Goal: Task Accomplishment & Management: Manage account settings

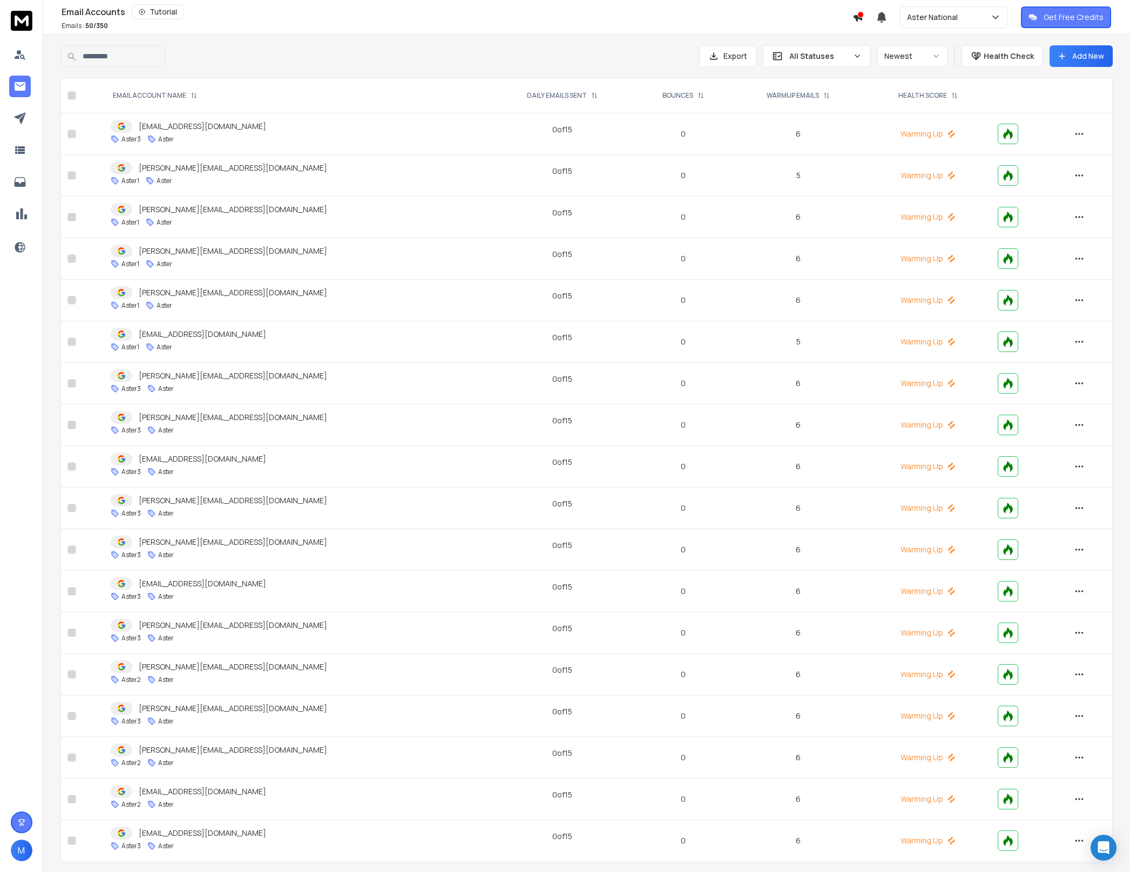
click at [825, 62] on p "All Statuses" at bounding box center [818, 56] width 59 height 11
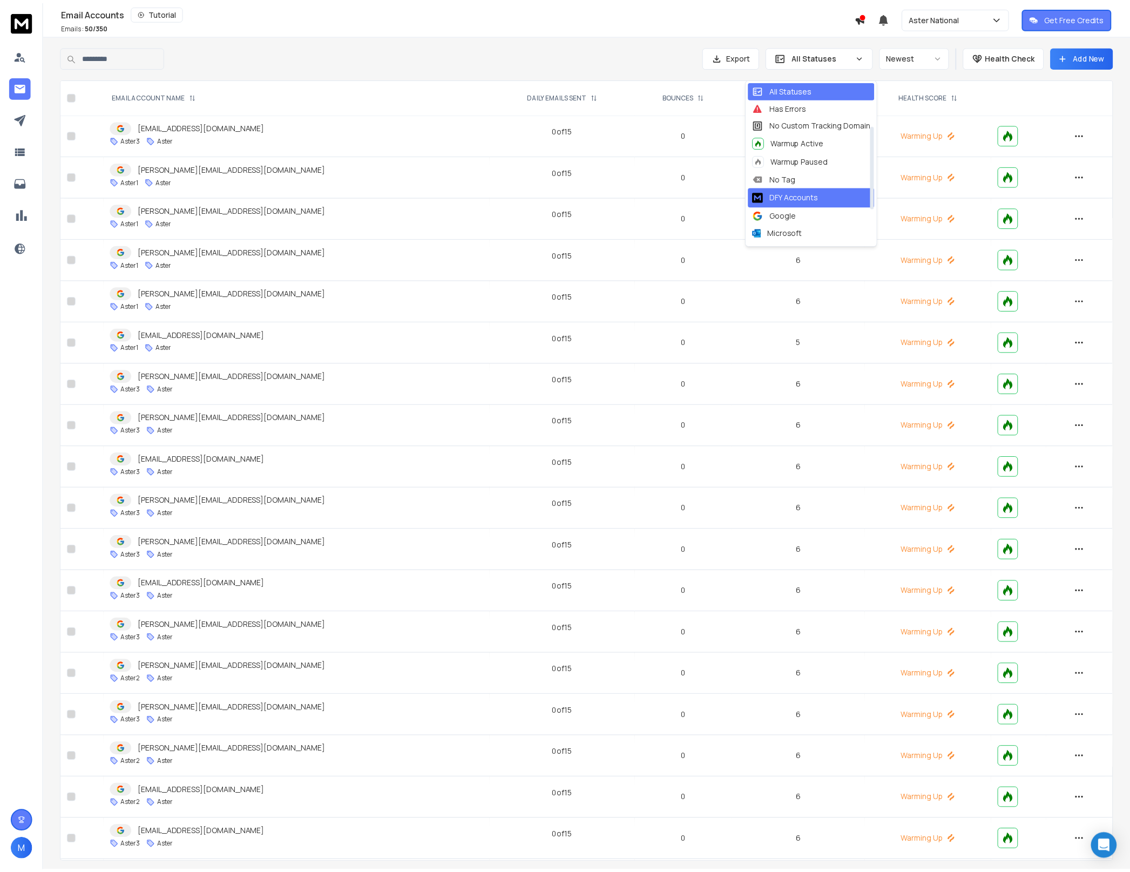
scroll to position [152, 0]
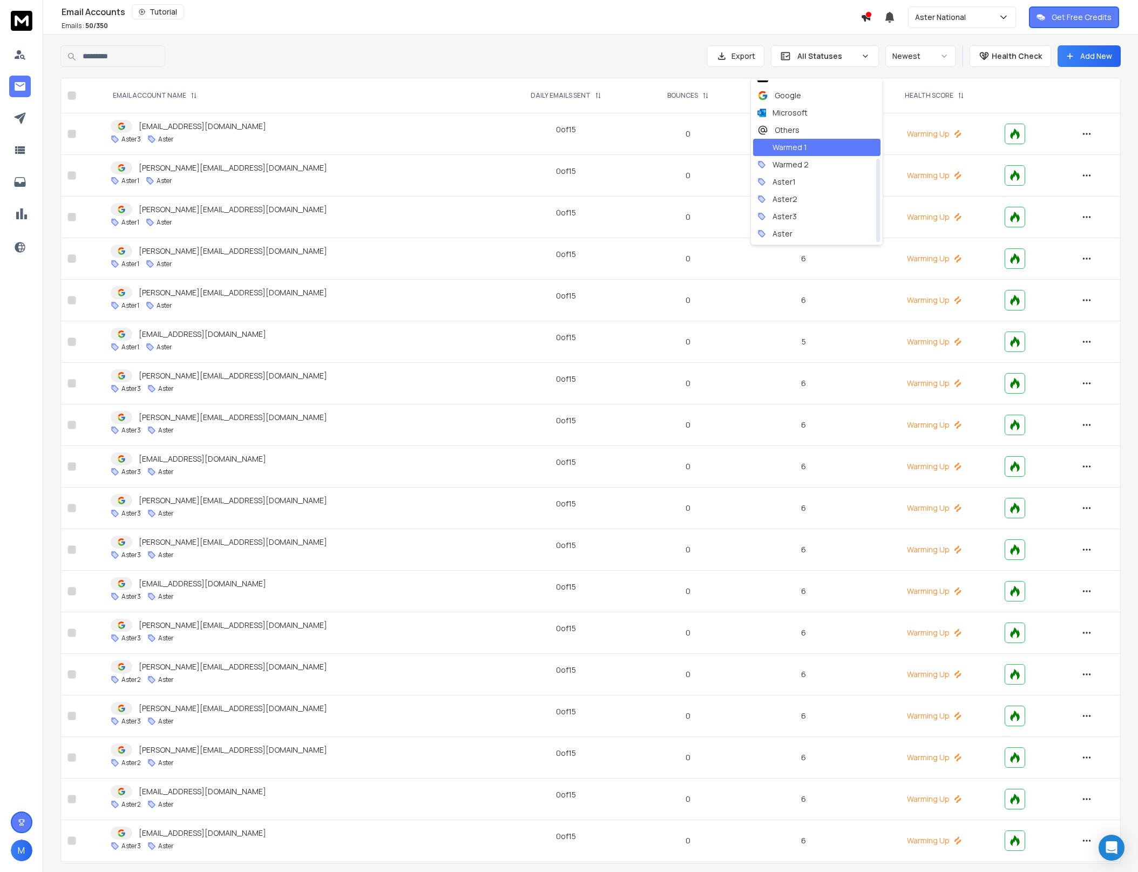
click at [823, 139] on div "Warmed 1" at bounding box center [816, 147] width 127 height 17
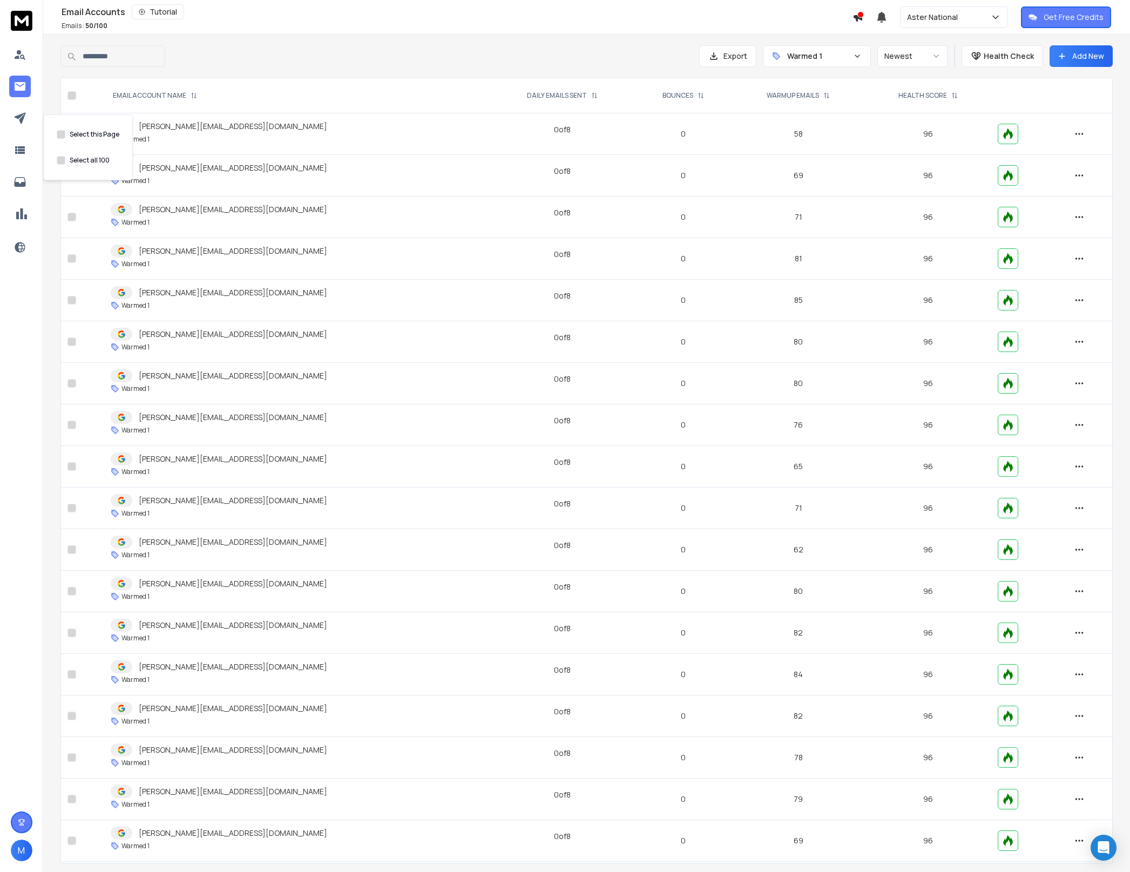
click at [60, 164] on button "Select this Page" at bounding box center [61, 160] width 9 height 9
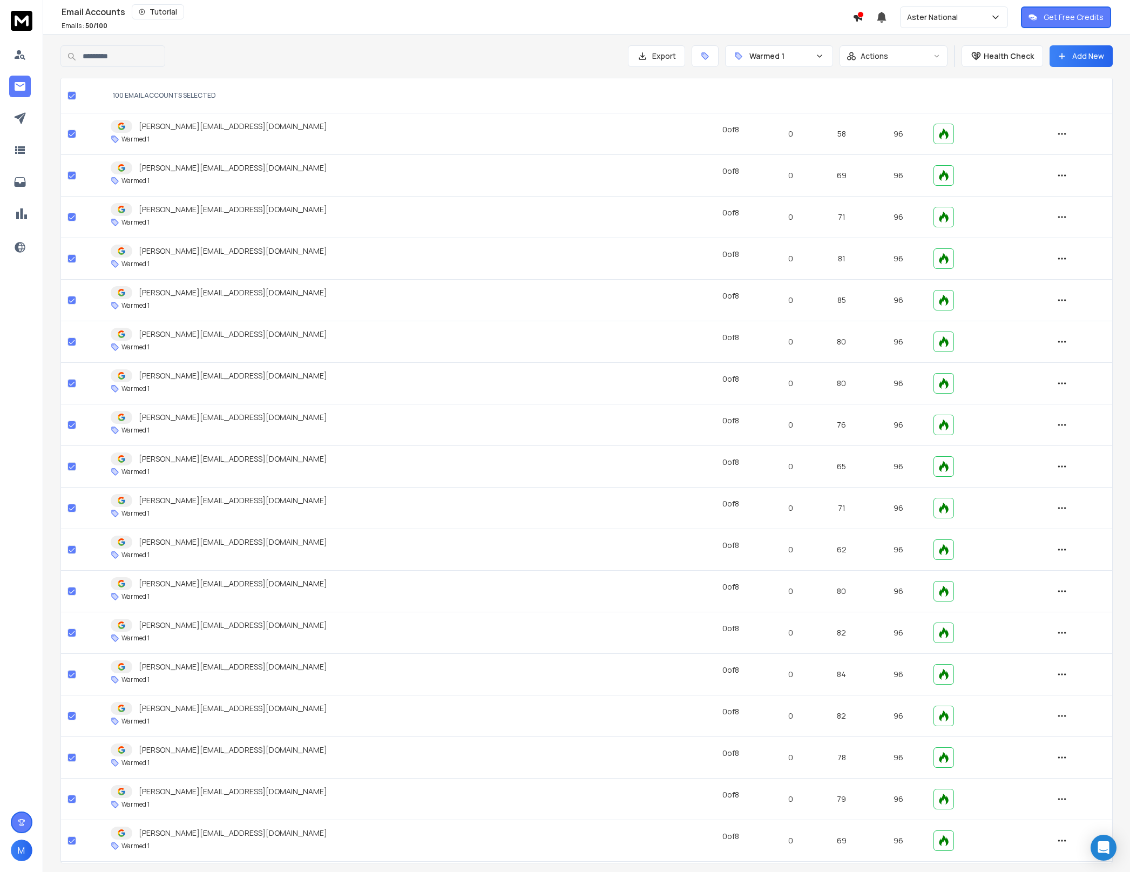
click at [445, 96] on th "100 EMAIL ACCOUNTS SELECTED" at bounding box center [398, 95] width 589 height 35
click at [892, 61] on div "Actions" at bounding box center [887, 56] width 82 height 11
click at [874, 85] on div "Bulk Edit" at bounding box center [858, 89] width 46 height 11
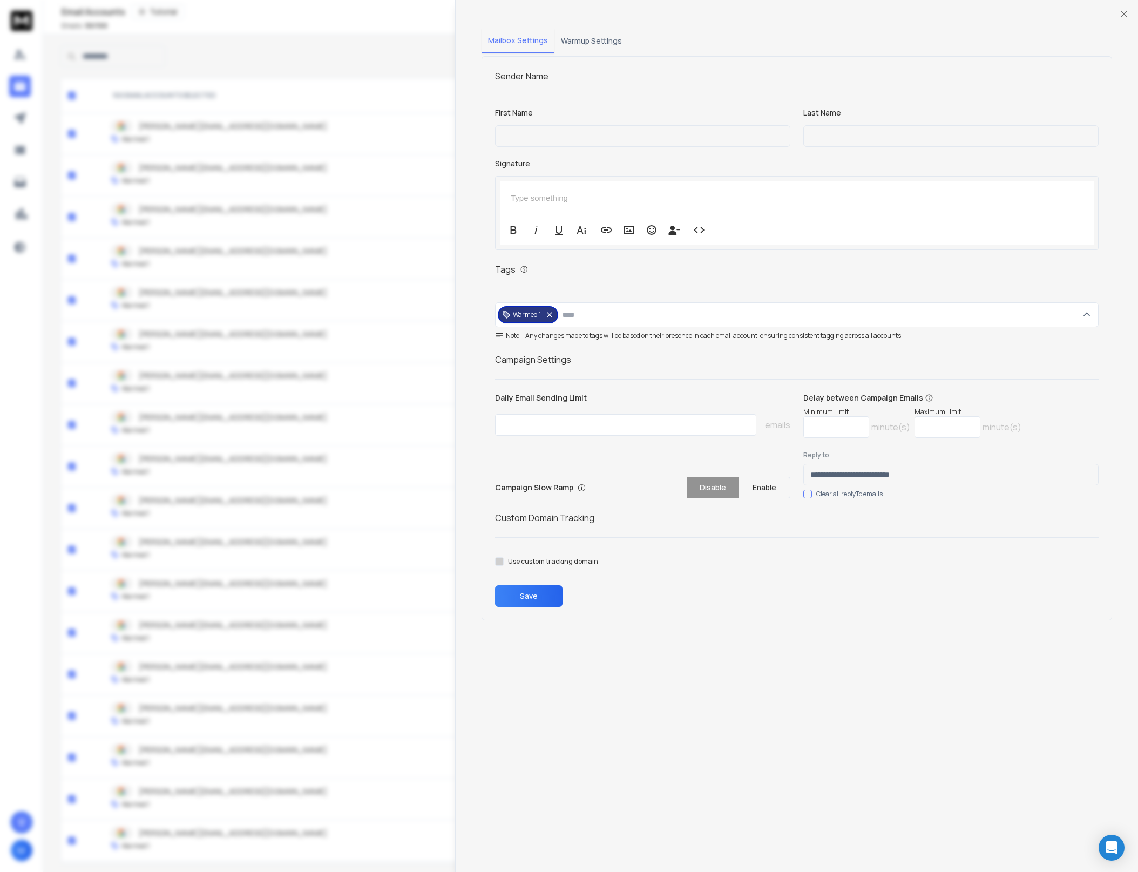
click at [582, 436] on input "number" at bounding box center [625, 425] width 261 height 22
type input "**"
click at [542, 607] on button "Save" at bounding box center [528, 596] width 67 height 22
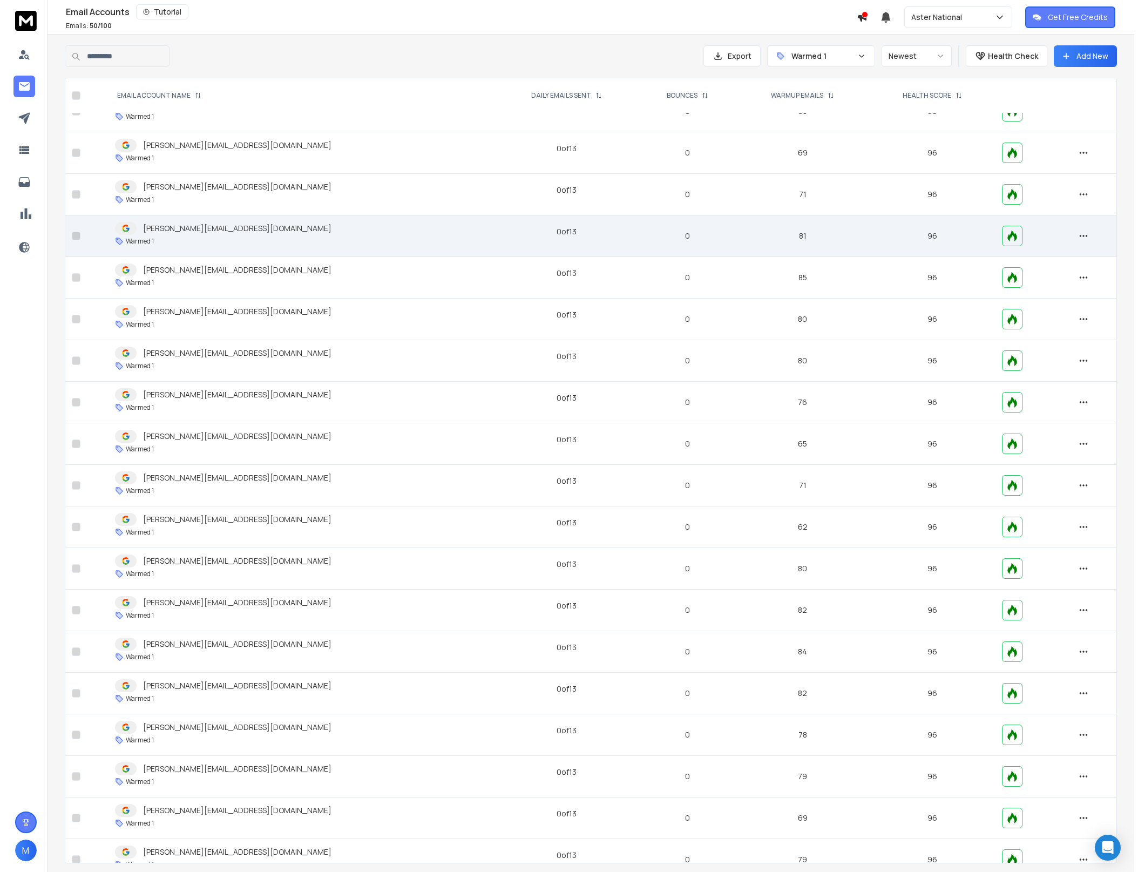
scroll to position [0, 0]
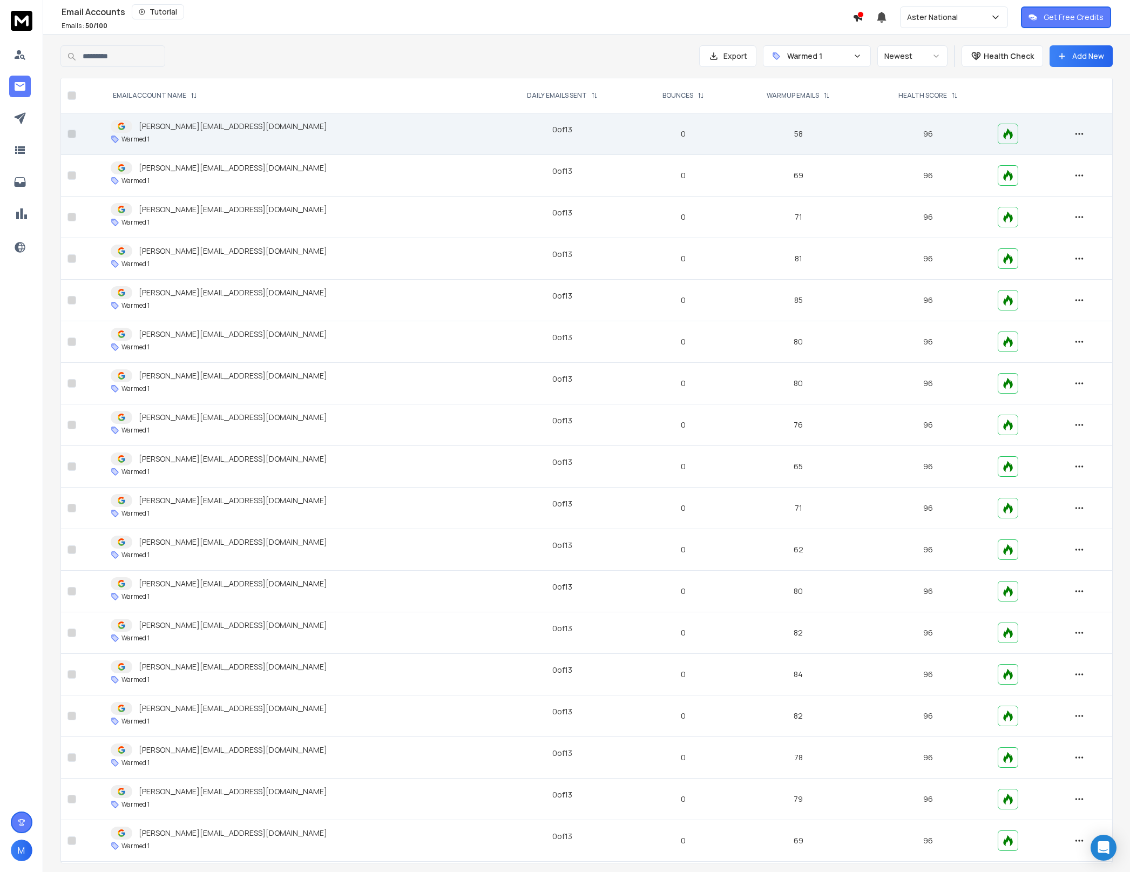
click at [228, 132] on p "owen@bestagncy.com" at bounding box center [233, 126] width 188 height 11
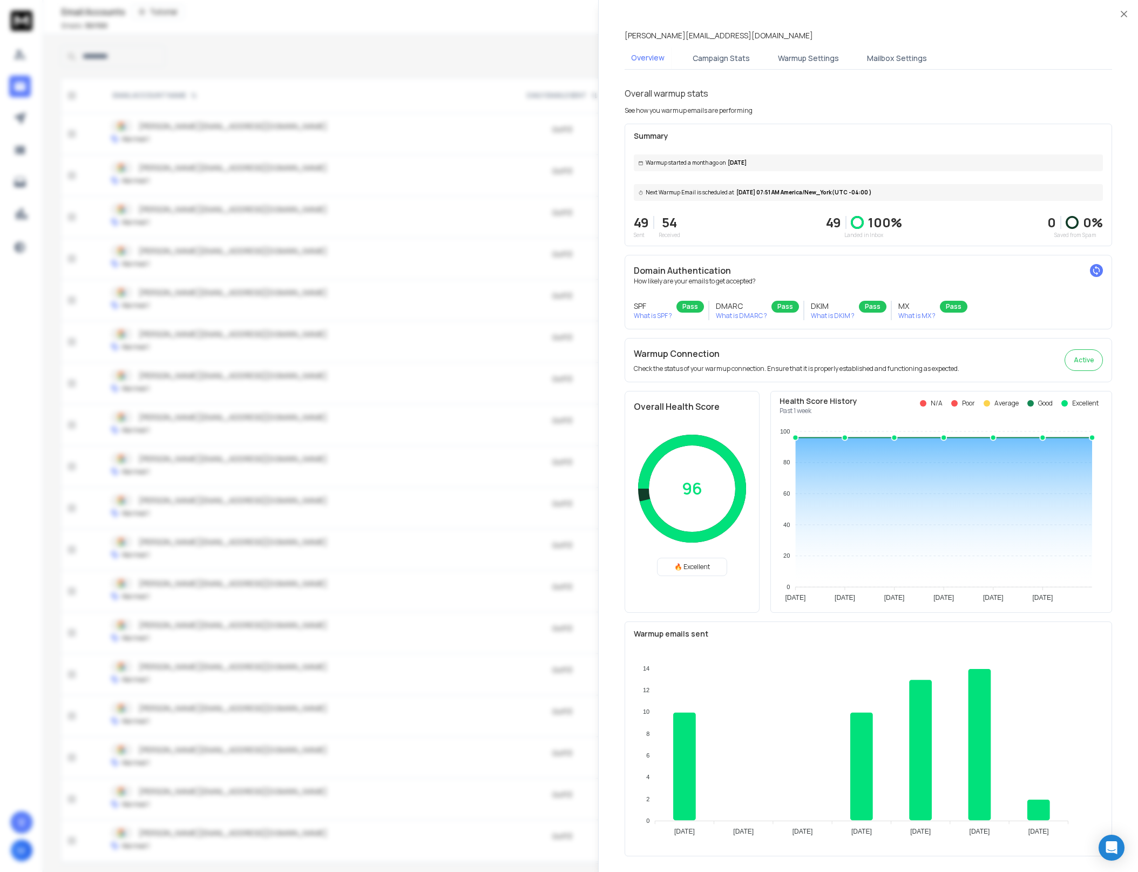
click at [845, 65] on button "Warmup Settings" at bounding box center [808, 58] width 74 height 24
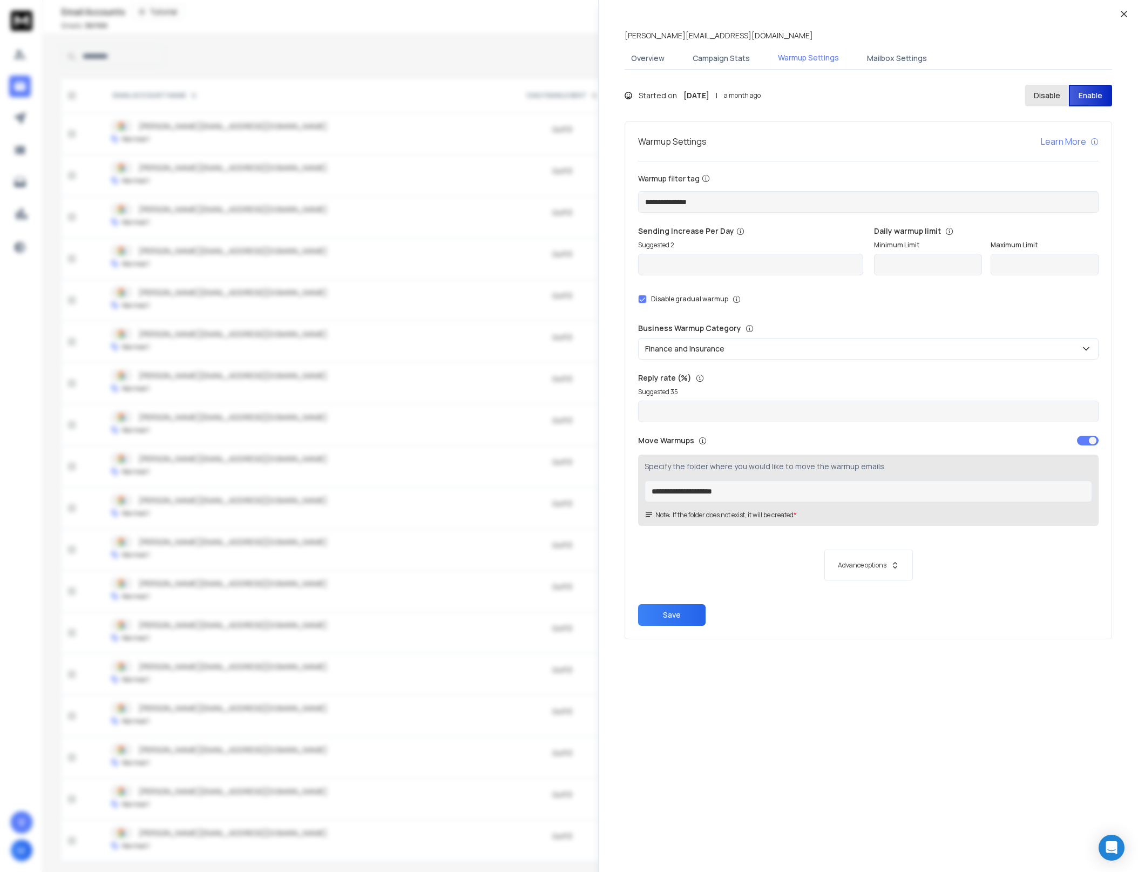
click at [1120, 16] on icon "button" at bounding box center [1123, 14] width 11 height 11
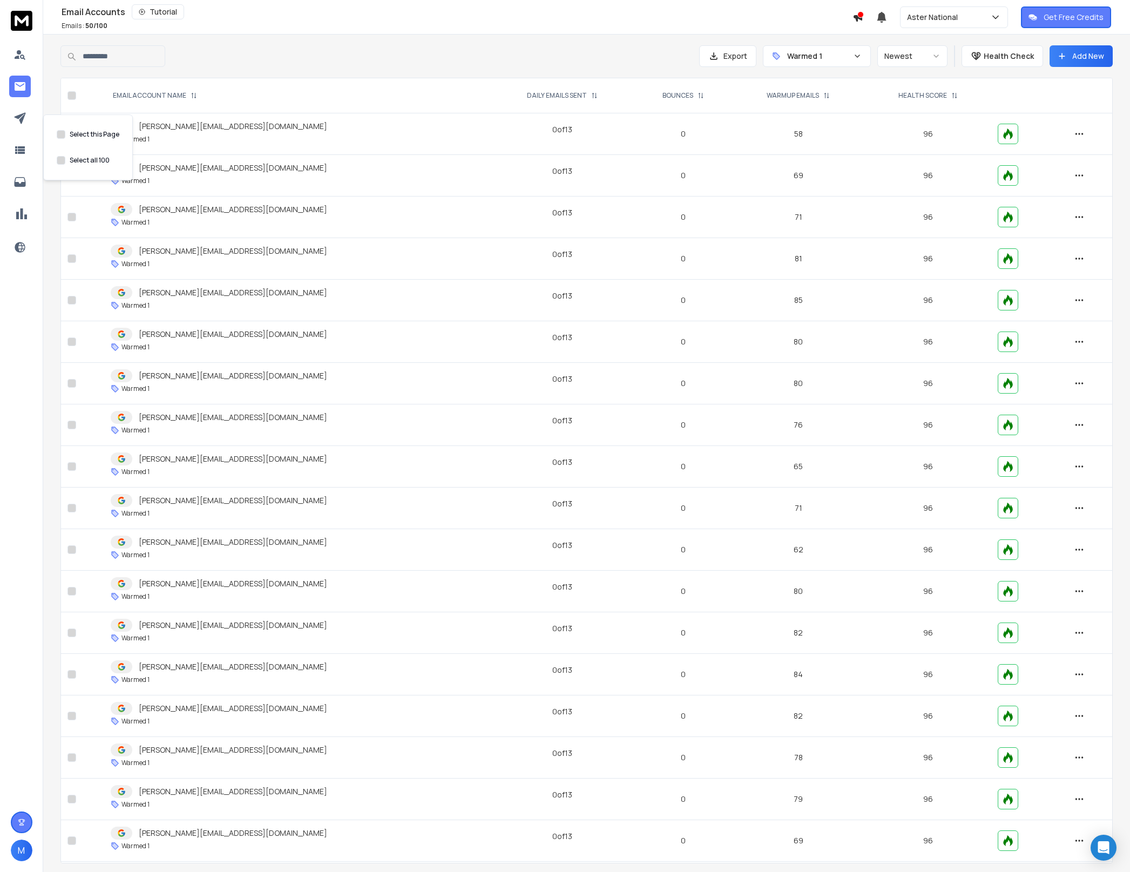
click at [65, 165] on button "Select this Page" at bounding box center [61, 160] width 9 height 9
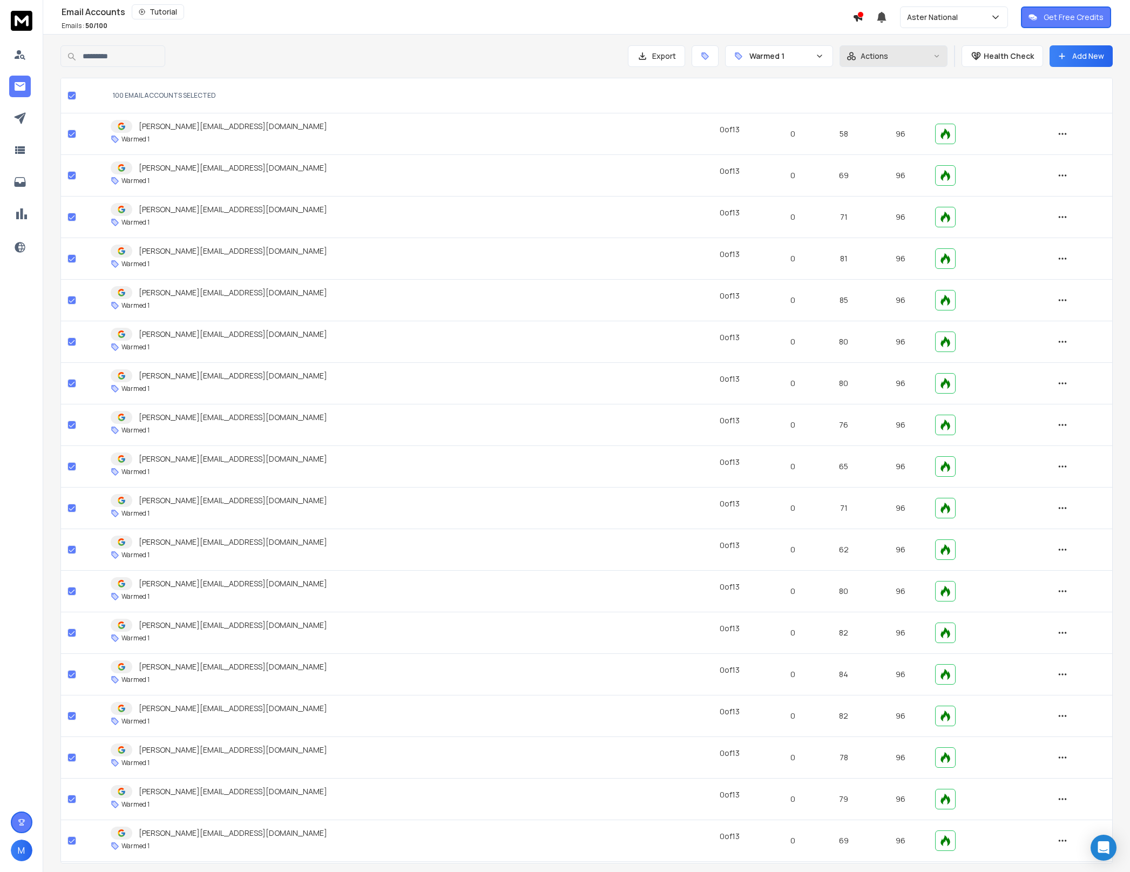
click at [902, 62] on div "Actions" at bounding box center [887, 56] width 82 height 11
click at [870, 92] on div "Bulk Edit" at bounding box center [858, 89] width 46 height 11
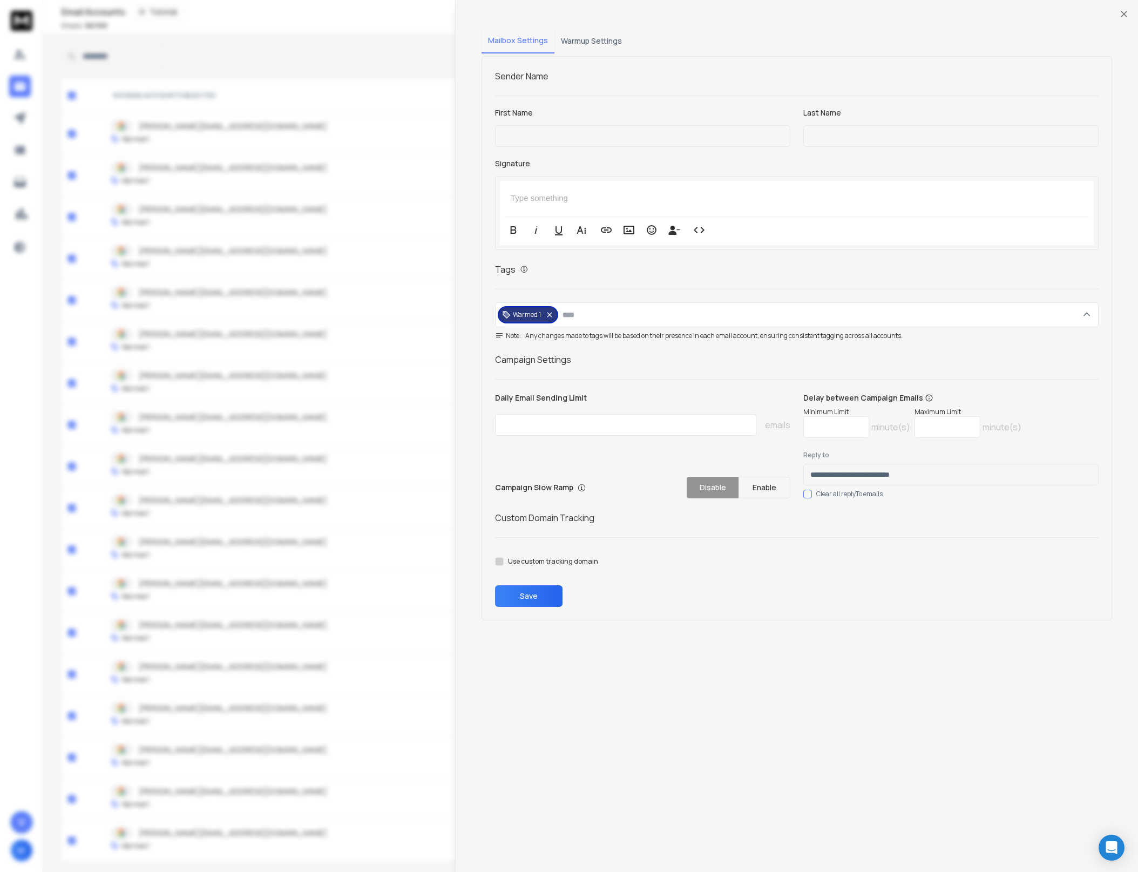
click at [614, 53] on button "Warmup Settings" at bounding box center [591, 41] width 74 height 24
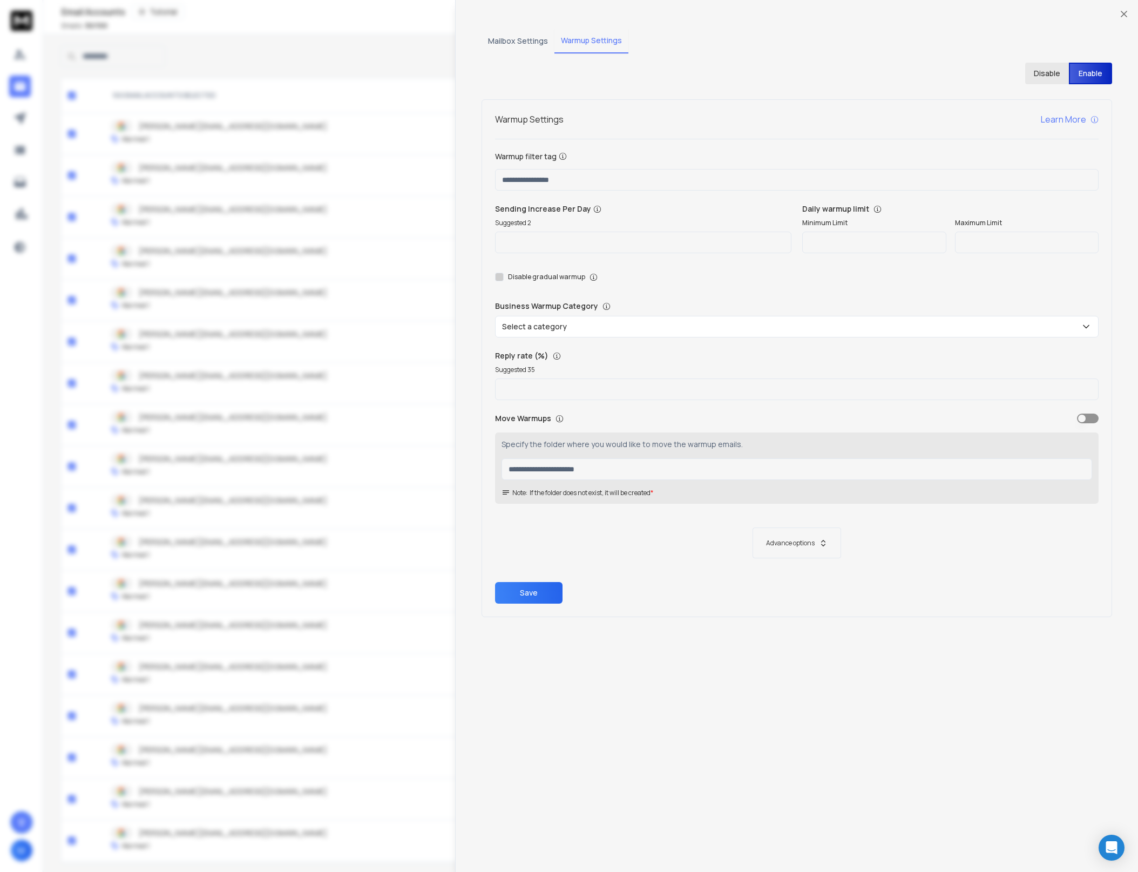
click at [979, 253] on input "number" at bounding box center [1027, 243] width 144 height 22
type input "*"
click at [532, 603] on button "Save" at bounding box center [528, 593] width 67 height 22
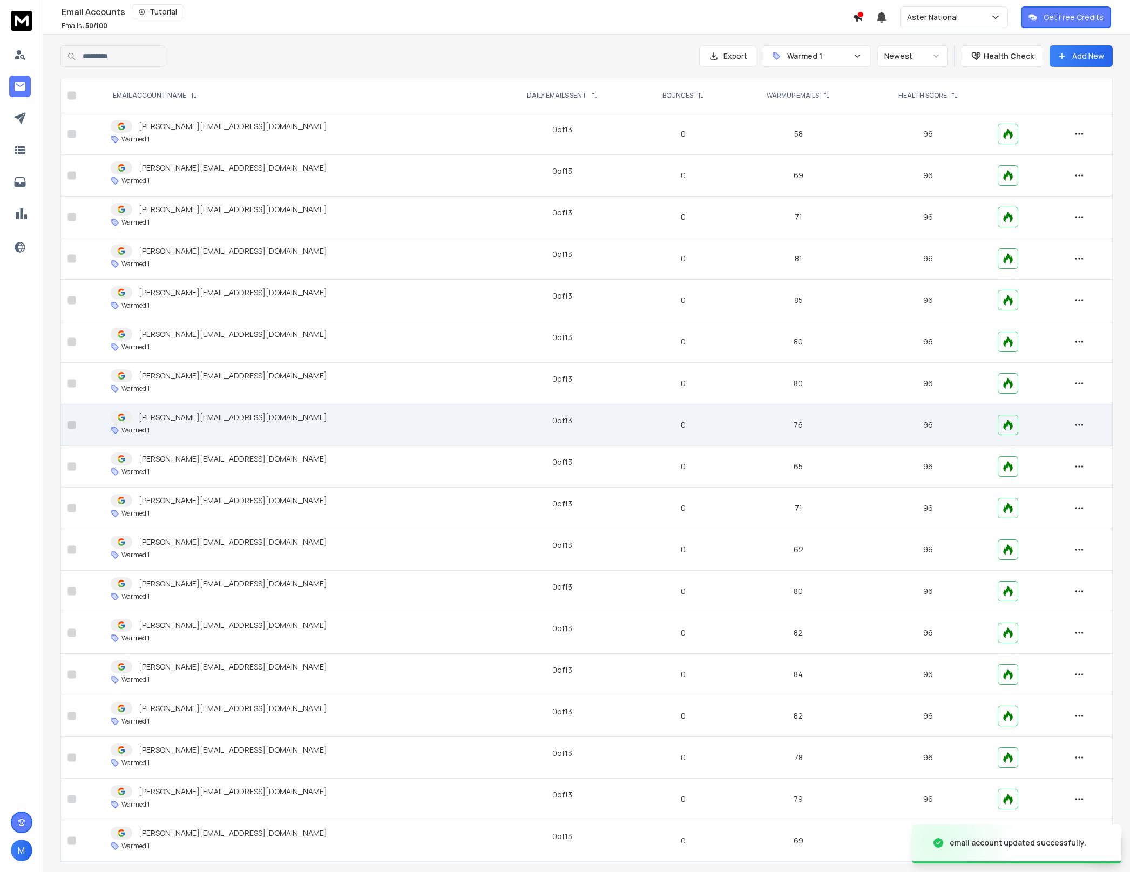
click at [208, 423] on p "sophia@agntteams.com" at bounding box center [233, 417] width 188 height 11
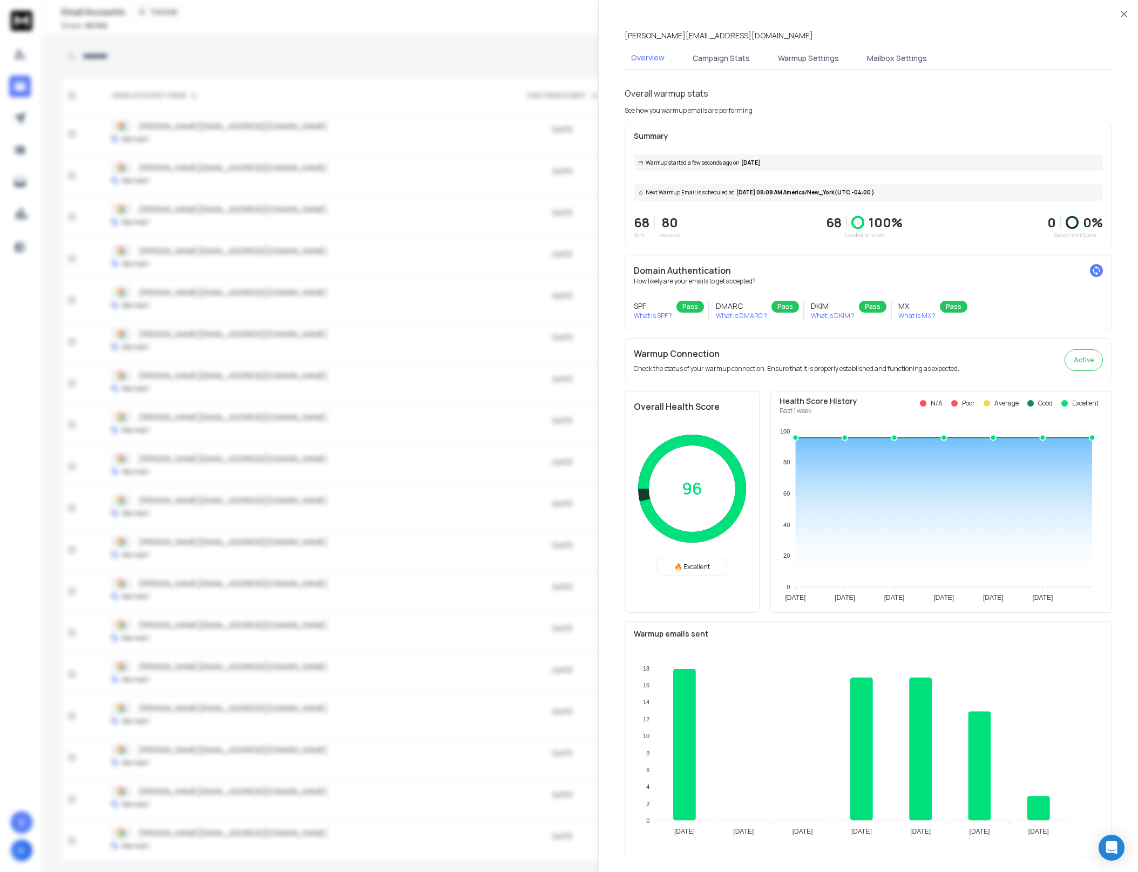
click at [845, 58] on button "Warmup Settings" at bounding box center [808, 58] width 74 height 24
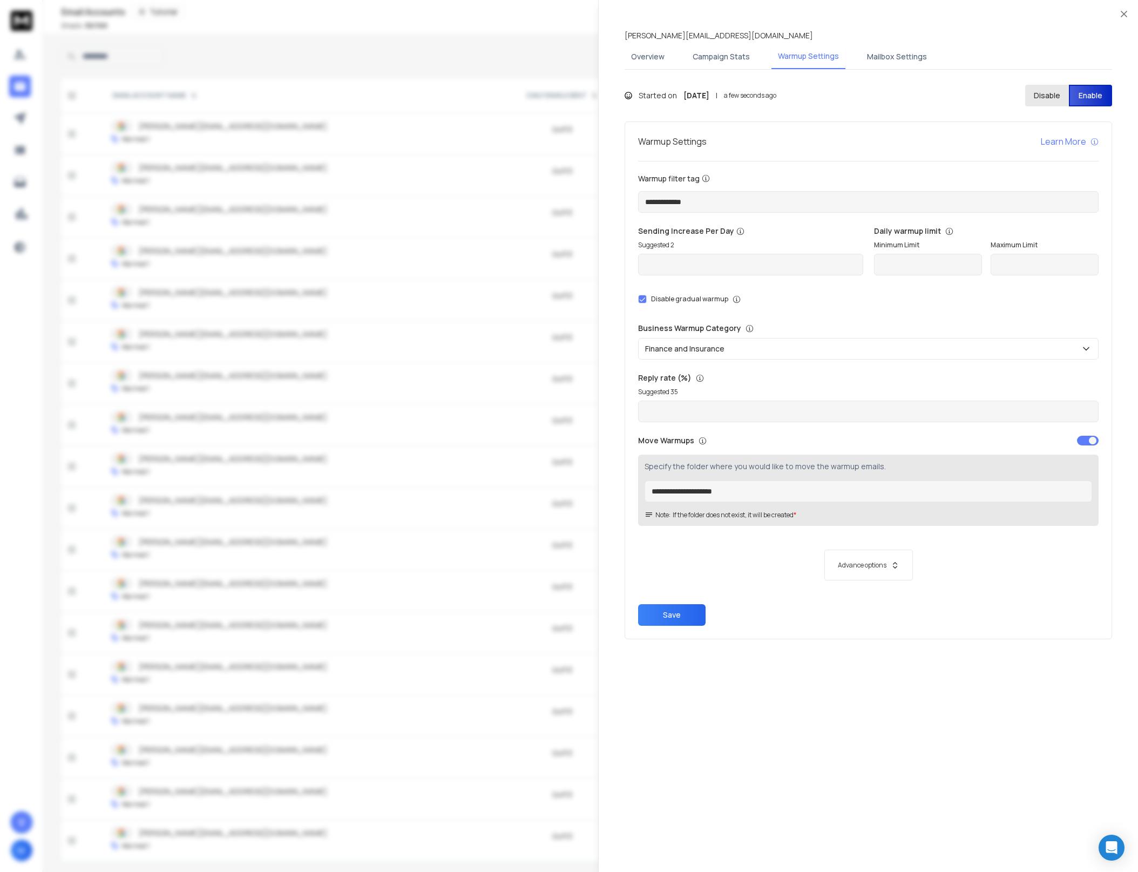
scroll to position [3, 0]
click at [1121, 15] on icon "button" at bounding box center [1123, 13] width 5 height 5
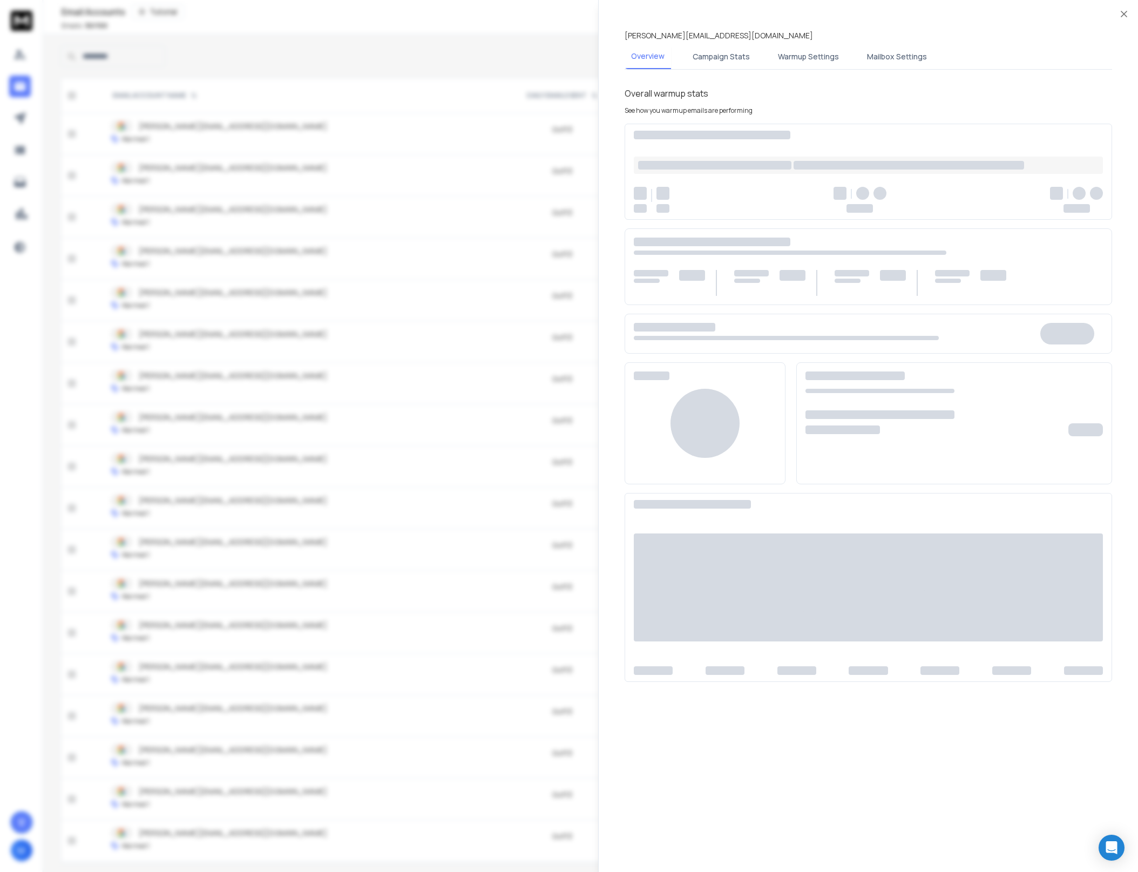
scroll to position [3, 0]
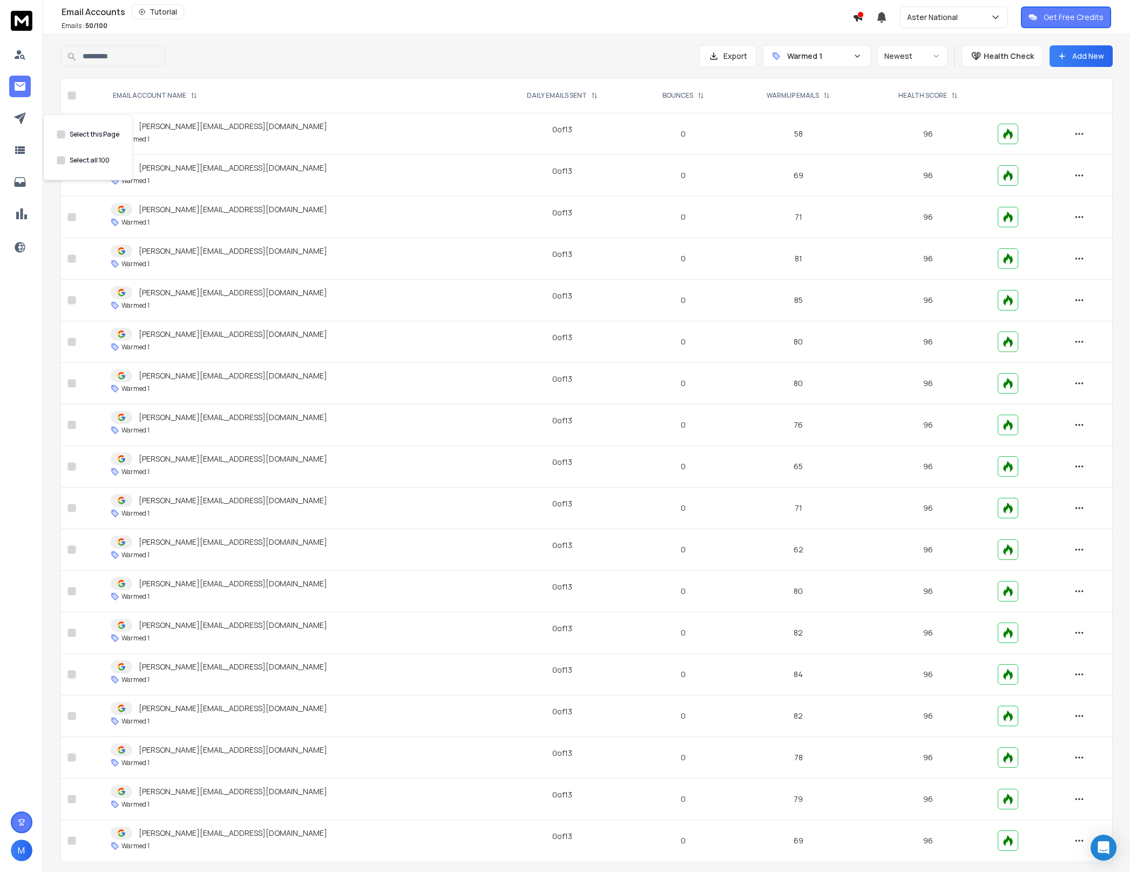
drag, startPoint x: 63, startPoint y: 164, endPoint x: 90, endPoint y: 165, distance: 27.5
click at [63, 164] on button "Select this Page" at bounding box center [61, 160] width 9 height 9
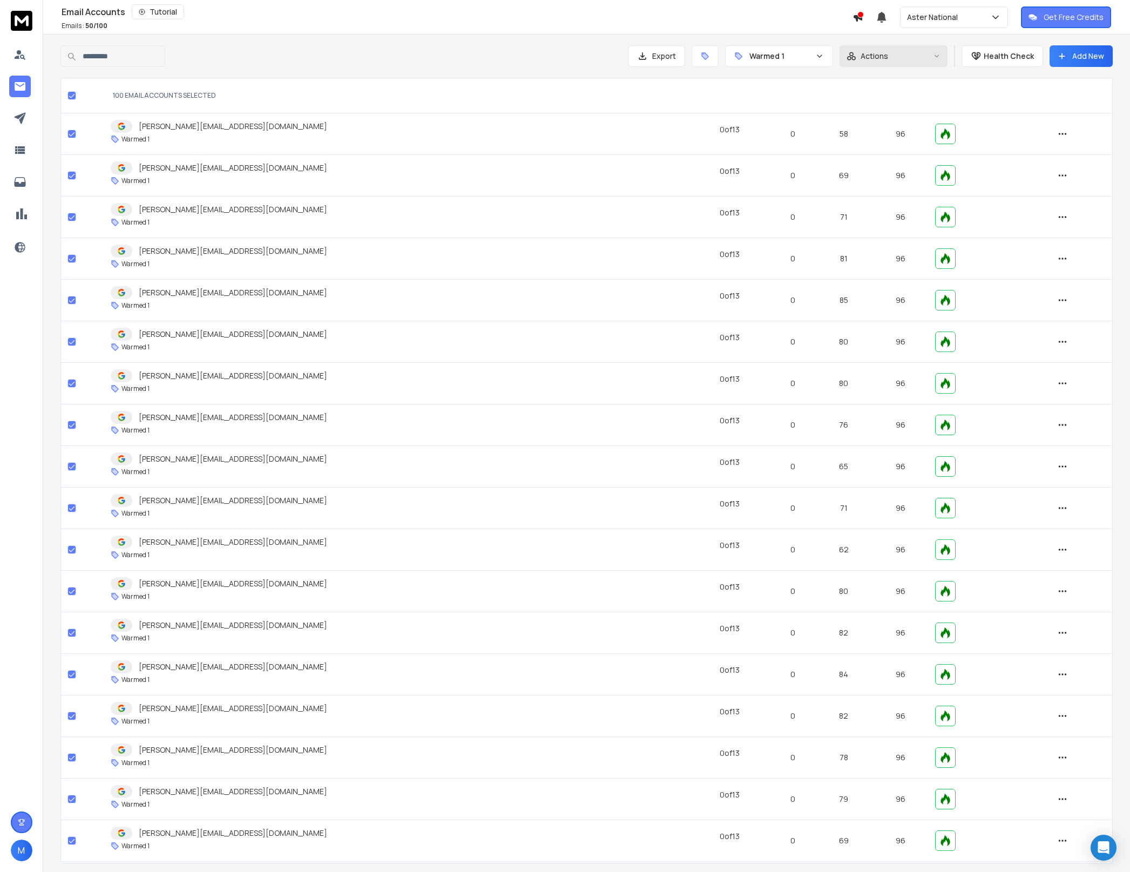
click at [900, 62] on div "Actions" at bounding box center [887, 56] width 82 height 11
click at [895, 93] on div "Bulk Edit" at bounding box center [882, 88] width 103 height 17
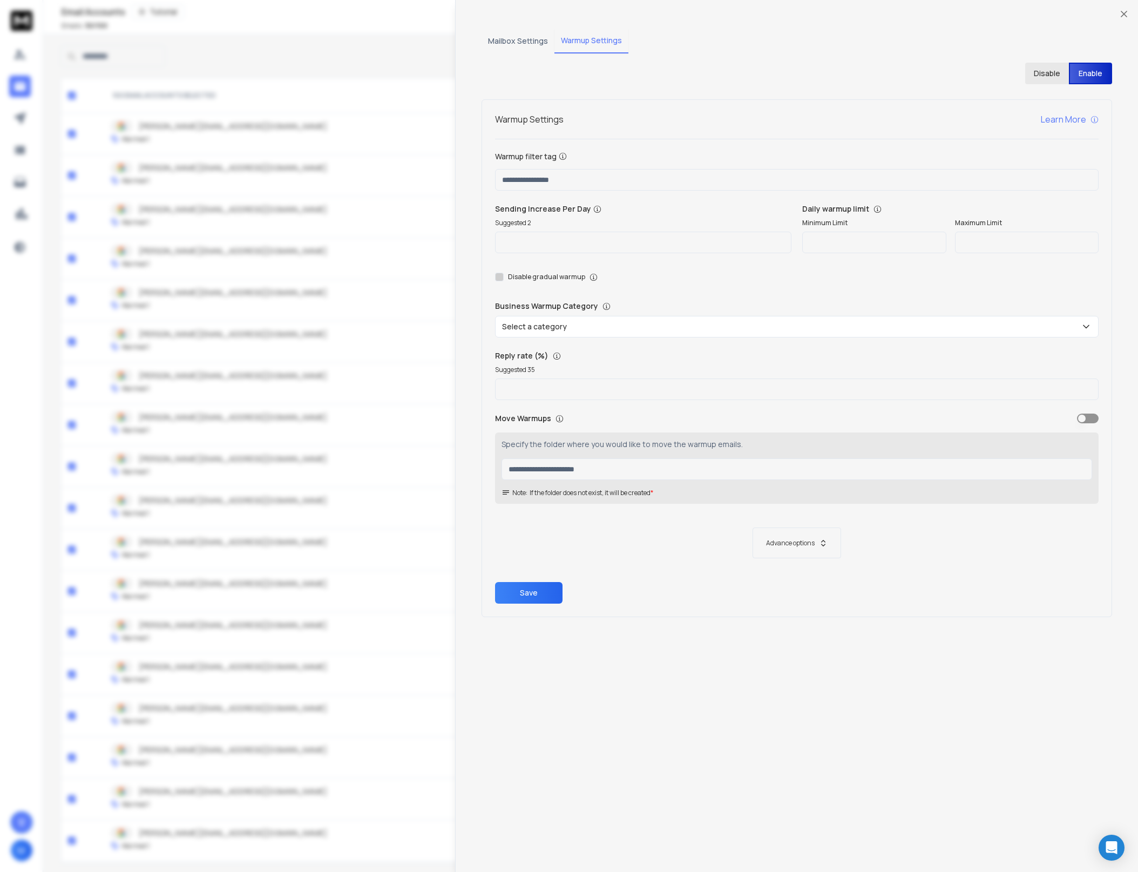
click at [599, 49] on button "Warmup Settings" at bounding box center [591, 41] width 74 height 25
click at [859, 253] on input "number" at bounding box center [874, 243] width 144 height 22
type input "*"
click at [537, 603] on button "Save" at bounding box center [528, 593] width 67 height 22
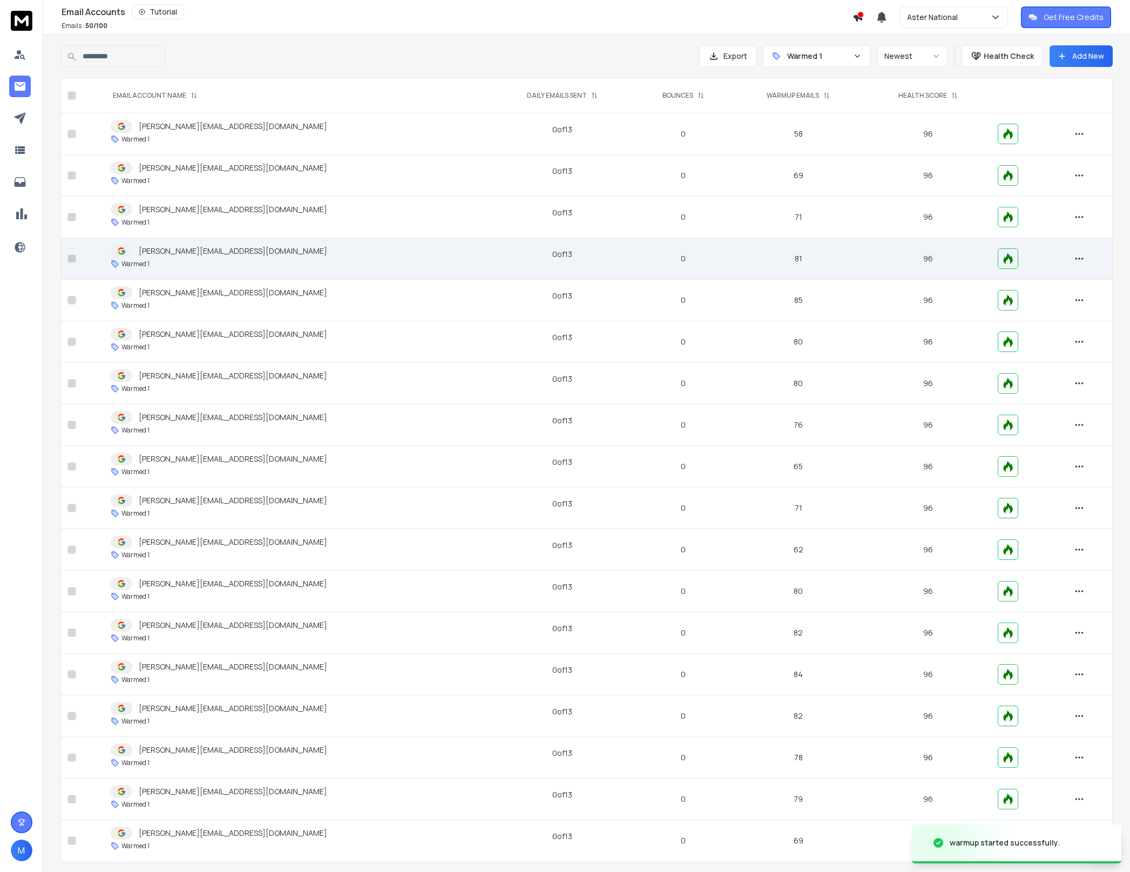
click at [248, 256] on p "sophia@agncyteam.com" at bounding box center [233, 251] width 188 height 11
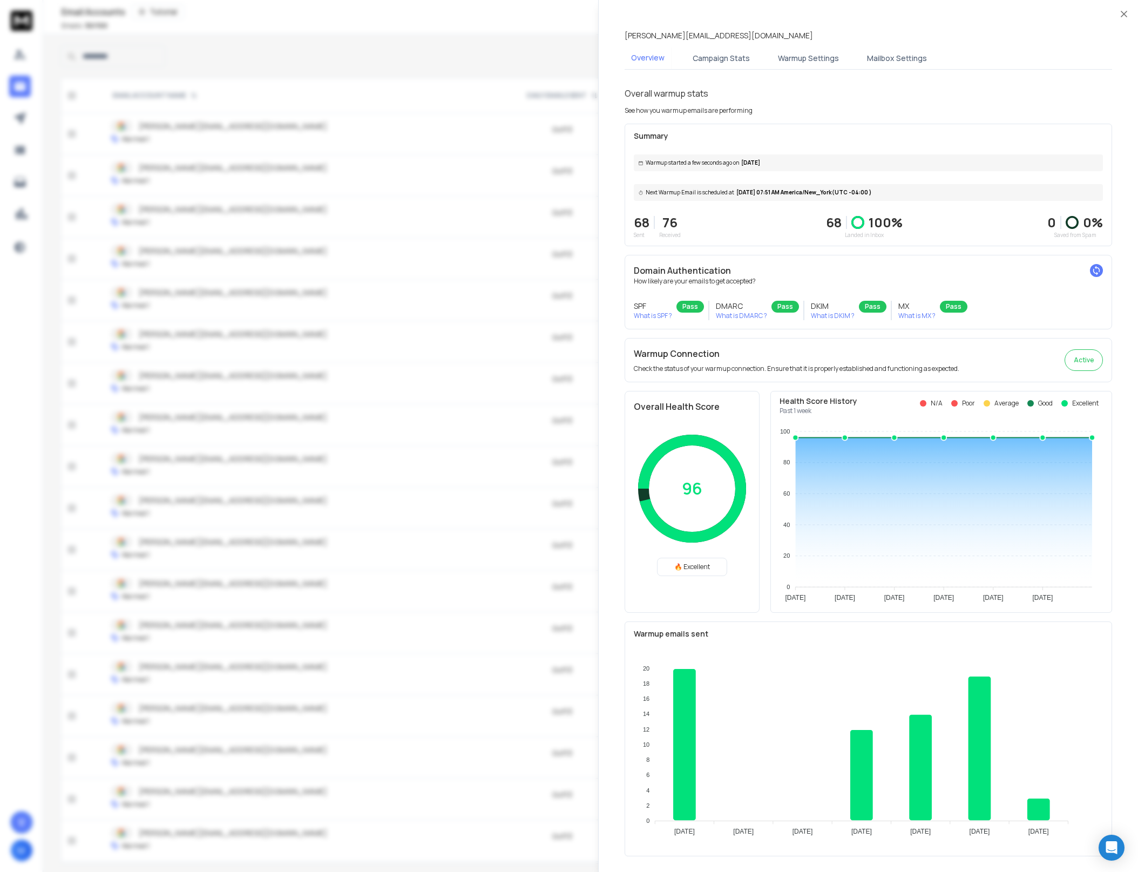
click at [845, 65] on button "Warmup Settings" at bounding box center [808, 58] width 74 height 24
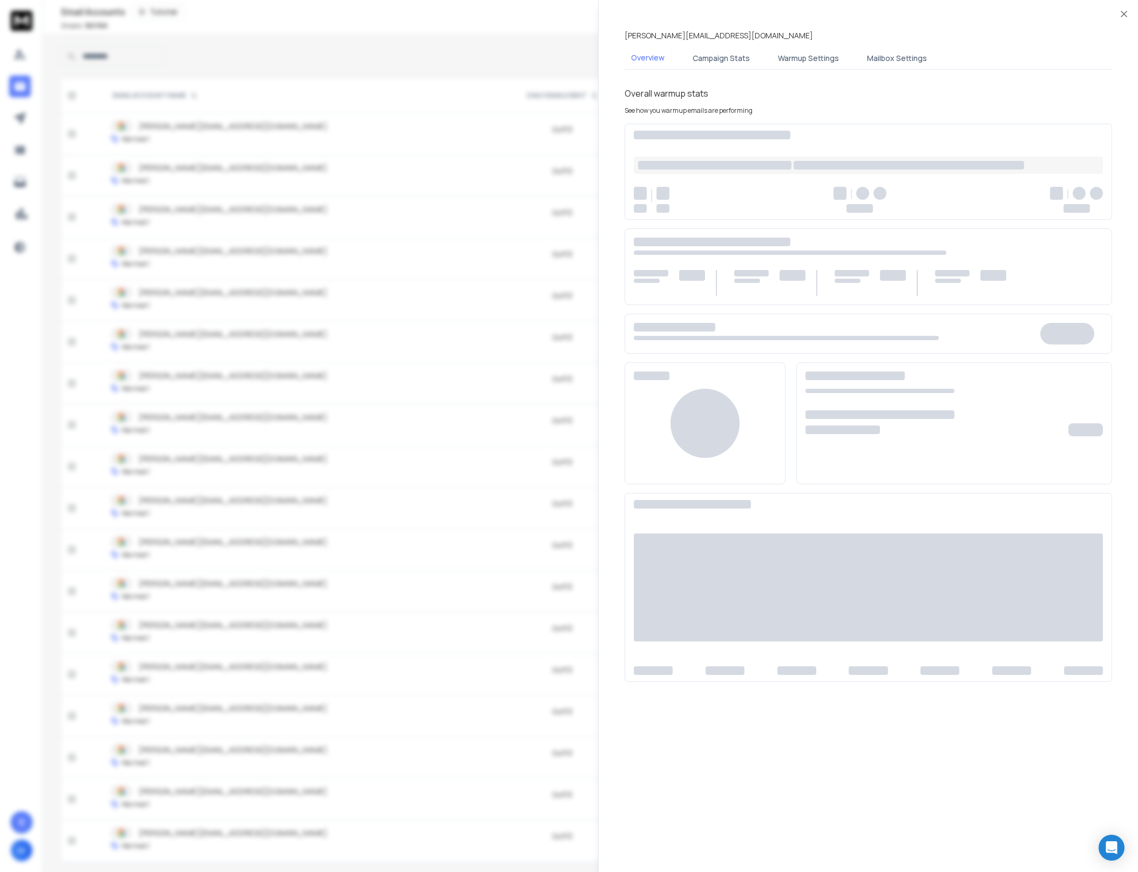
click at [483, 69] on div at bounding box center [569, 436] width 1138 height 872
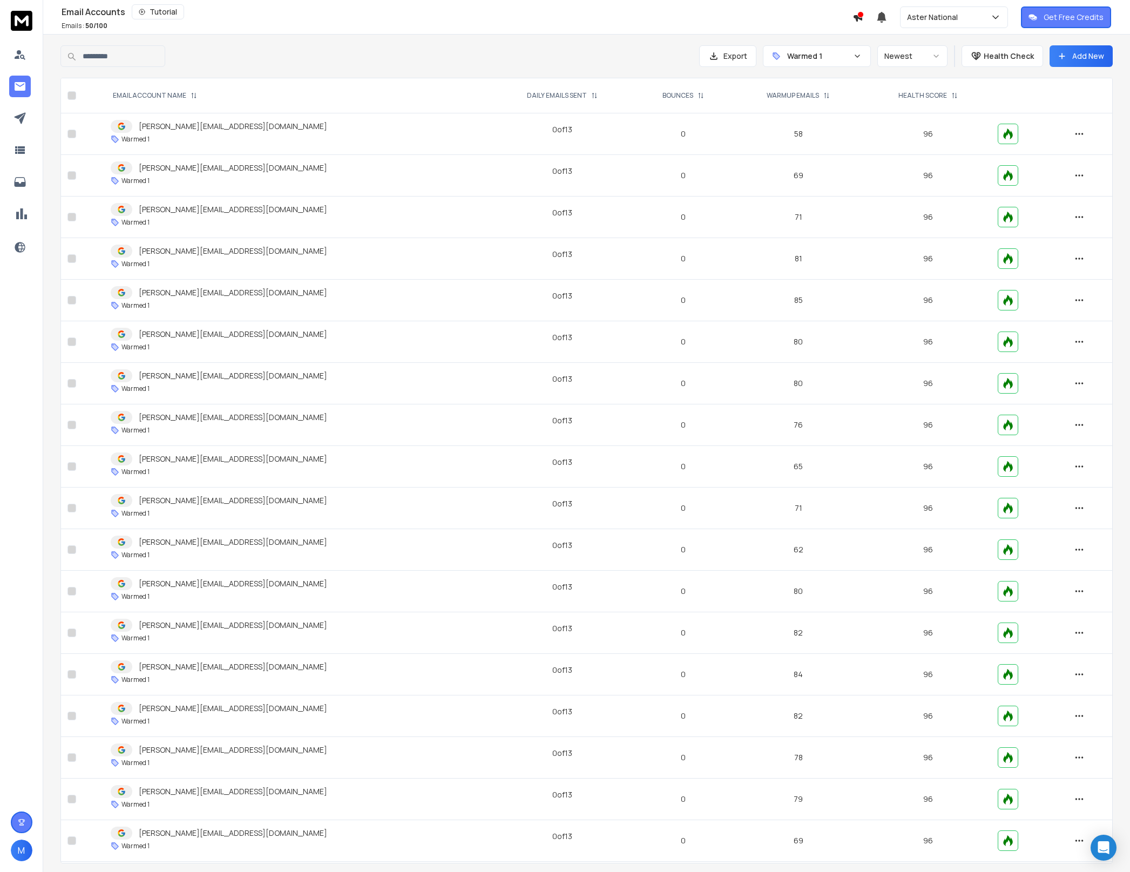
click at [823, 61] on p "Warmed 1" at bounding box center [818, 56] width 62 height 11
click at [808, 159] on div "Warmed 2" at bounding box center [782, 164] width 51 height 11
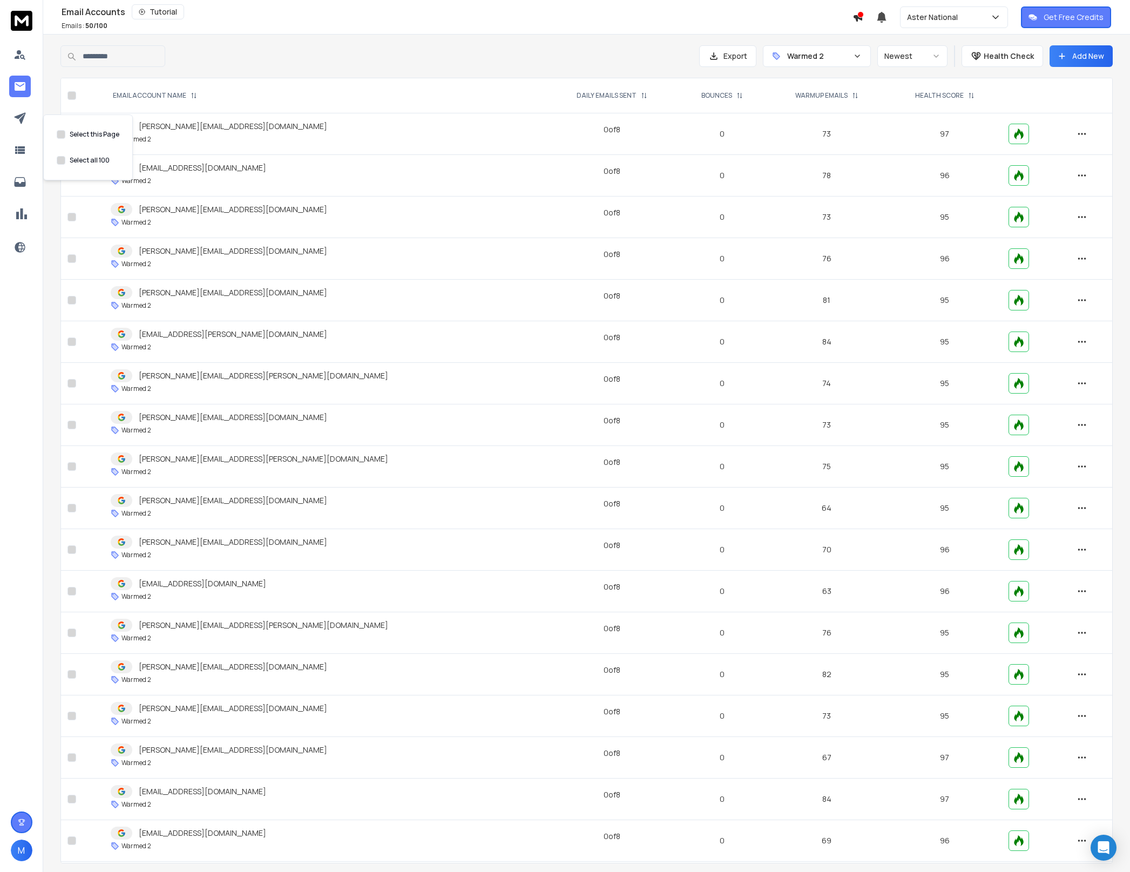
click at [64, 165] on button "Select this Page" at bounding box center [61, 160] width 9 height 9
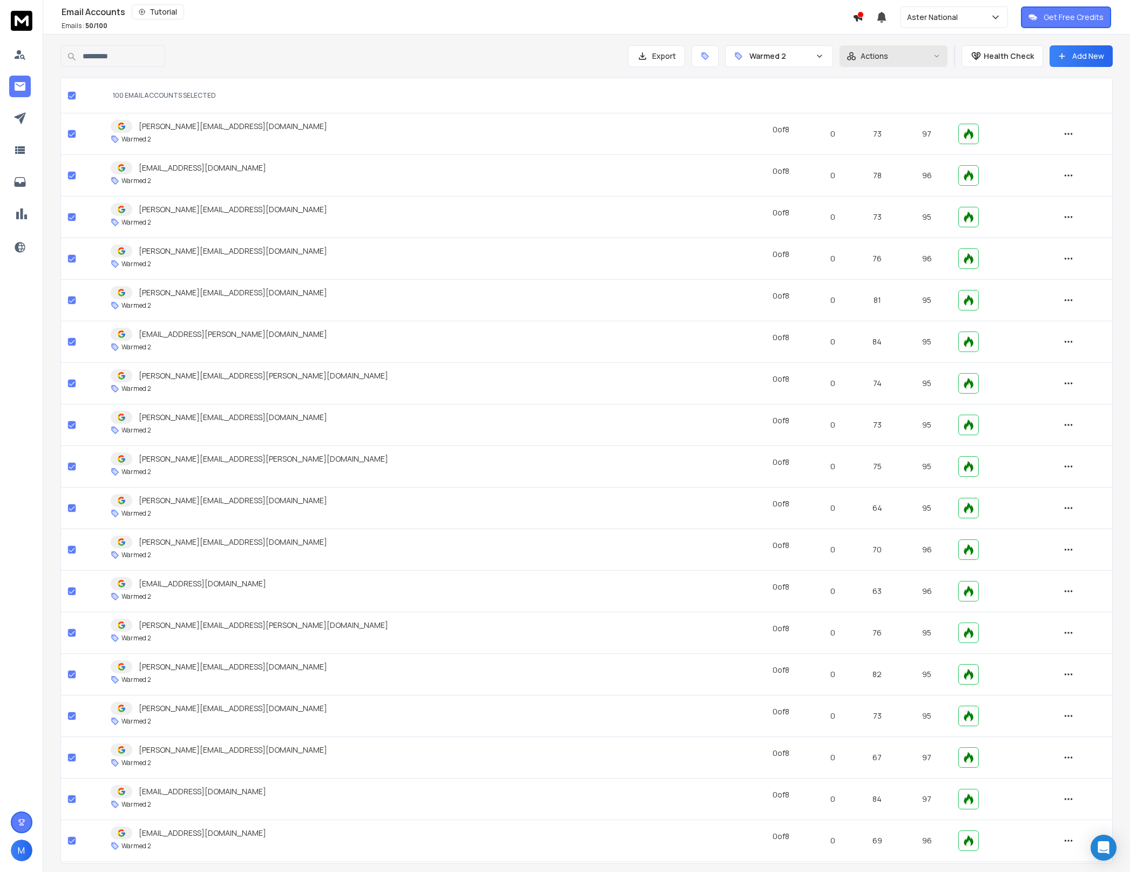
click at [904, 62] on div "Actions" at bounding box center [887, 56] width 82 height 11
click at [888, 94] on div "Bulk Edit" at bounding box center [882, 88] width 103 height 17
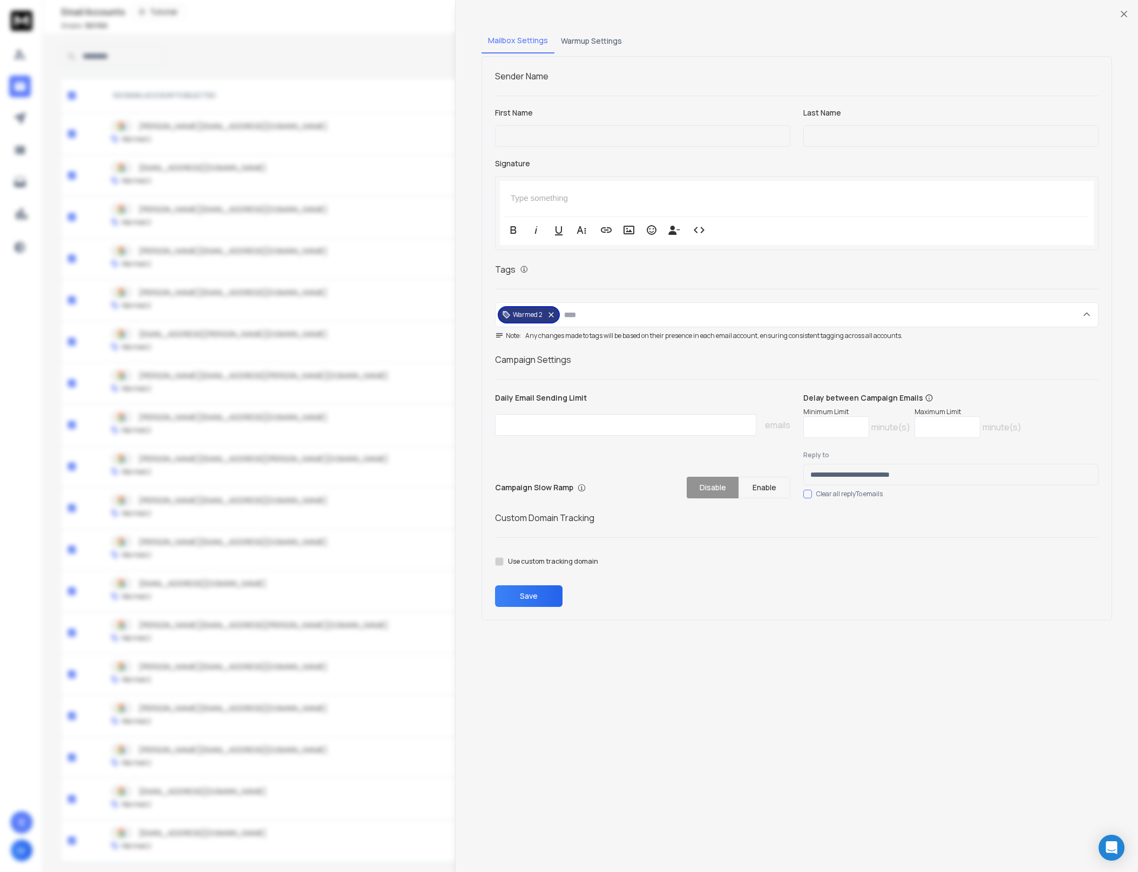
click at [608, 436] on input "number" at bounding box center [625, 425] width 261 height 22
type input "**"
click at [684, 410] on form "First Name Last Name Signature Type something Clear Formatting Font Family Aria…" at bounding box center [796, 358] width 603 height 498
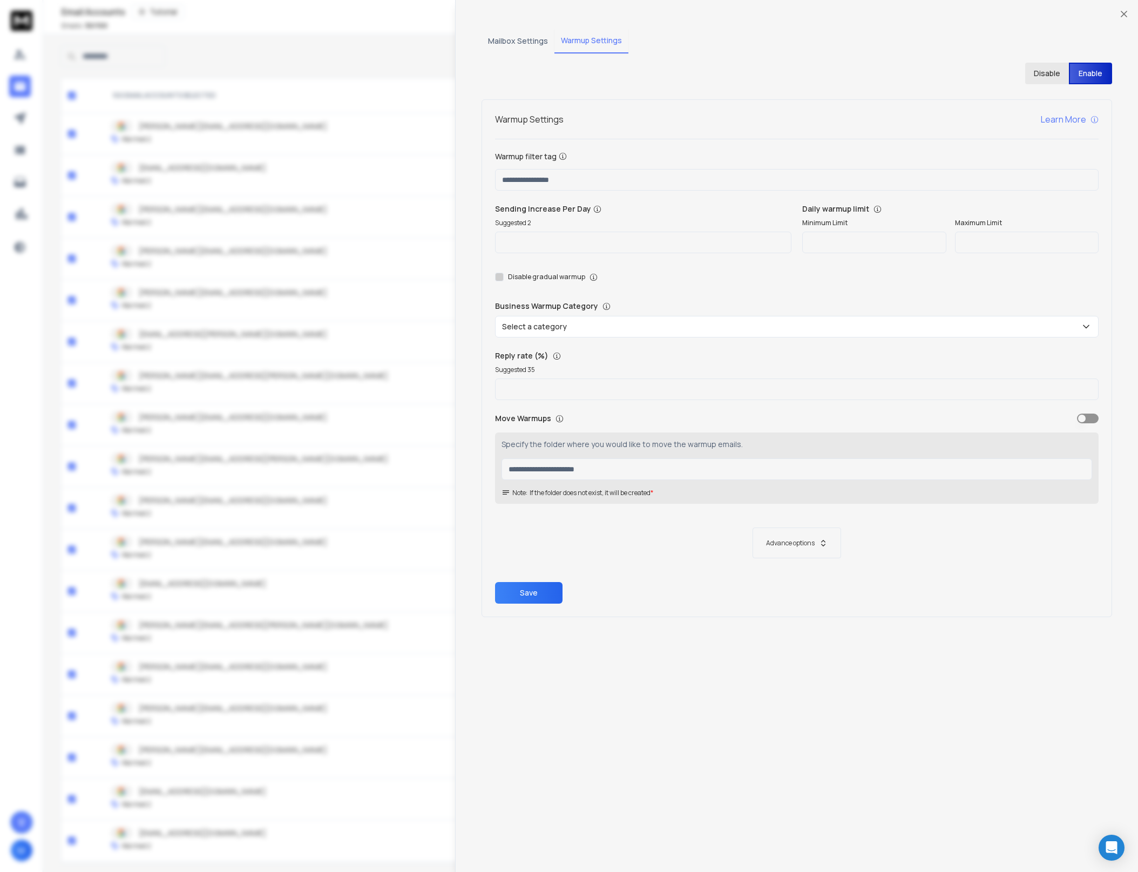
click at [628, 50] on button "Warmup Settings" at bounding box center [591, 41] width 74 height 25
click at [831, 253] on input "number" at bounding box center [874, 243] width 144 height 22
type input "*"
click at [974, 253] on input "number" at bounding box center [1027, 243] width 144 height 22
type input "*"
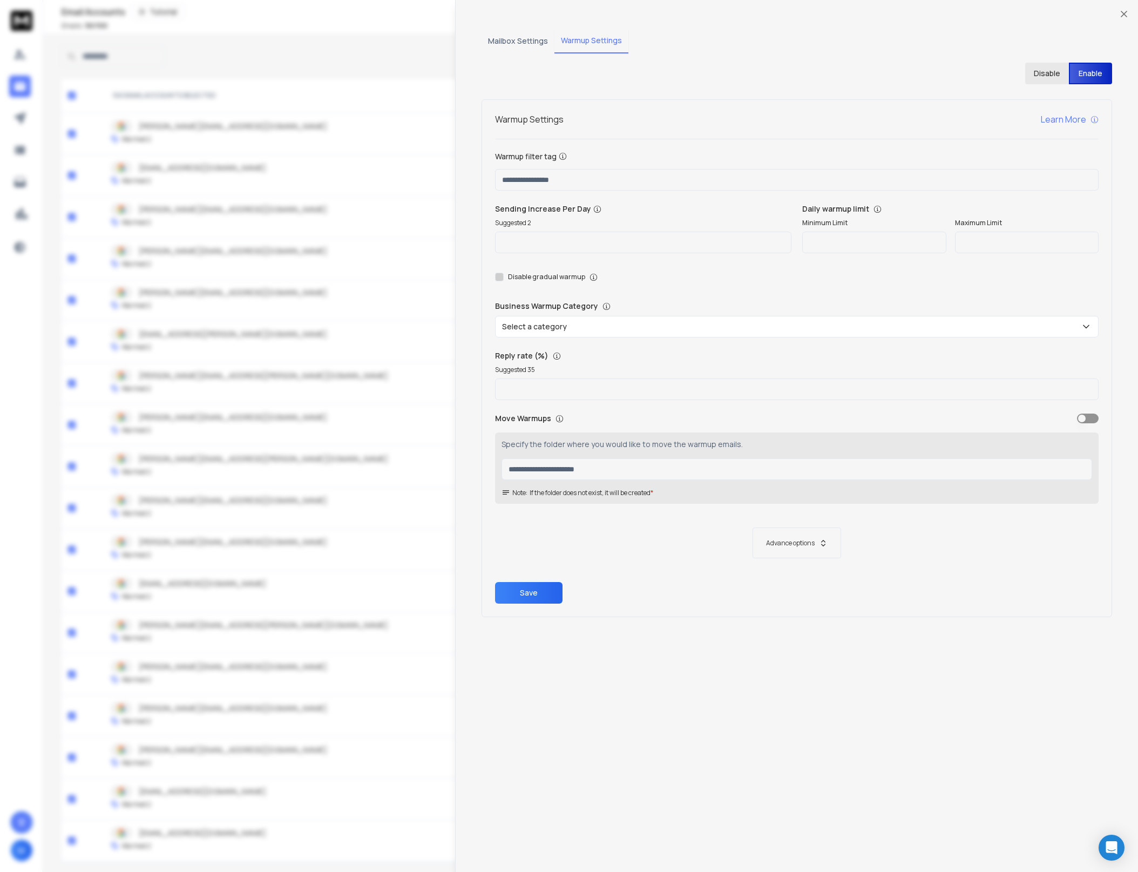
click at [539, 603] on button "Save" at bounding box center [528, 593] width 67 height 22
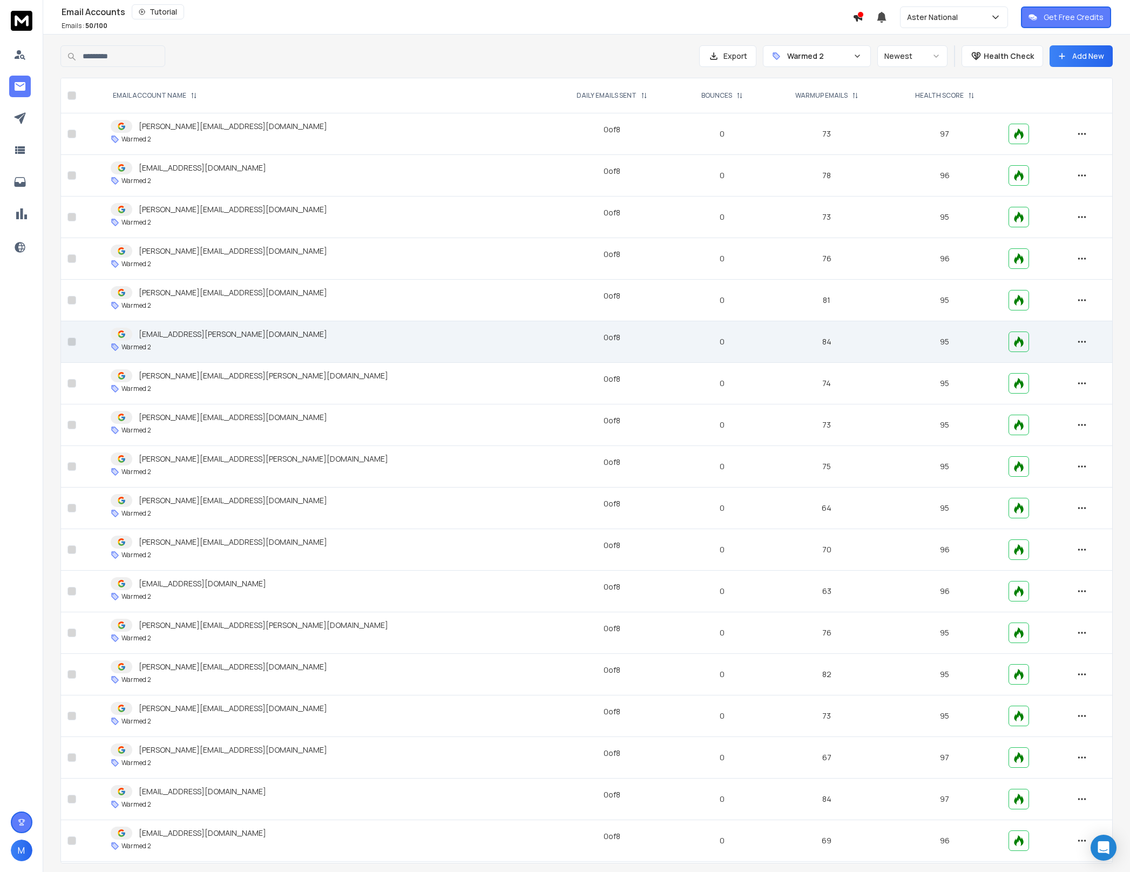
click at [249, 340] on p "don.sollenberger@firstagncynews.com" at bounding box center [233, 334] width 188 height 11
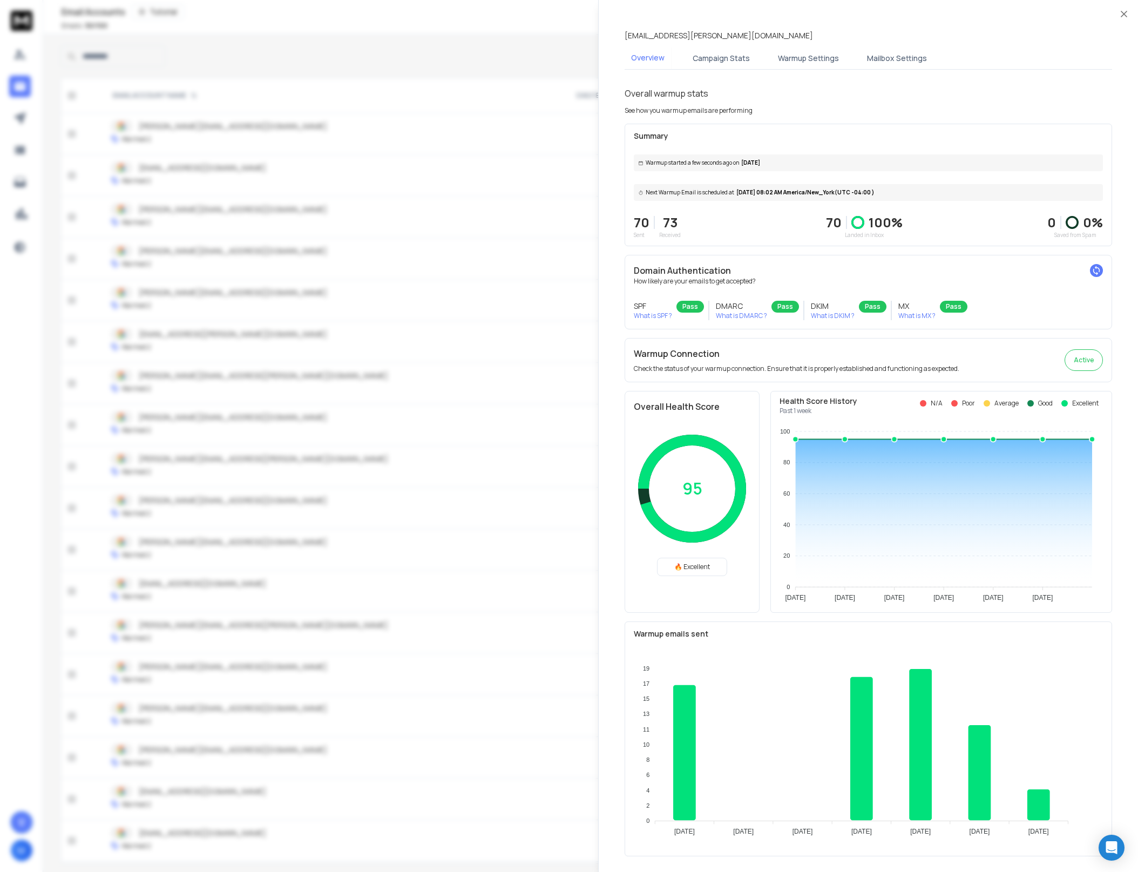
click at [919, 58] on button "Mailbox Settings" at bounding box center [896, 58] width 73 height 24
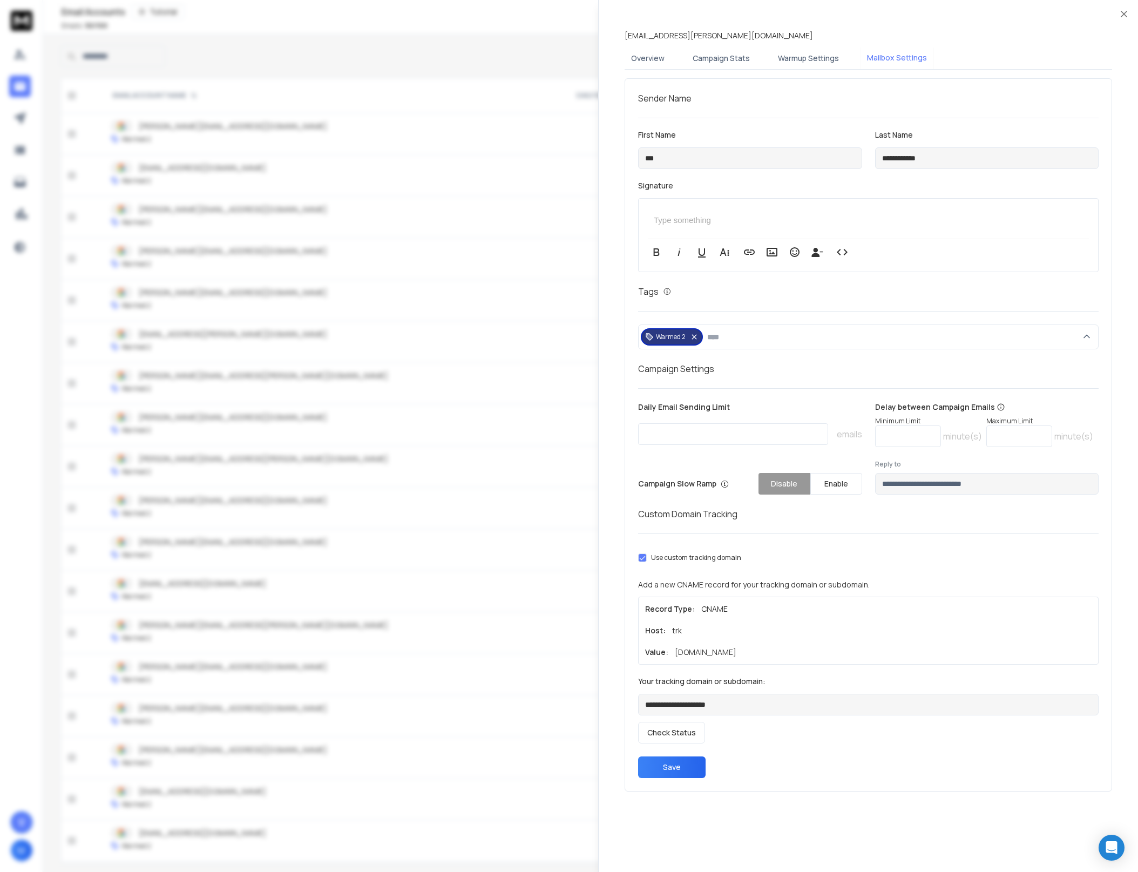
click at [839, 62] on button "Warmup Settings" at bounding box center [808, 58] width 74 height 24
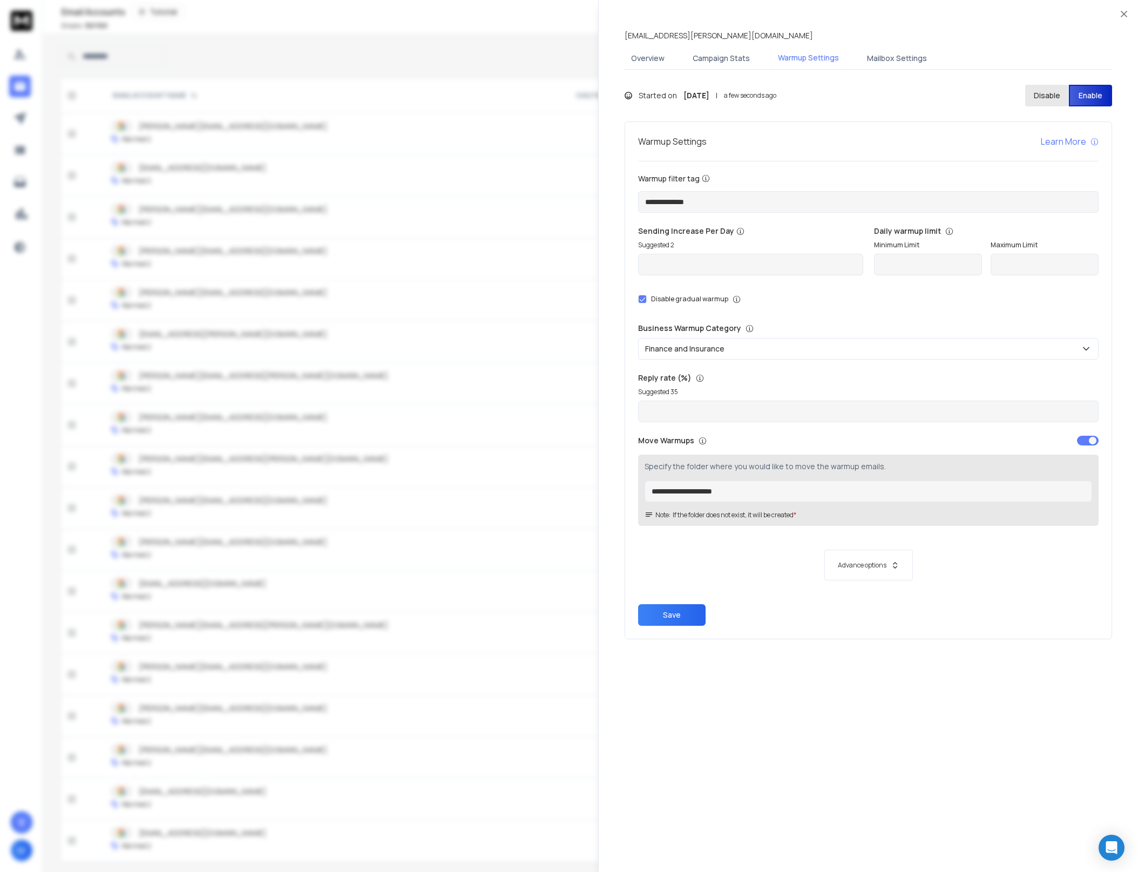
click at [933, 62] on button "Mailbox Settings" at bounding box center [896, 58] width 73 height 24
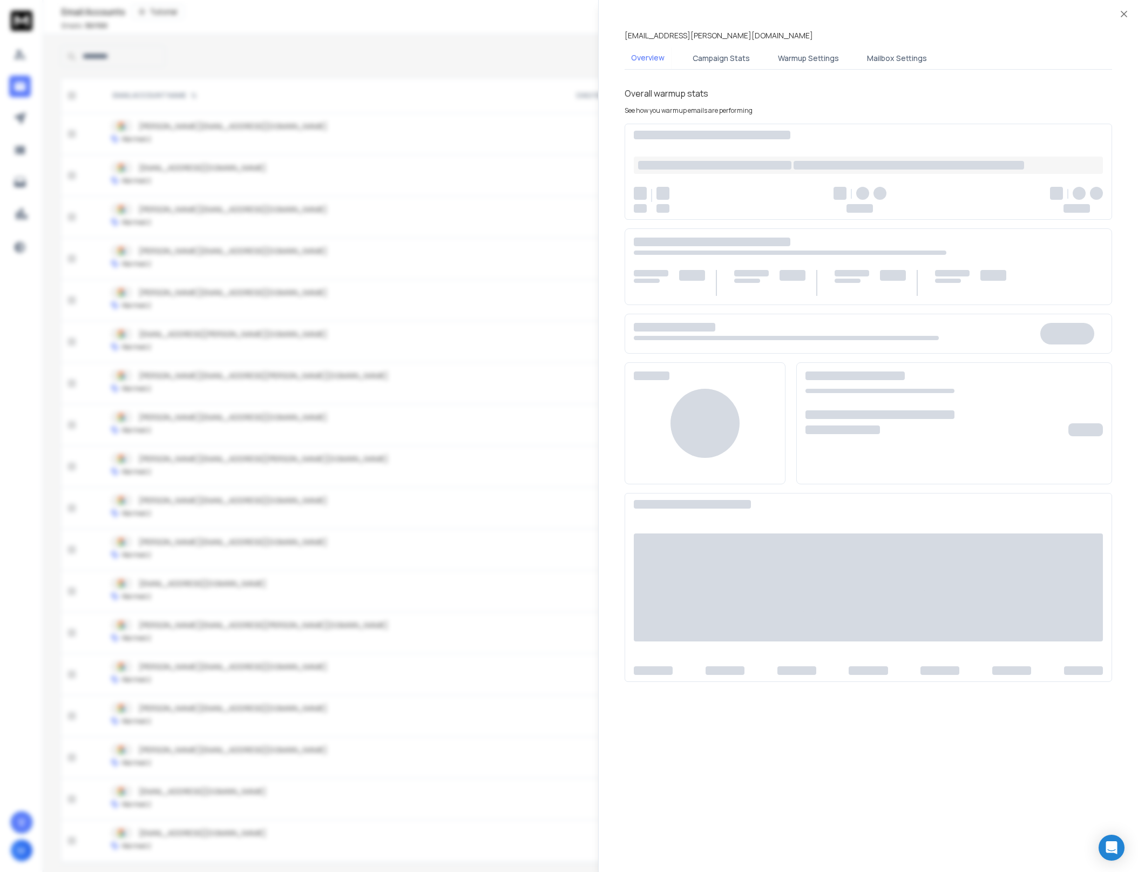
click at [394, 227] on div at bounding box center [569, 436] width 1138 height 872
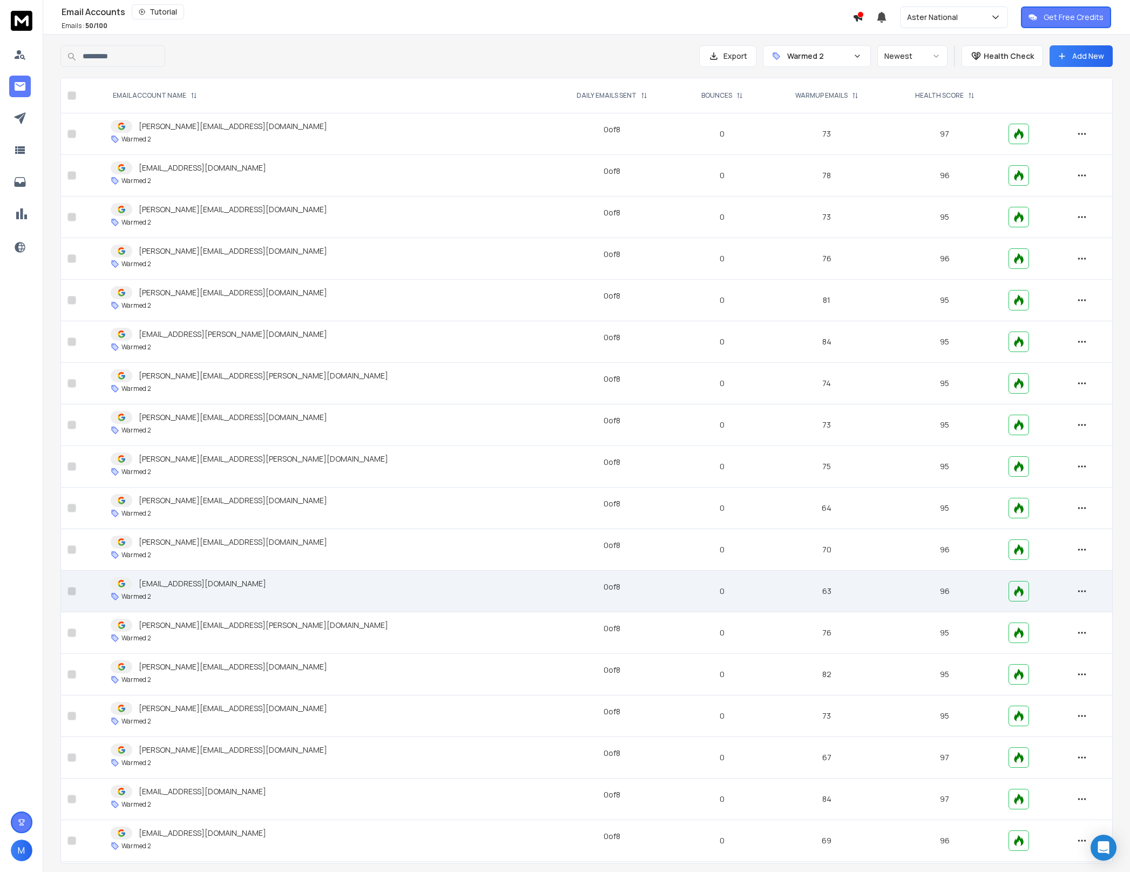
click at [200, 589] on p "kandi@choicempfirst.com" at bounding box center [202, 583] width 127 height 11
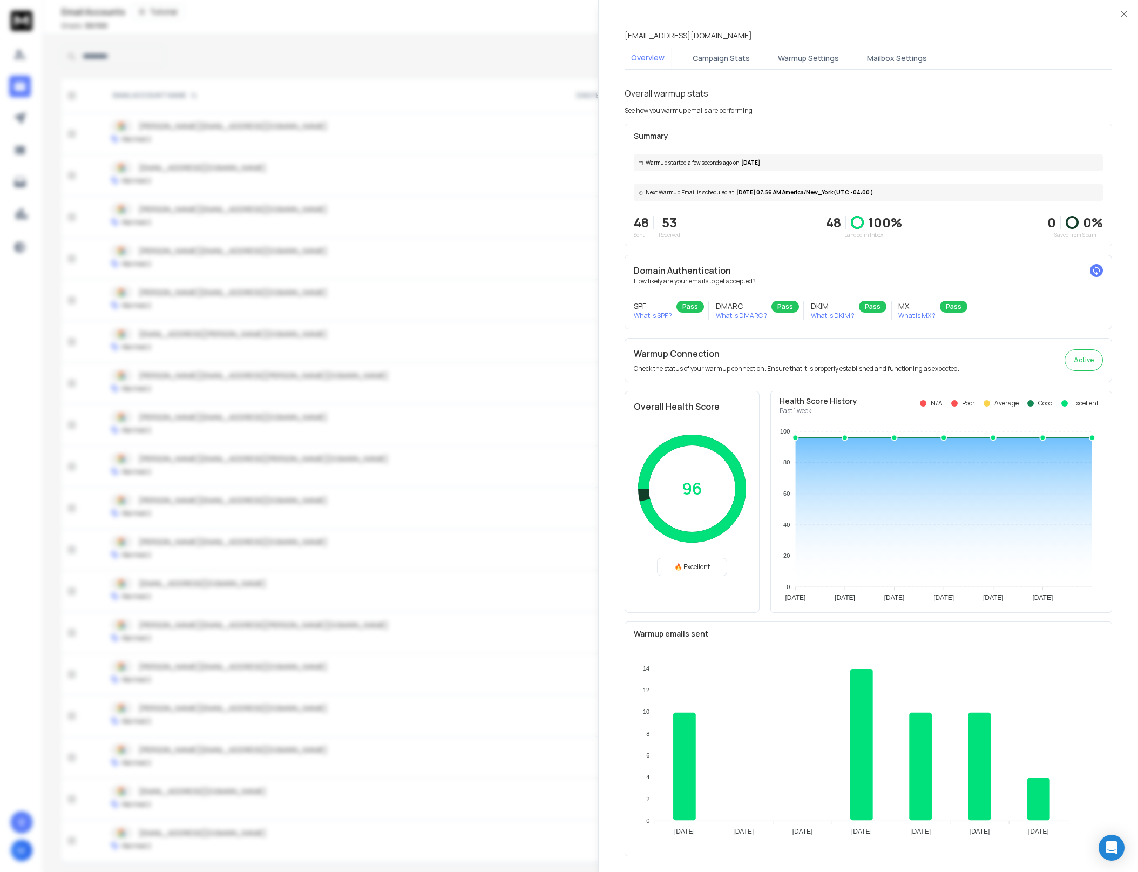
click at [932, 57] on button "Mailbox Settings" at bounding box center [896, 58] width 73 height 24
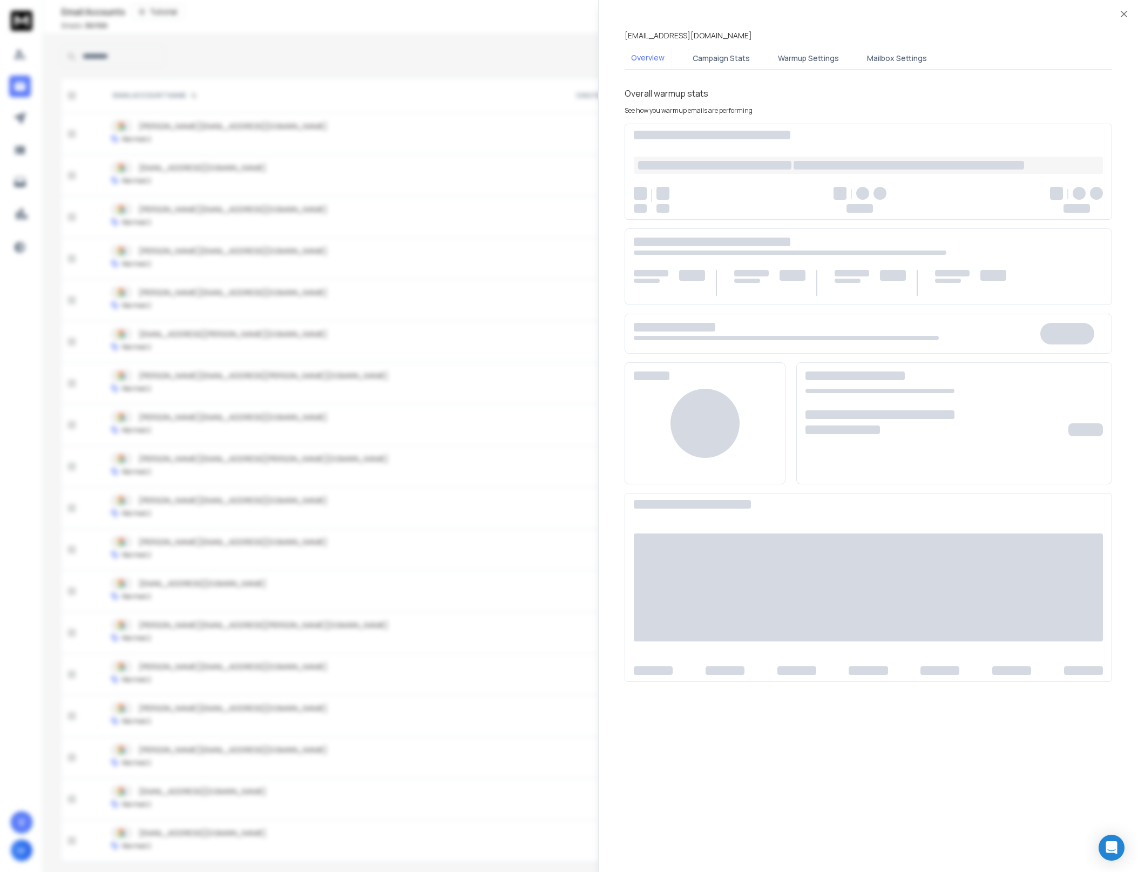
click at [537, 90] on div at bounding box center [569, 436] width 1138 height 872
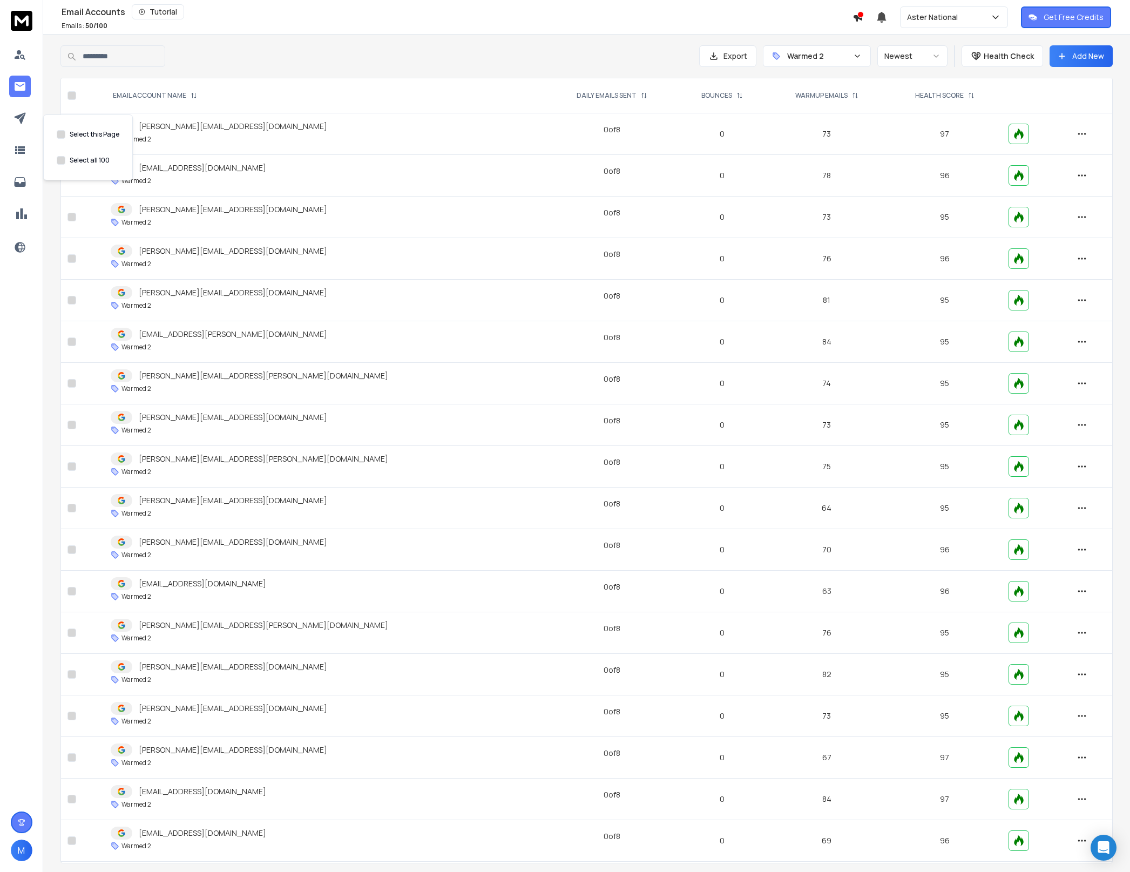
click at [60, 164] on button "Select this Page" at bounding box center [61, 160] width 9 height 9
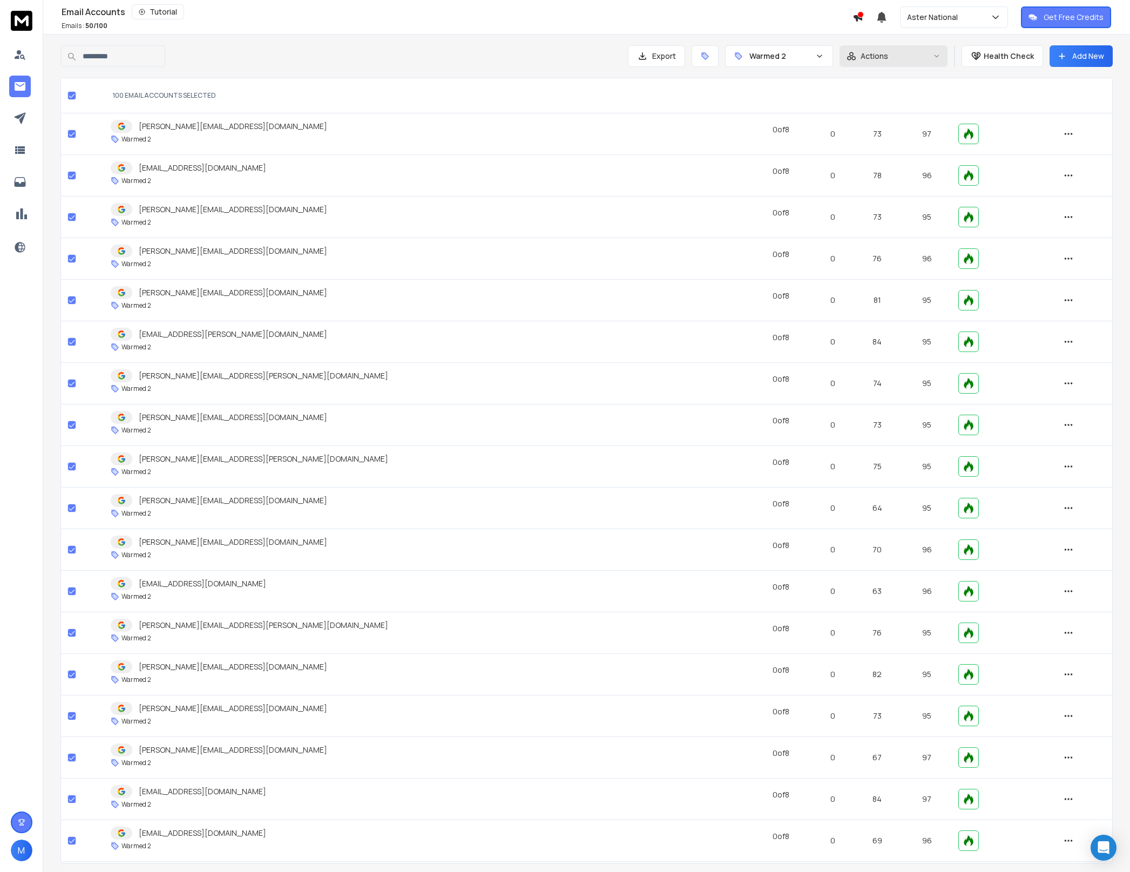
click at [876, 62] on div "Actions" at bounding box center [887, 56] width 82 height 11
click at [866, 89] on div "Bulk Edit" at bounding box center [858, 89] width 46 height 11
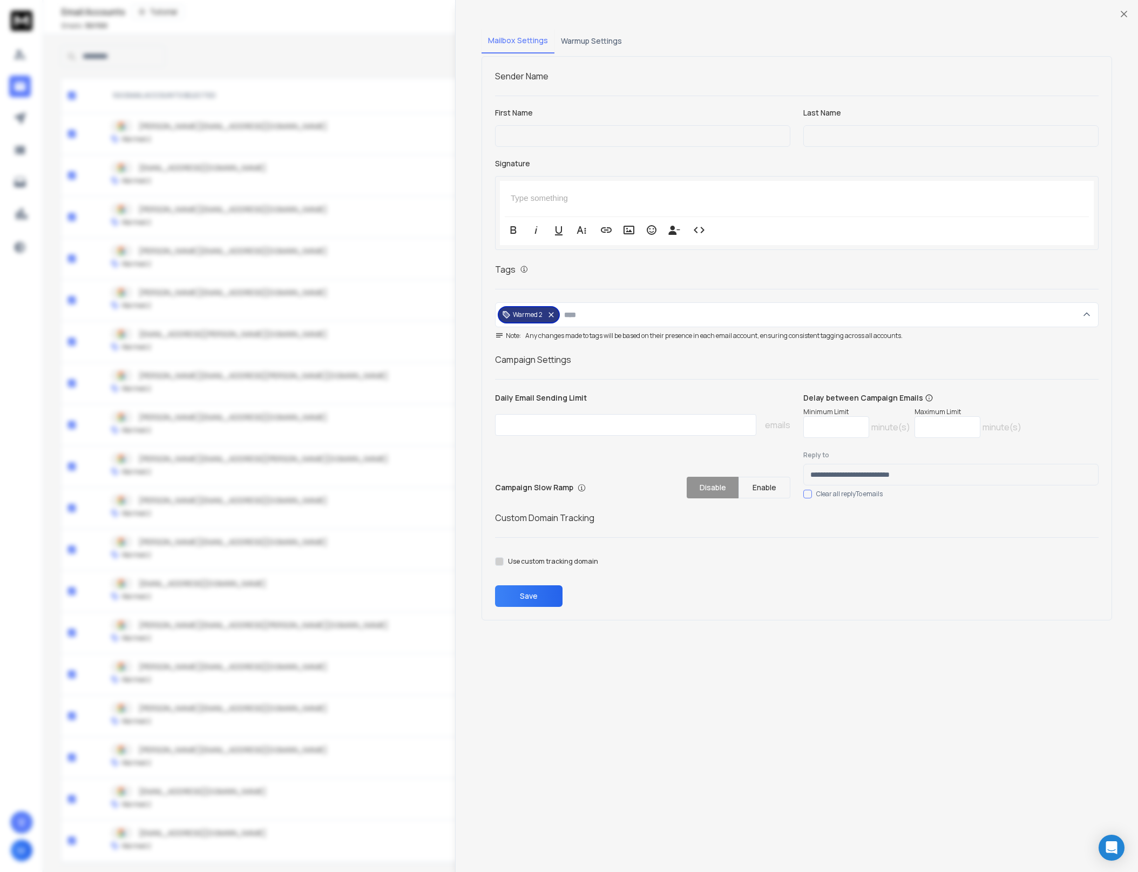
click at [552, 436] on input "number" at bounding box center [625, 425] width 261 height 22
type input "**"
click at [538, 607] on button "Save" at bounding box center [528, 596] width 67 height 22
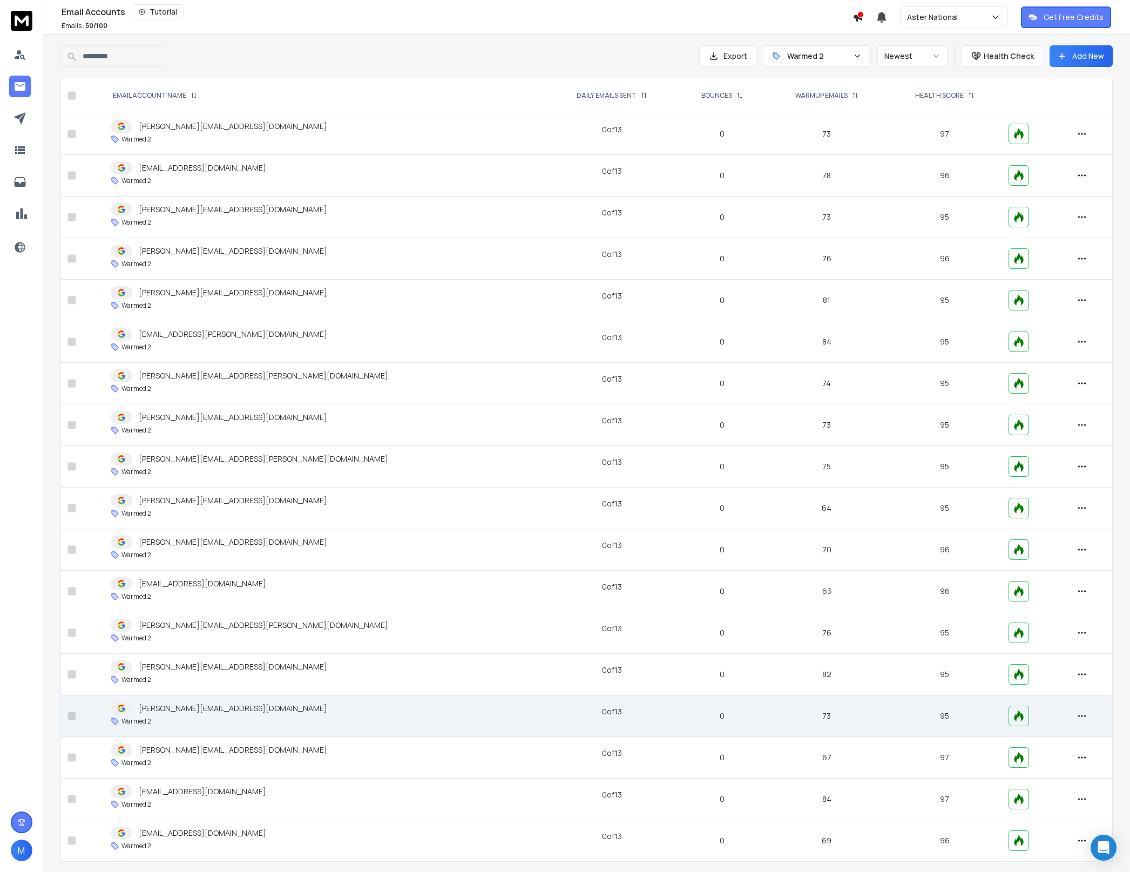
click at [218, 714] on p "c.perdue@firstagncychoice.com" at bounding box center [233, 708] width 188 height 11
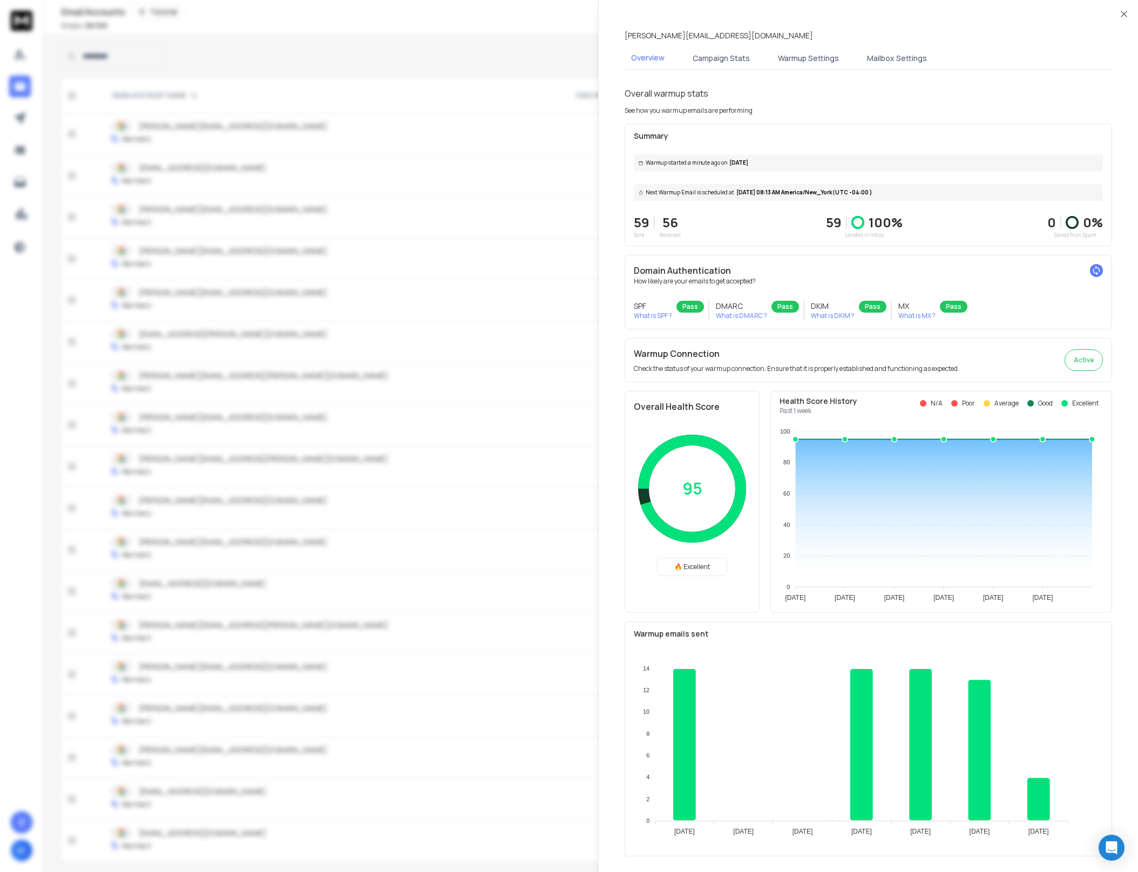
scroll to position [2, 0]
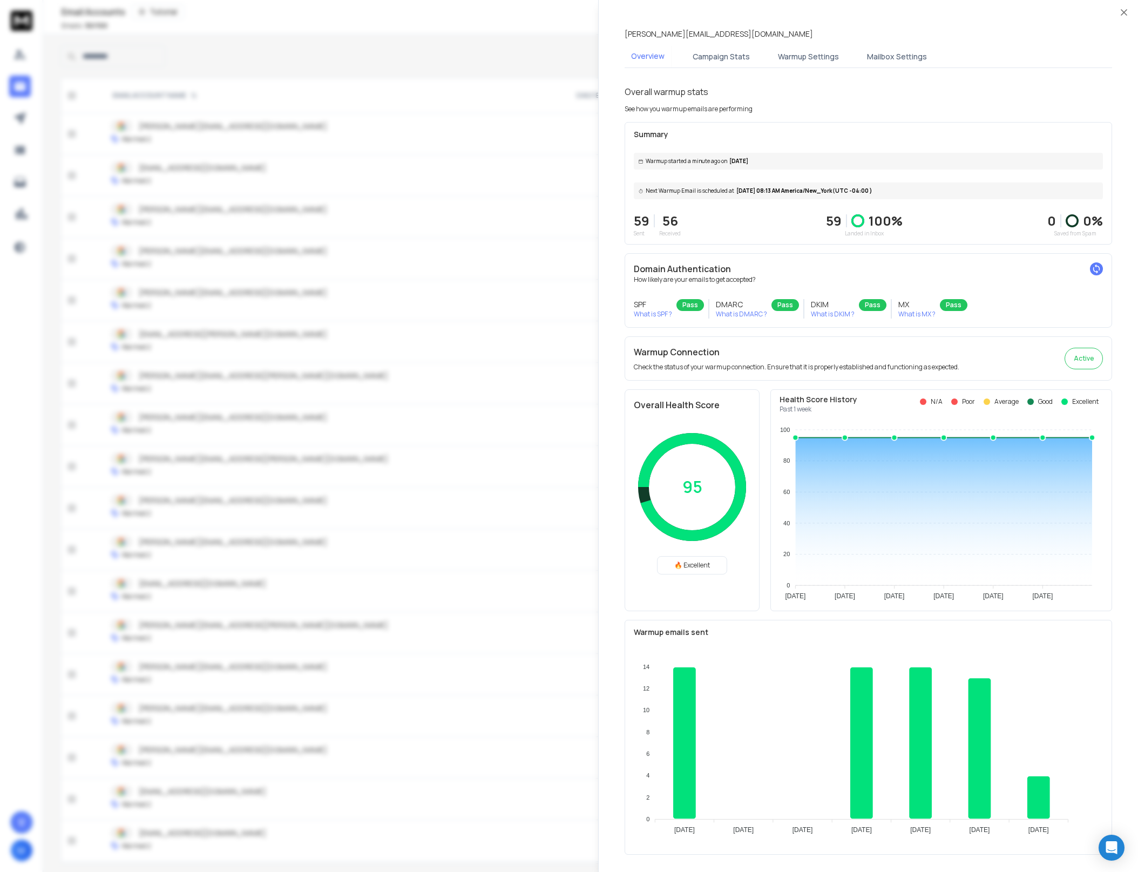
click at [933, 56] on button "Mailbox Settings" at bounding box center [896, 57] width 73 height 24
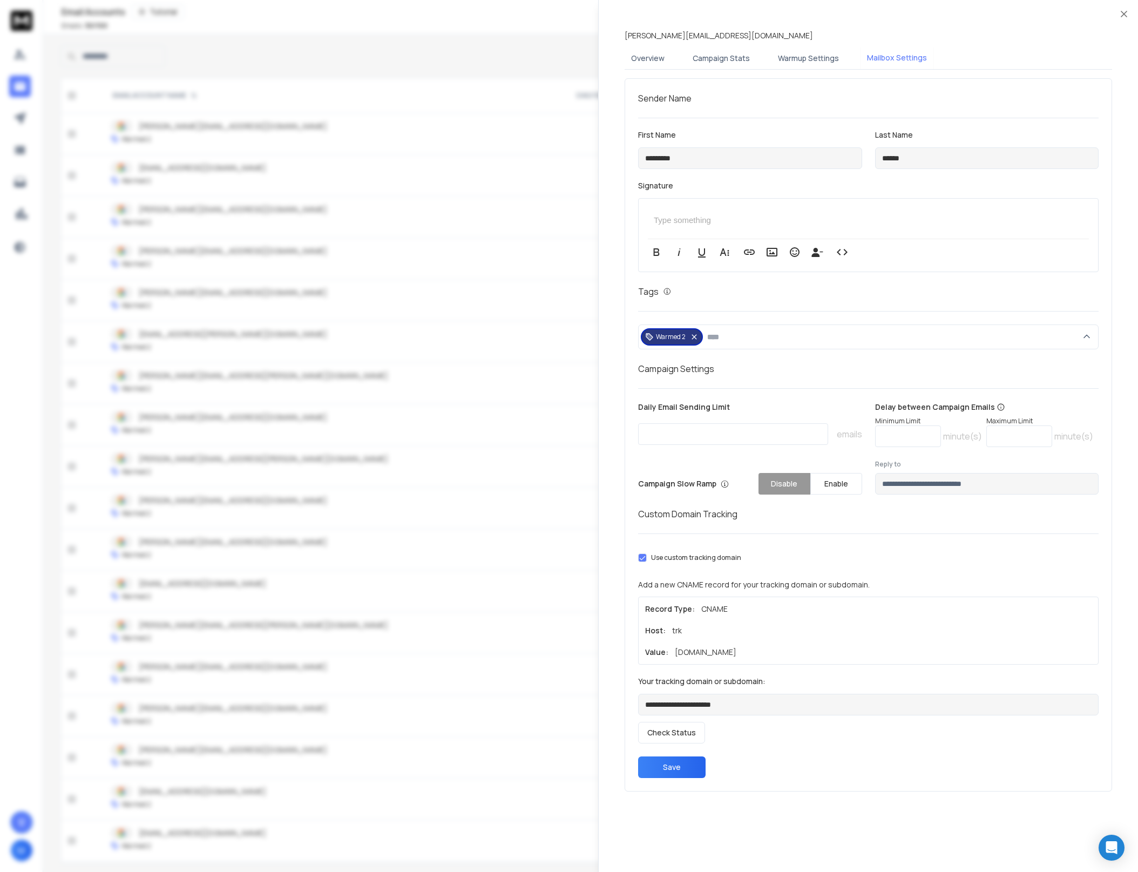
scroll to position [0, 0]
click at [845, 57] on button "Warmup Settings" at bounding box center [808, 58] width 74 height 24
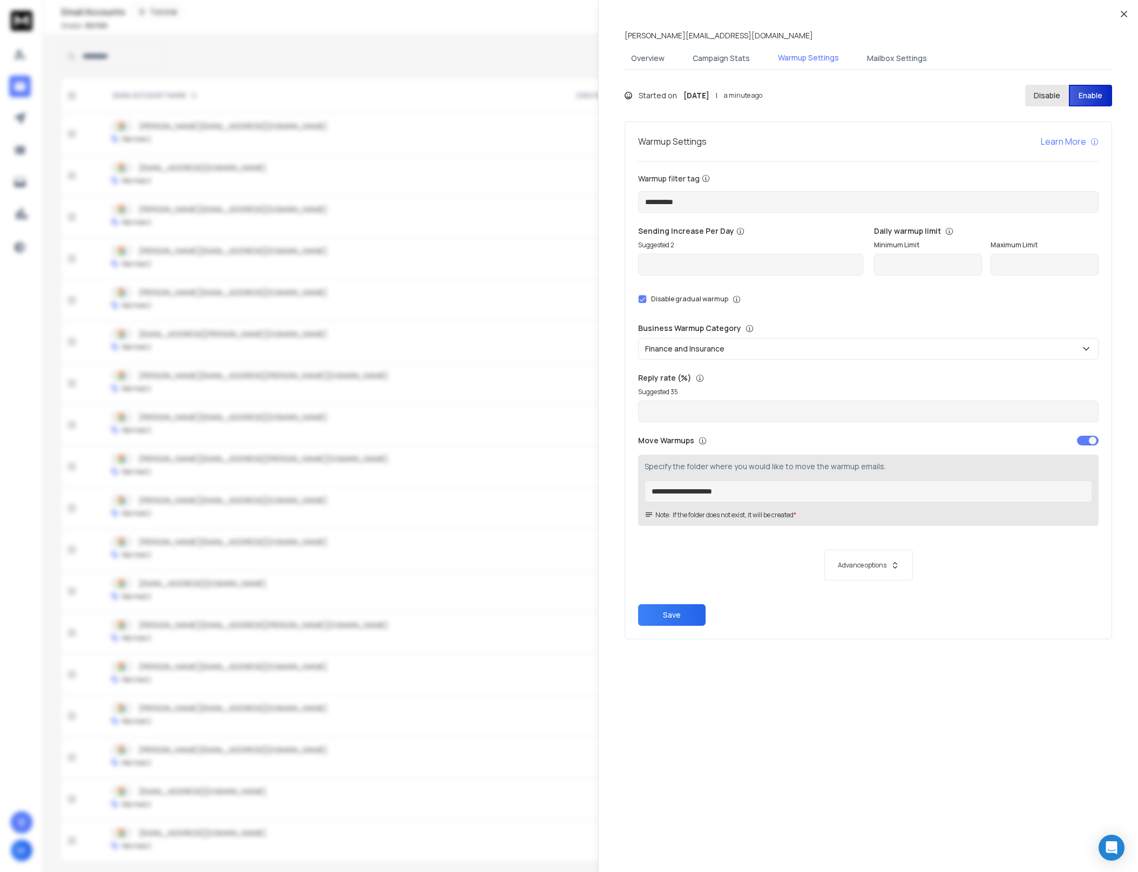
click at [1121, 15] on icon "button" at bounding box center [1123, 13] width 5 height 5
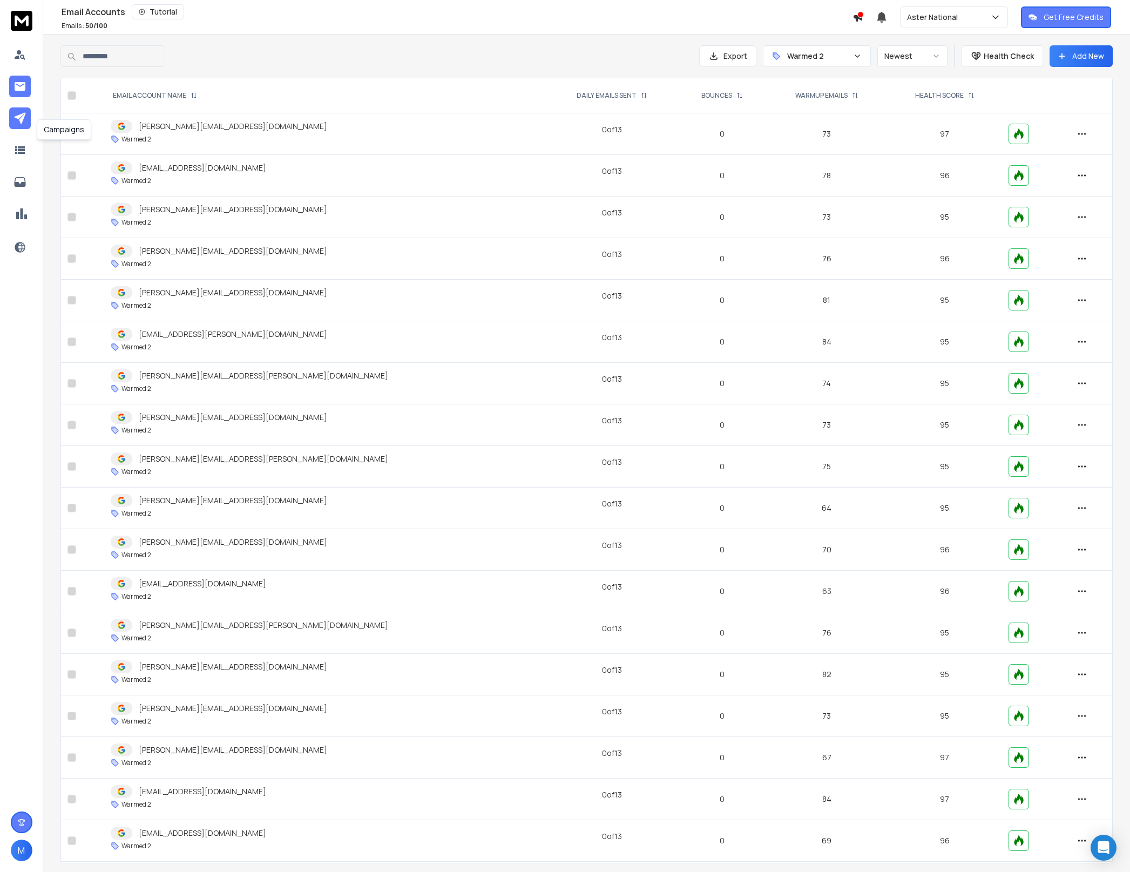
click at [26, 125] on icon at bounding box center [19, 118] width 13 height 13
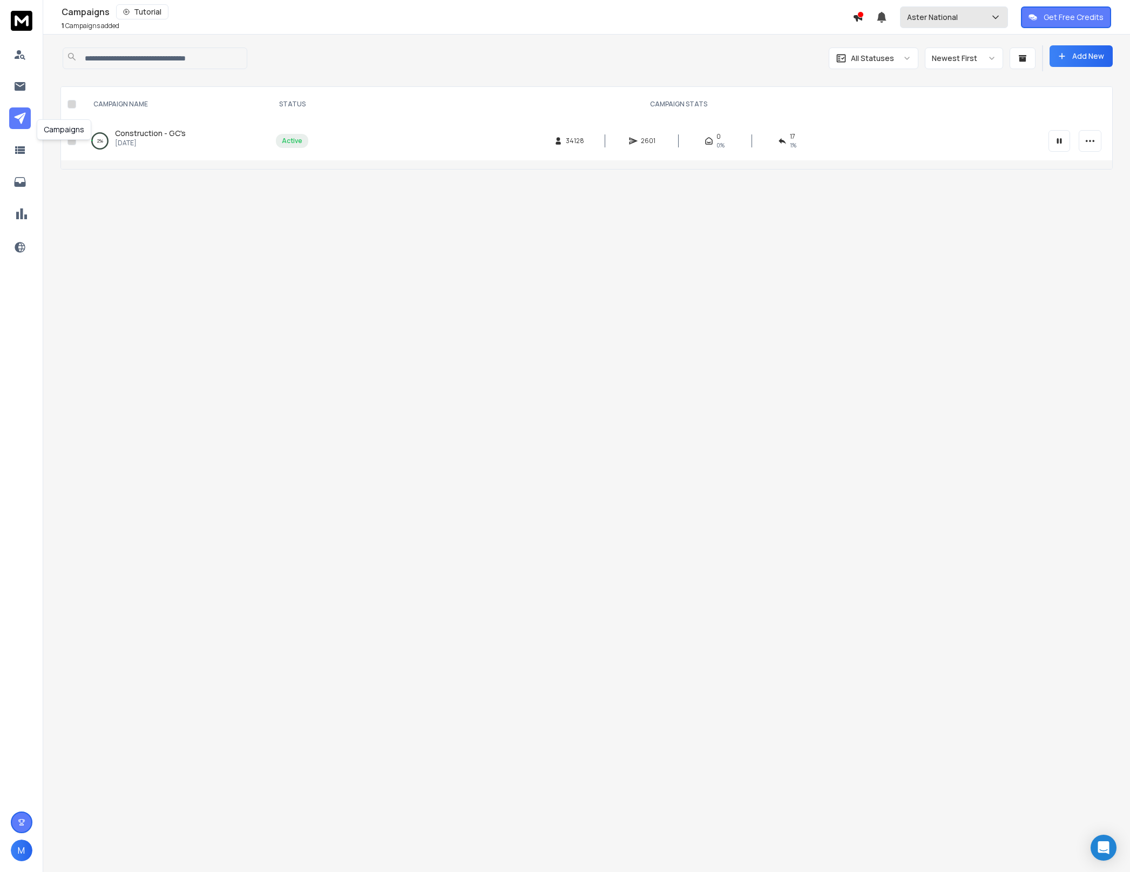
click at [993, 17] on icon "button" at bounding box center [995, 17] width 5 height 3
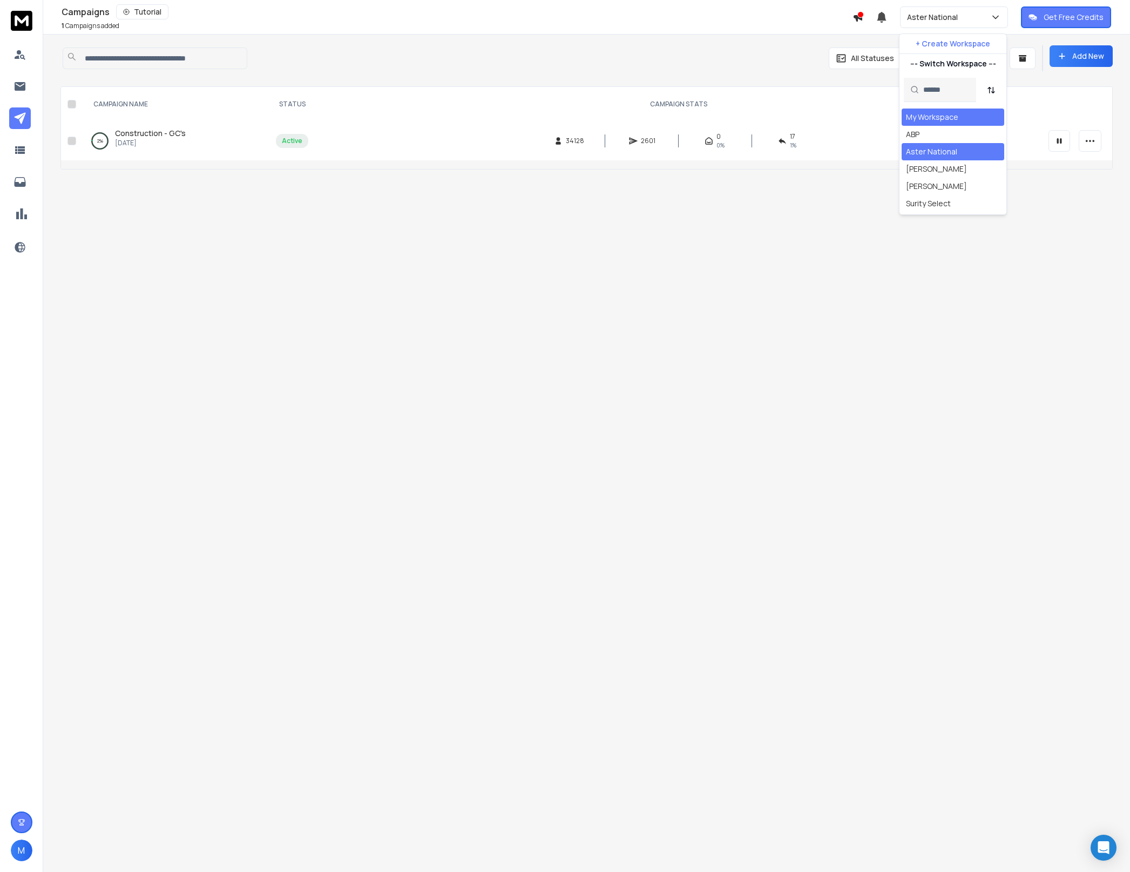
click at [754, 35] on div "Campaigns Tutorial 1 Campaigns added Aster National Get Free Credits" at bounding box center [565, 17] width 1130 height 35
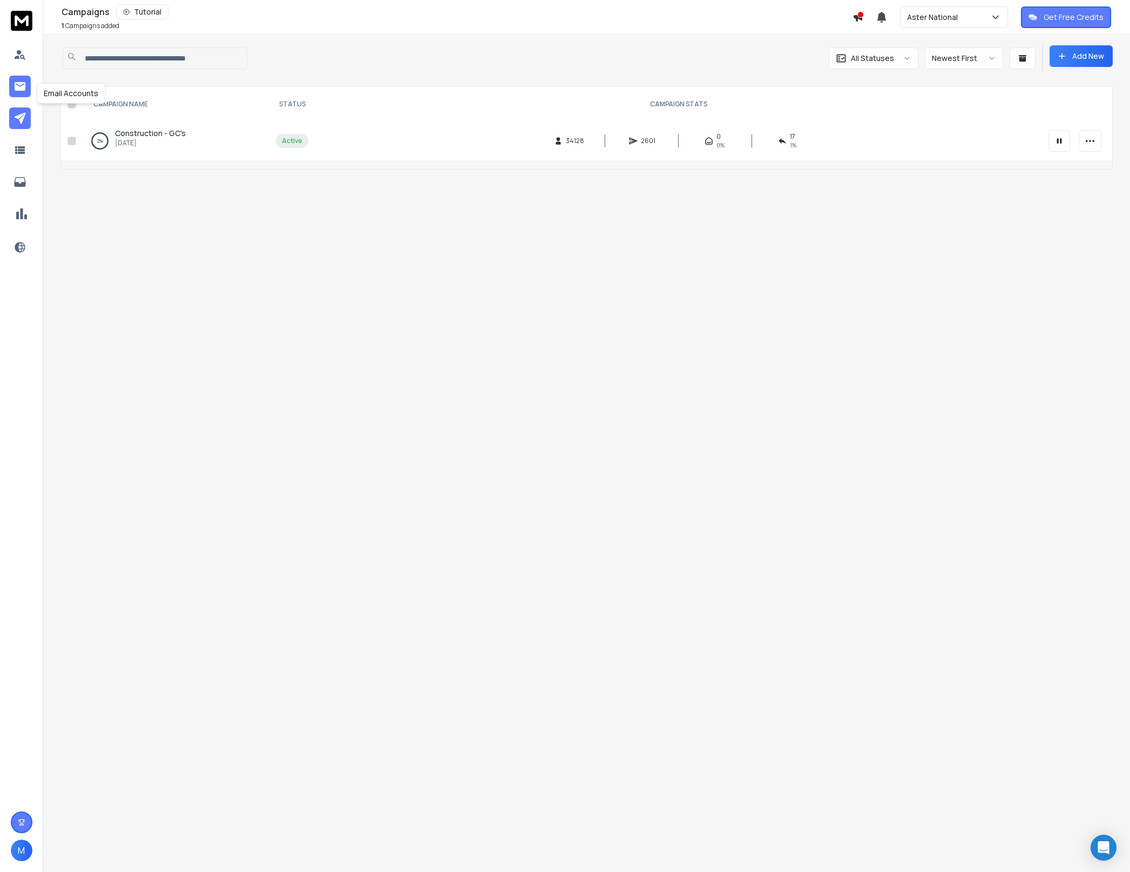
click at [22, 91] on icon at bounding box center [20, 86] width 11 height 9
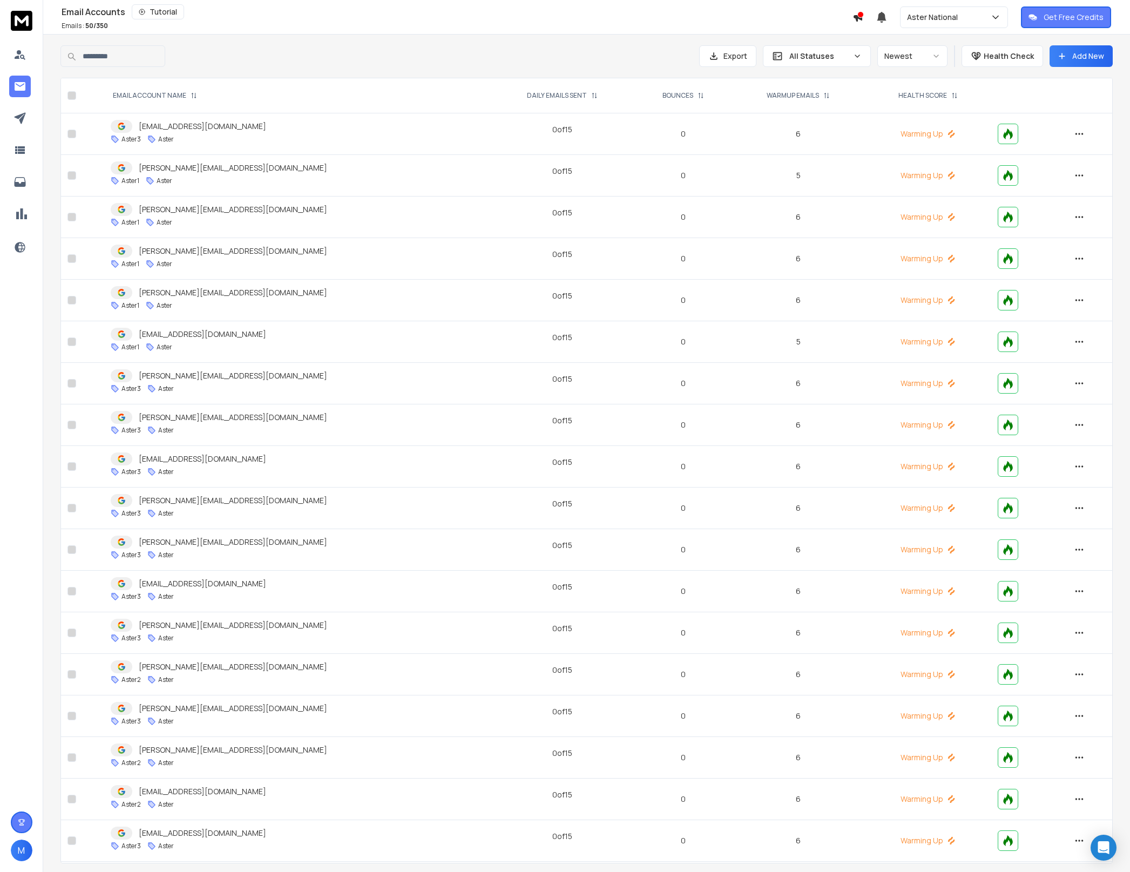
click at [808, 62] on p "All Statuses" at bounding box center [818, 56] width 59 height 11
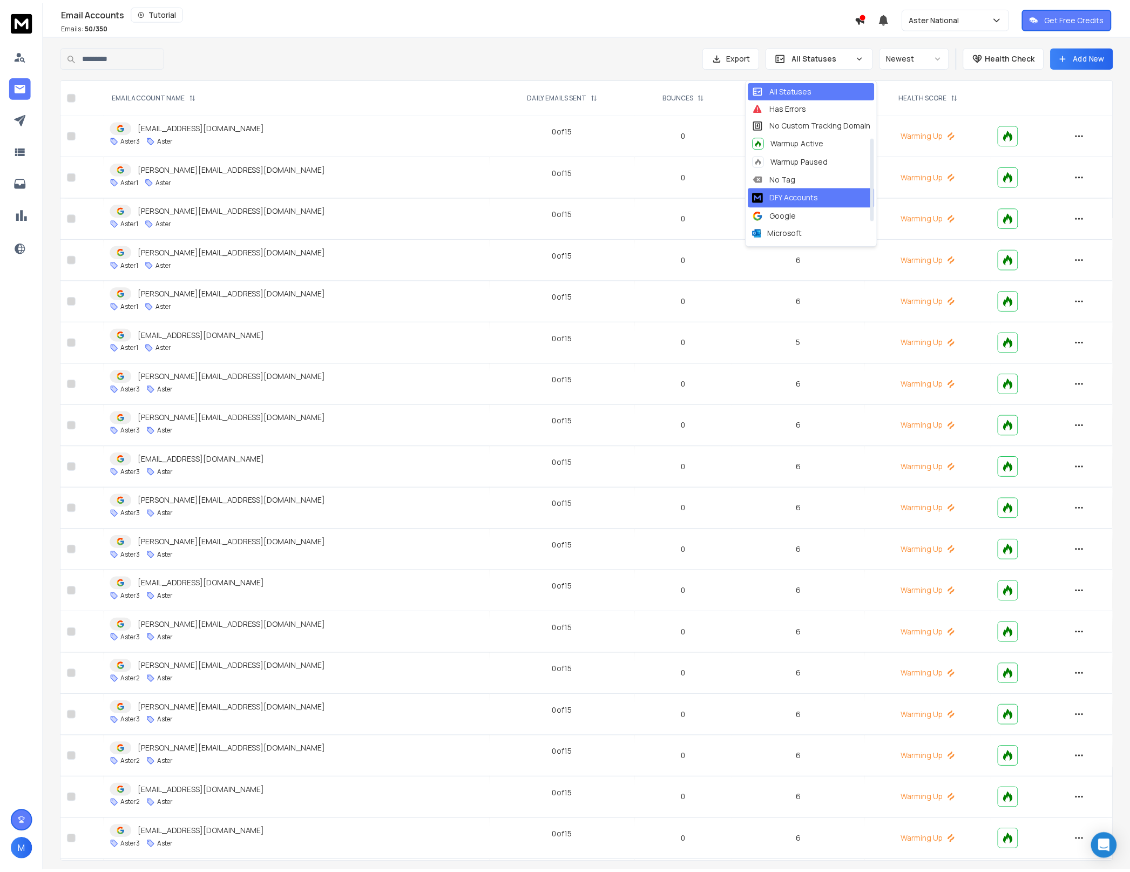
scroll to position [152, 0]
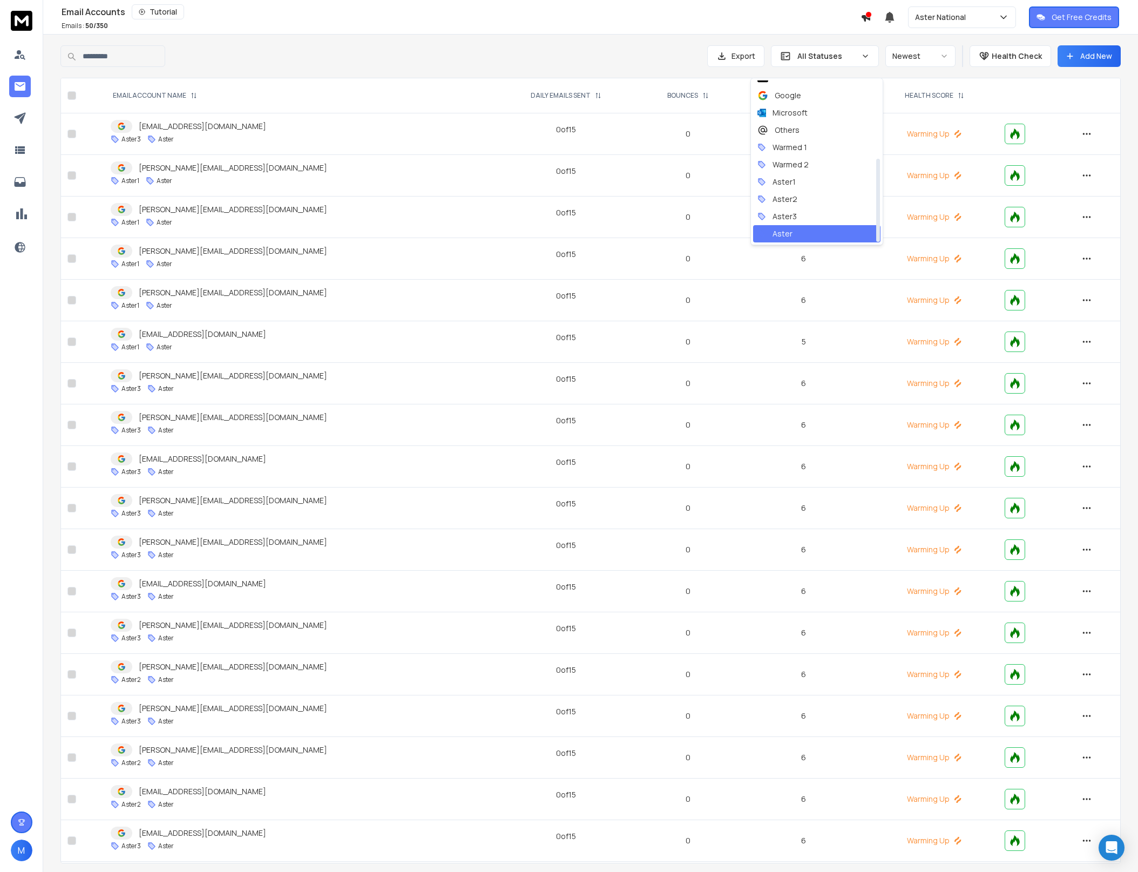
click at [797, 228] on div "Aster" at bounding box center [816, 233] width 127 height 17
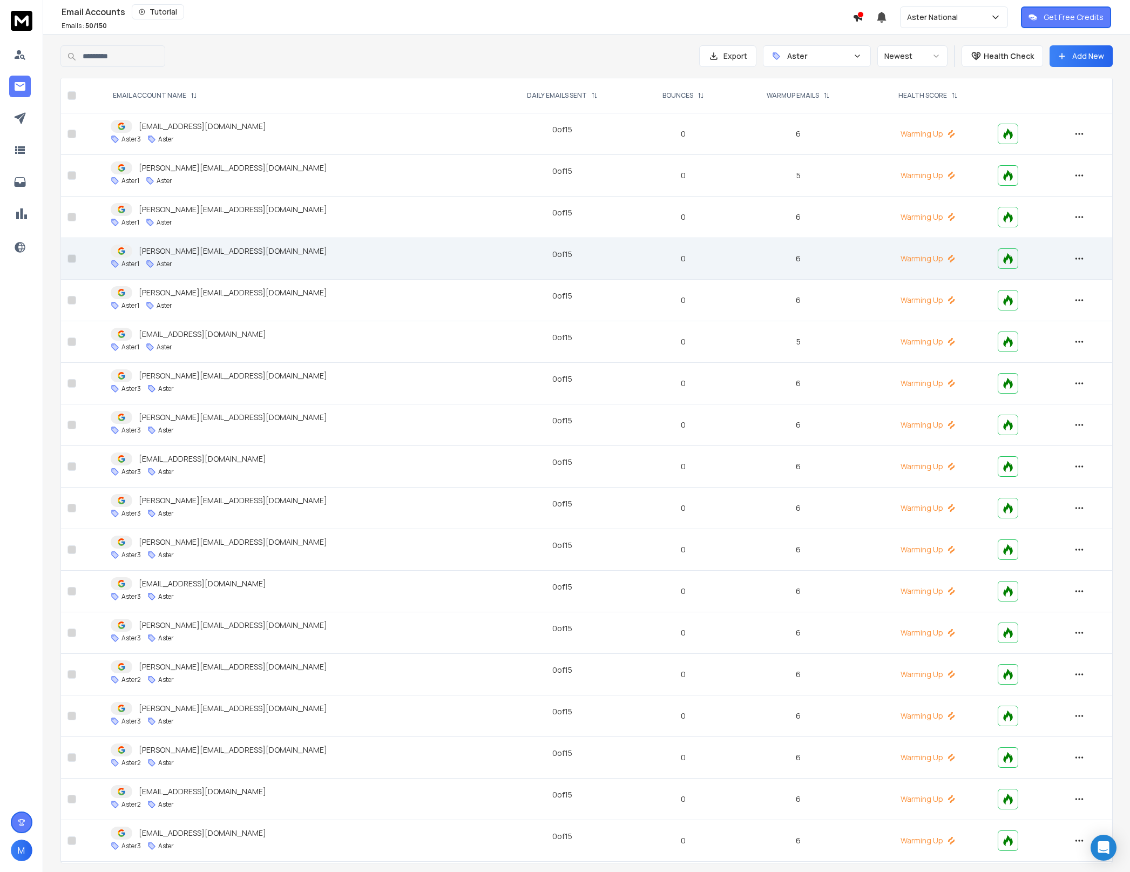
click at [214, 256] on p "robert@goasterteam.com" at bounding box center [233, 251] width 188 height 11
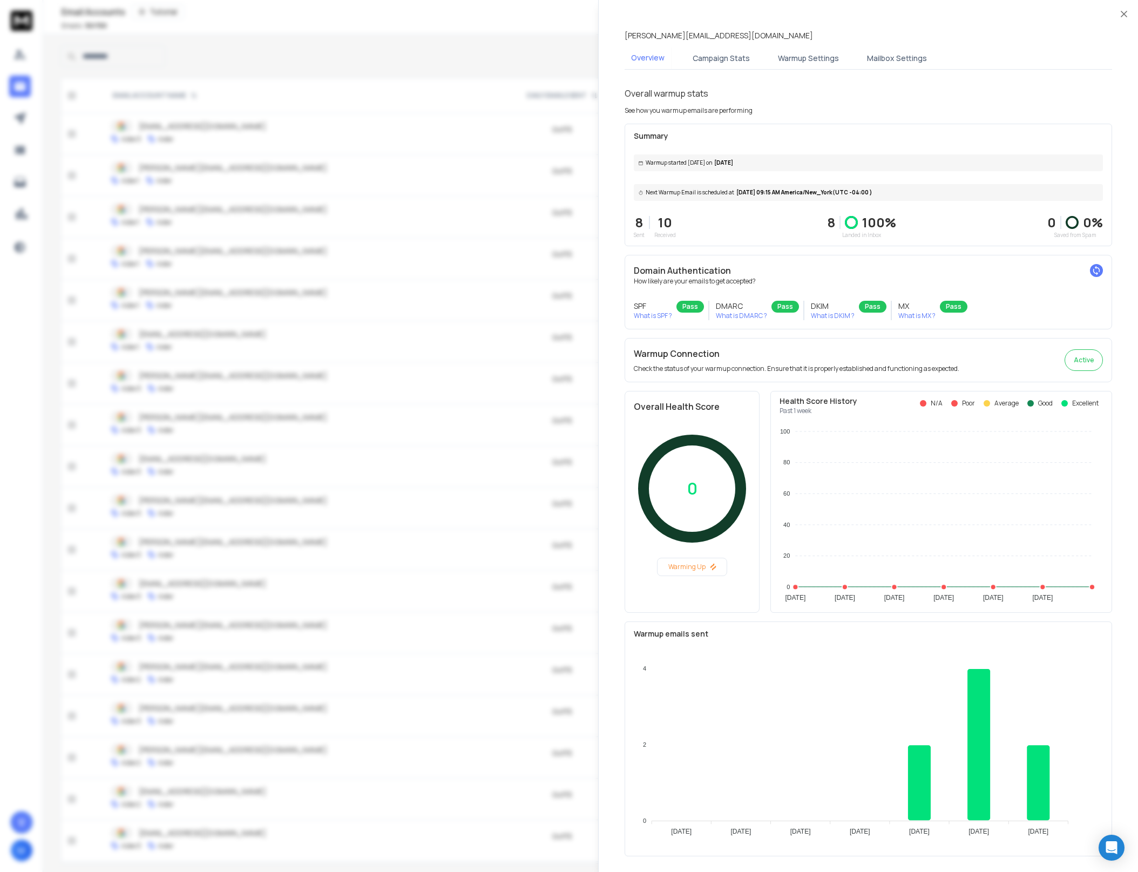
click at [836, 60] on button "Warmup Settings" at bounding box center [808, 58] width 74 height 24
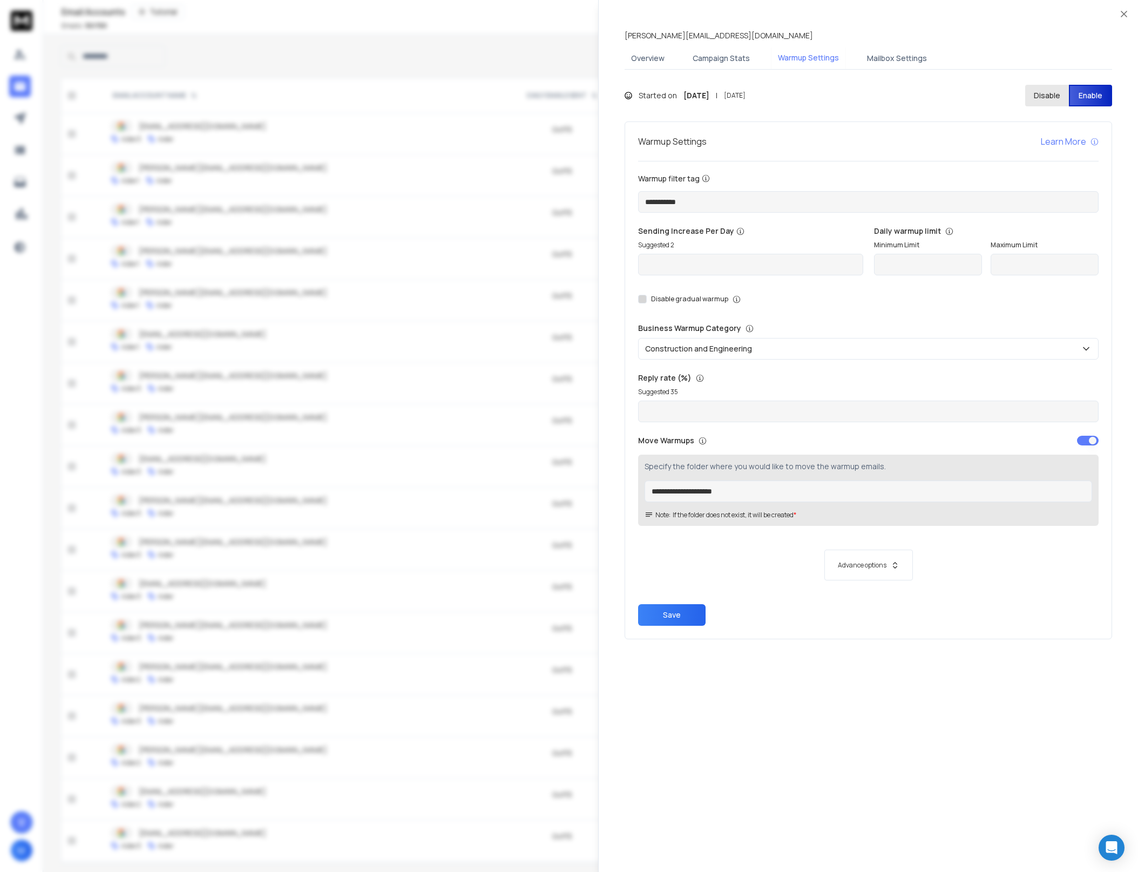
click at [933, 63] on button "Mailbox Settings" at bounding box center [896, 58] width 73 height 24
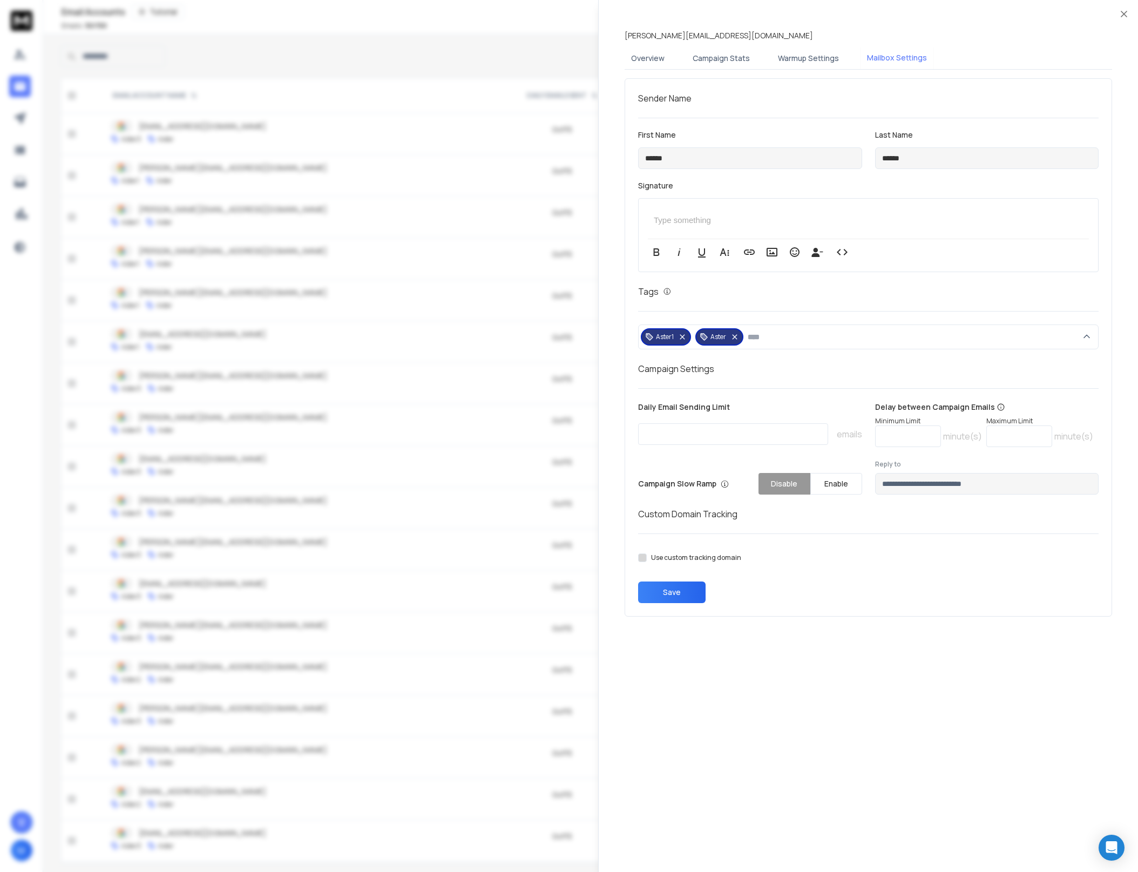
click at [655, 61] on button "Overview" at bounding box center [648, 58] width 46 height 24
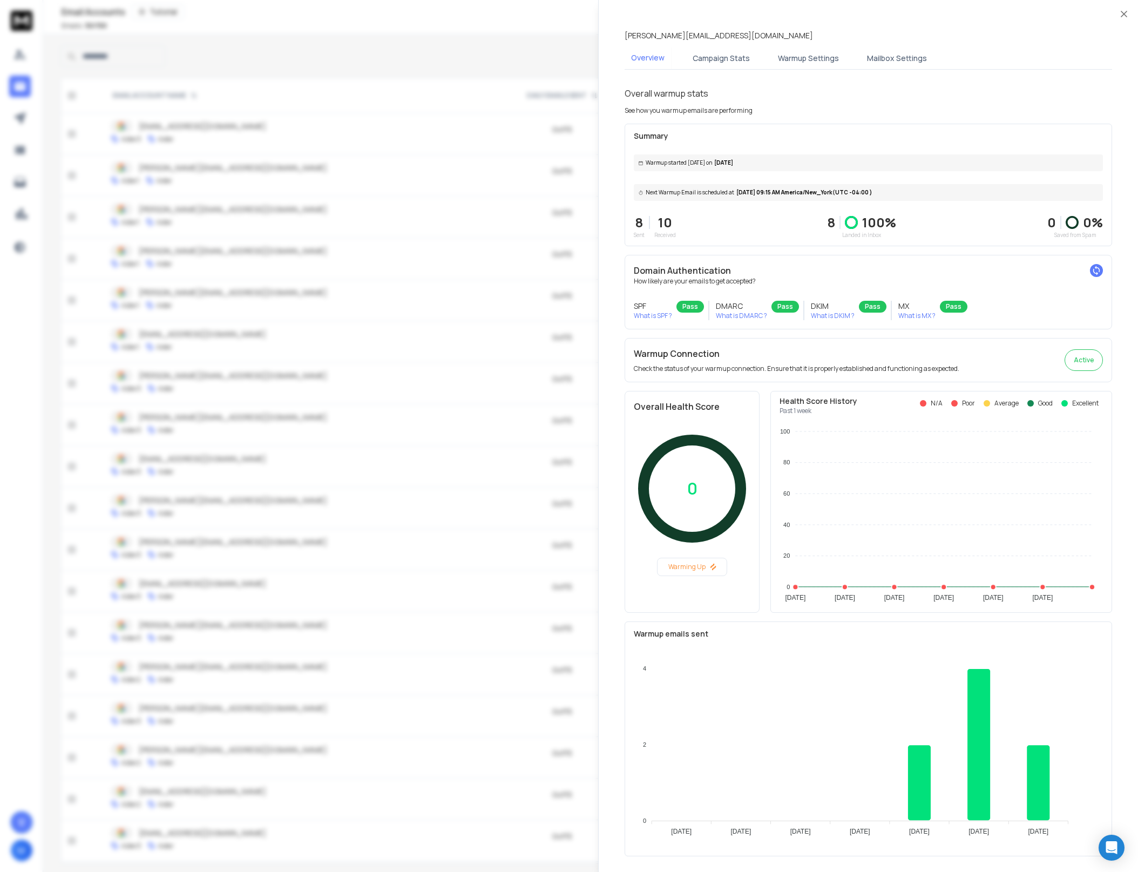
click at [751, 67] on button "Campaign Stats" at bounding box center [721, 58] width 70 height 24
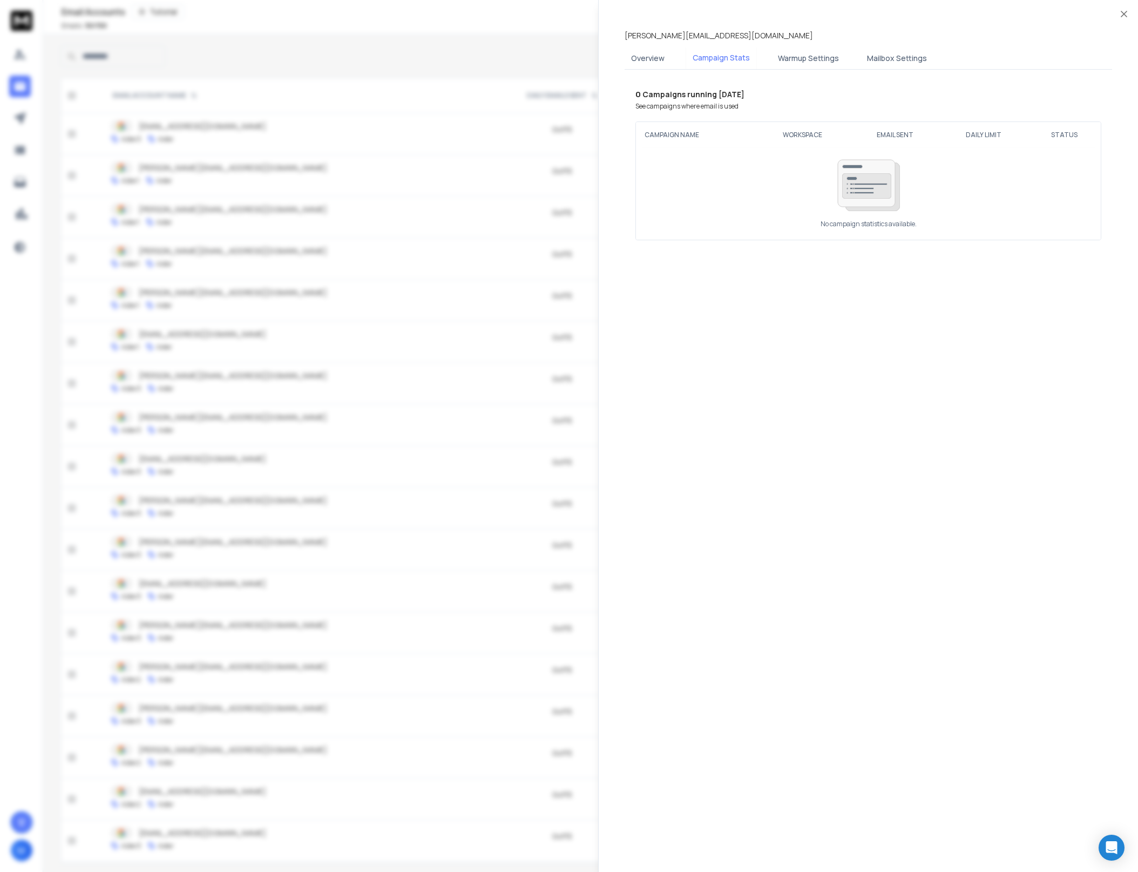
click at [820, 66] on button "Warmup Settings" at bounding box center [808, 58] width 74 height 24
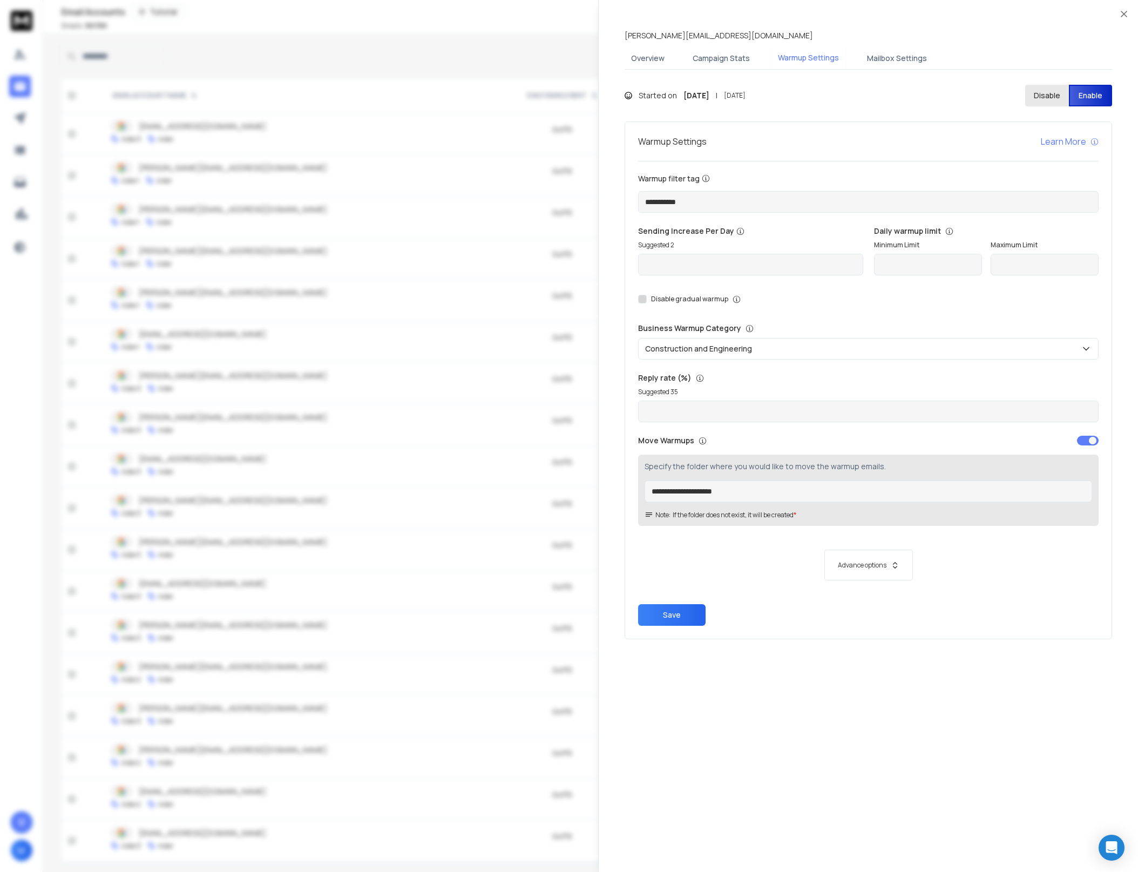
click at [933, 65] on button "Mailbox Settings" at bounding box center [896, 58] width 73 height 24
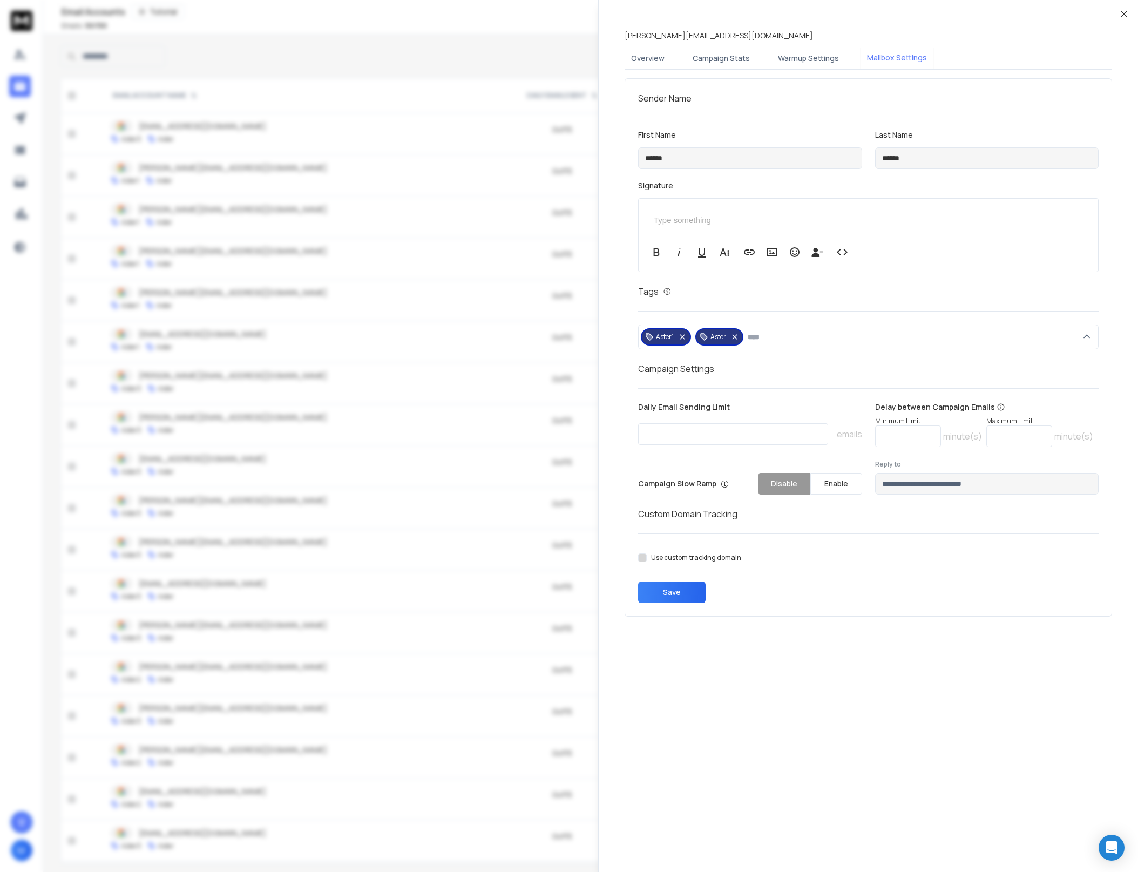
click at [1121, 16] on icon "button" at bounding box center [1123, 14] width 11 height 11
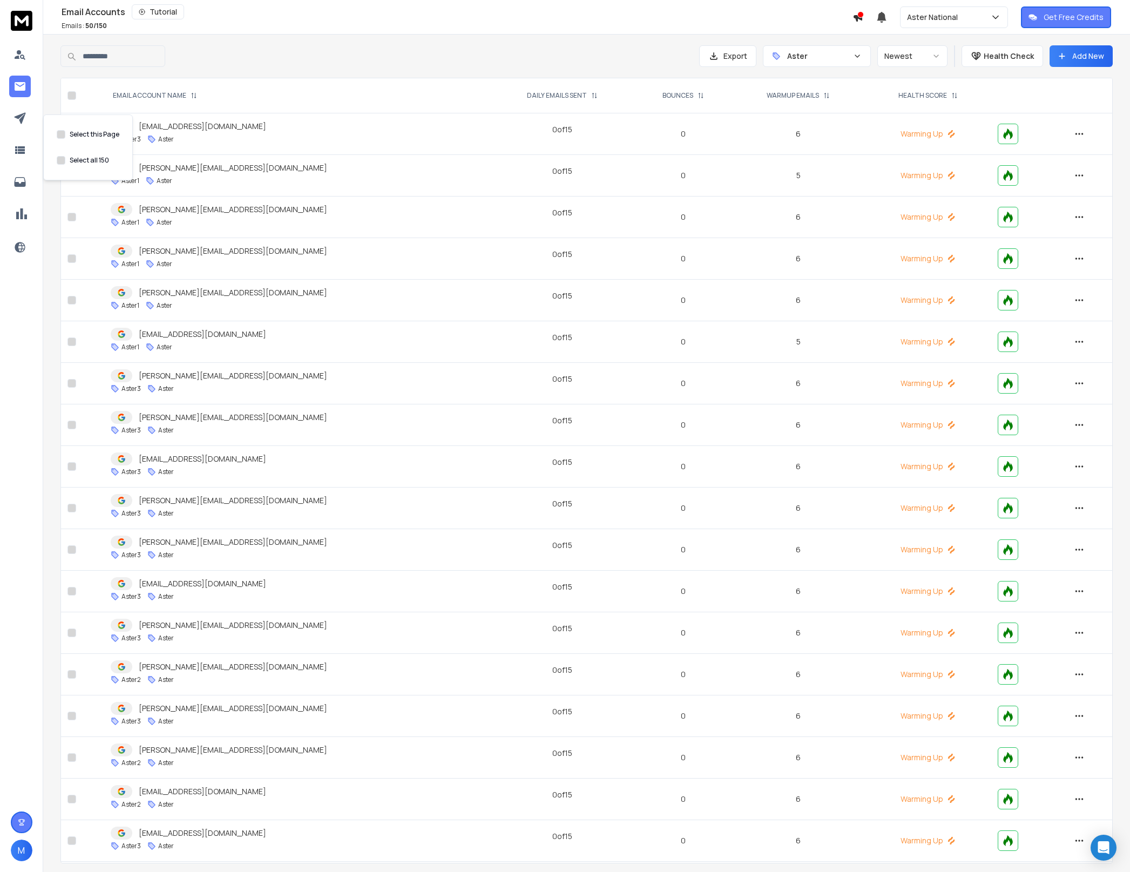
click at [62, 165] on button "Select this Page" at bounding box center [61, 160] width 9 height 9
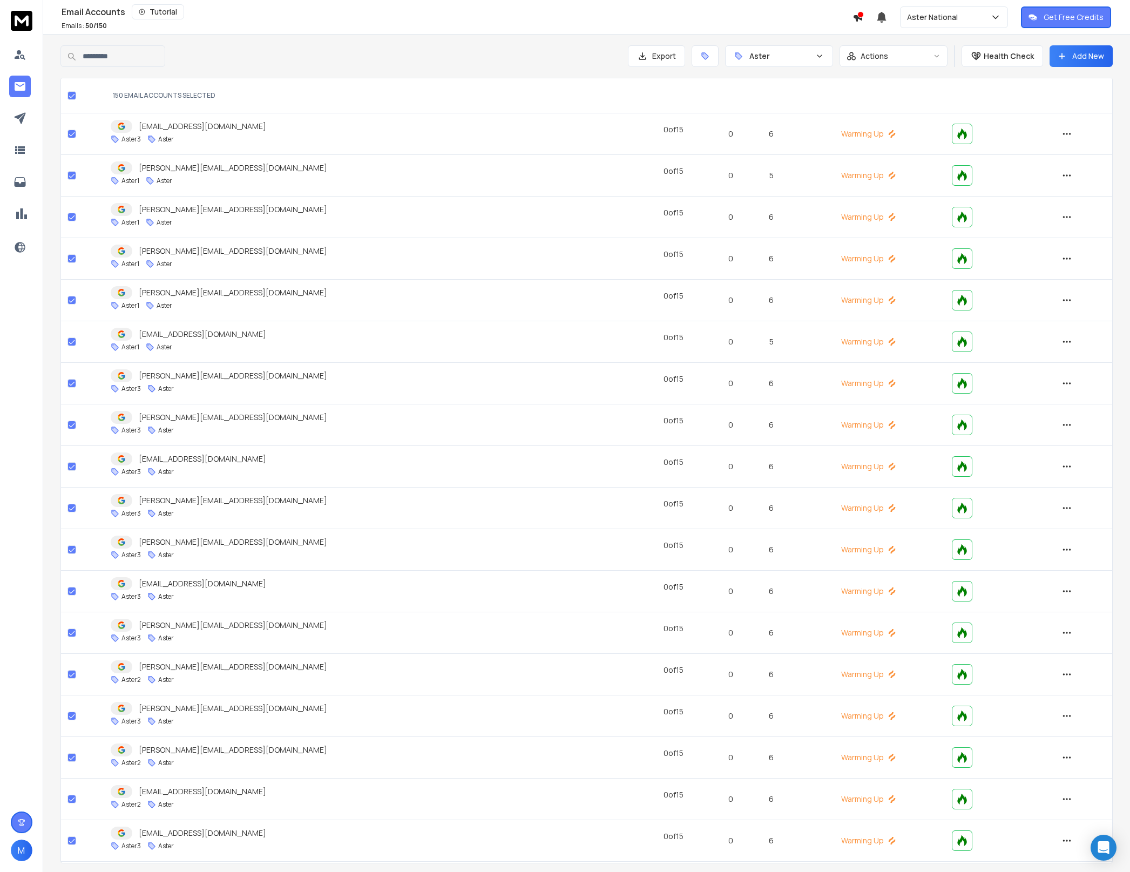
click at [493, 83] on div "Export Aster Actions Health Check Add New 150 EMAIL ACCOUNTS SELECTED rob@goast…" at bounding box center [586, 454] width 1052 height 818
click at [884, 67] on button "Actions" at bounding box center [893, 56] width 108 height 22
click at [881, 94] on div "Bulk Edit" at bounding box center [858, 89] width 46 height 11
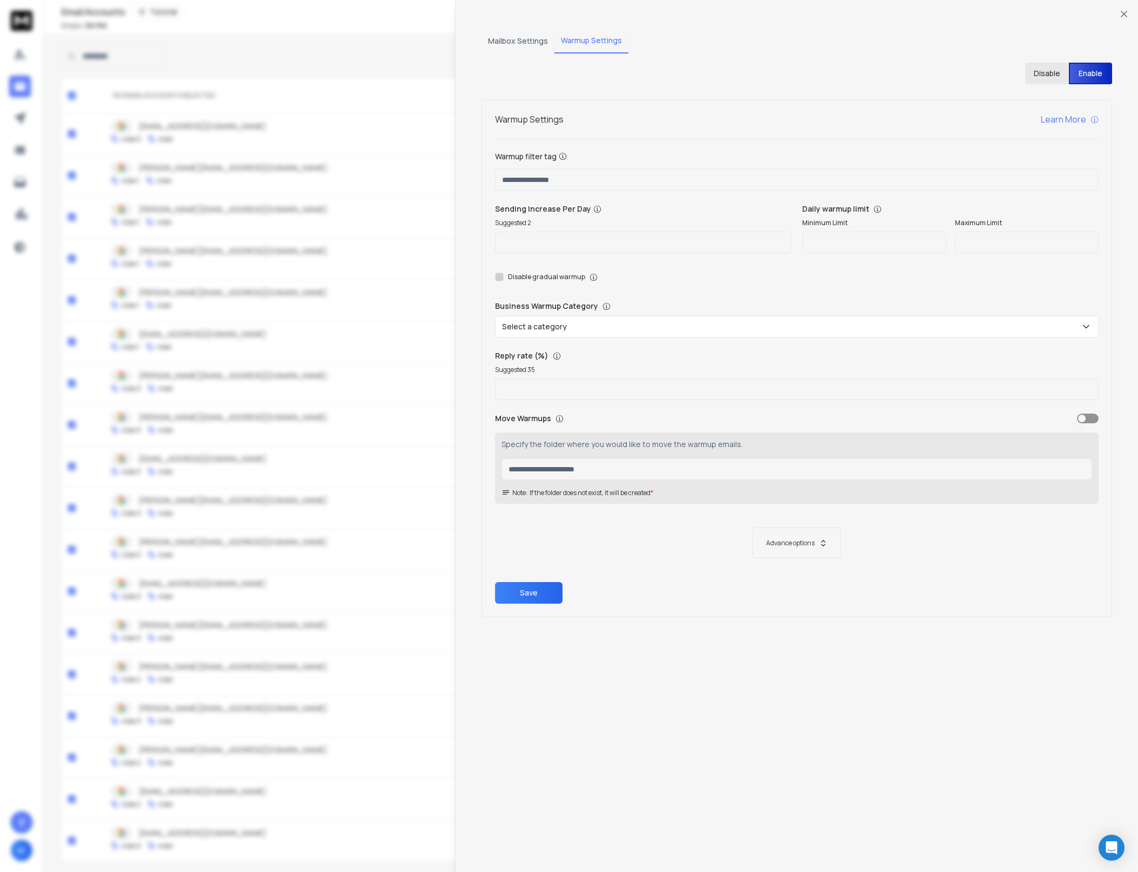
click at [614, 52] on button "Warmup Settings" at bounding box center [591, 41] width 74 height 25
click at [542, 46] on button "Mailbox Settings" at bounding box center [517, 41] width 73 height 24
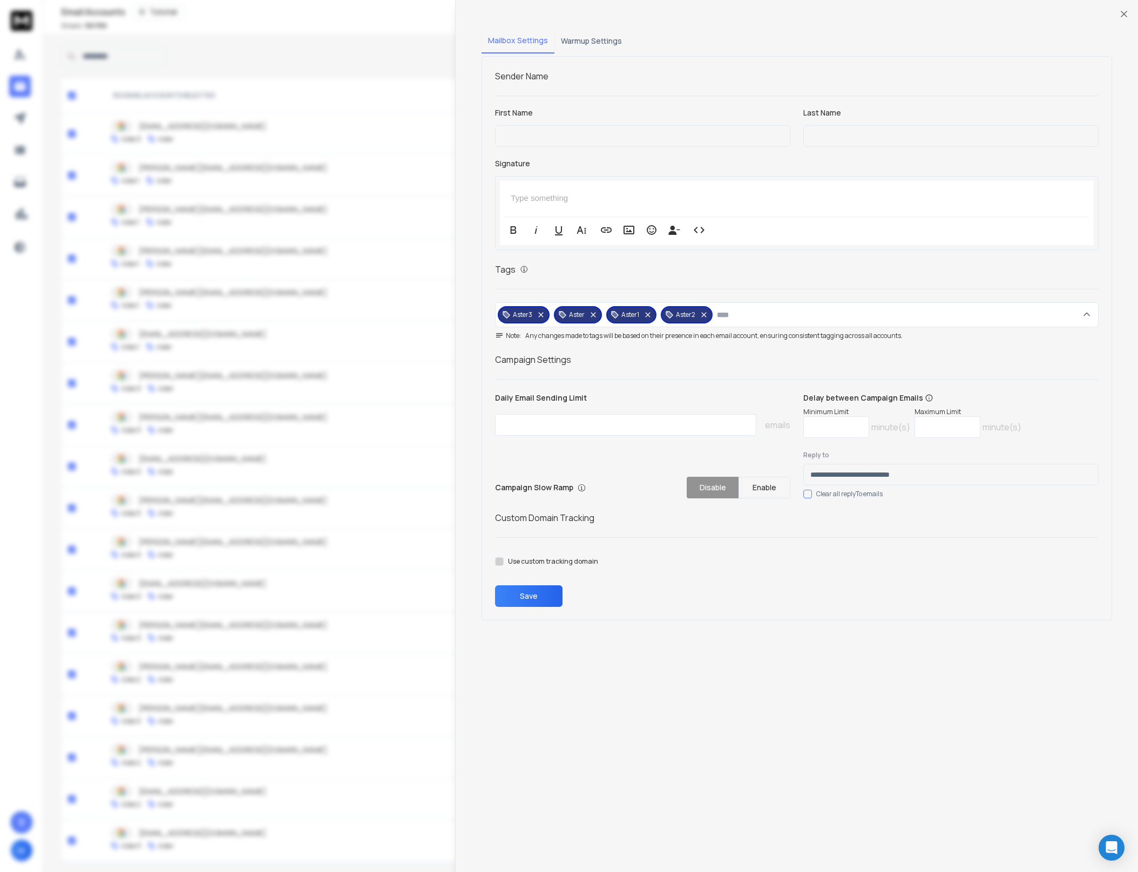
click at [832, 438] on input "number" at bounding box center [836, 427] width 66 height 22
click at [938, 438] on input "number" at bounding box center [947, 427] width 66 height 22
type input "*"
type input "**"
click at [547, 607] on button "Save" at bounding box center [528, 596] width 67 height 22
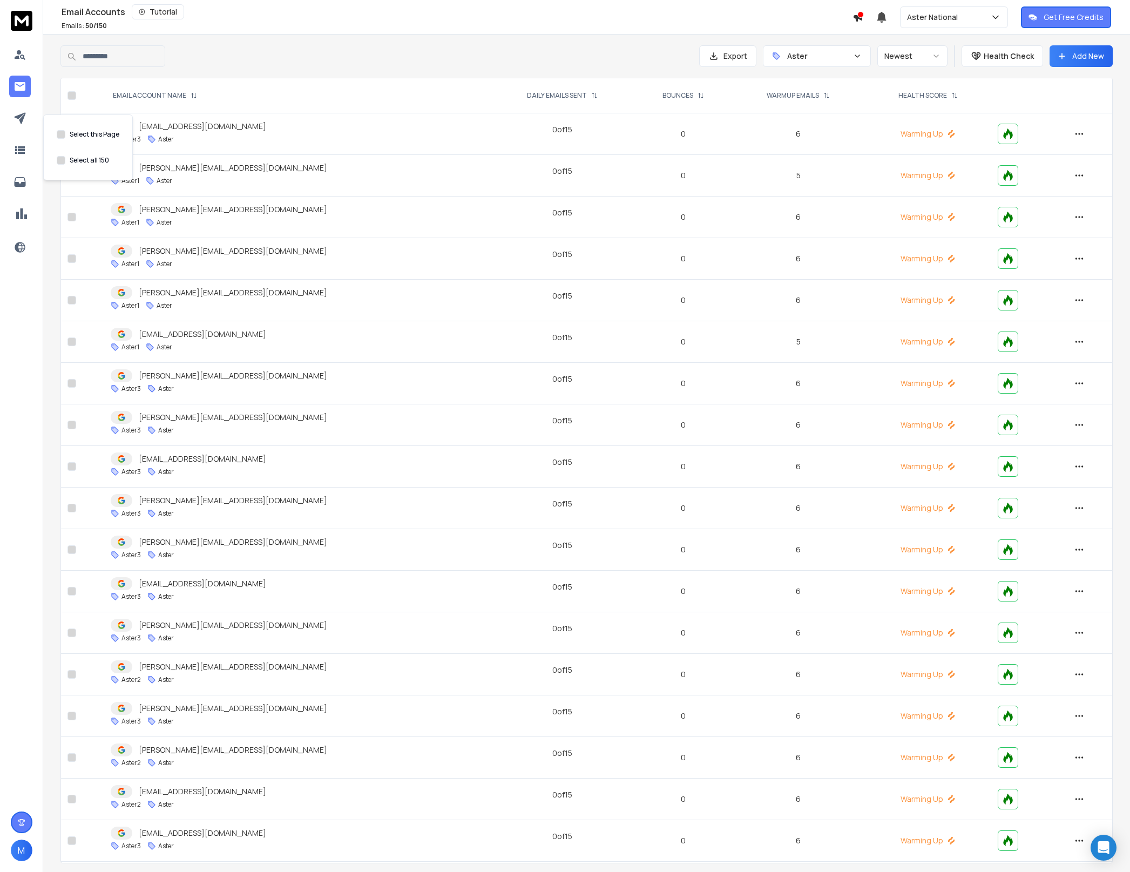
click at [60, 165] on button "Select this Page" at bounding box center [61, 160] width 9 height 9
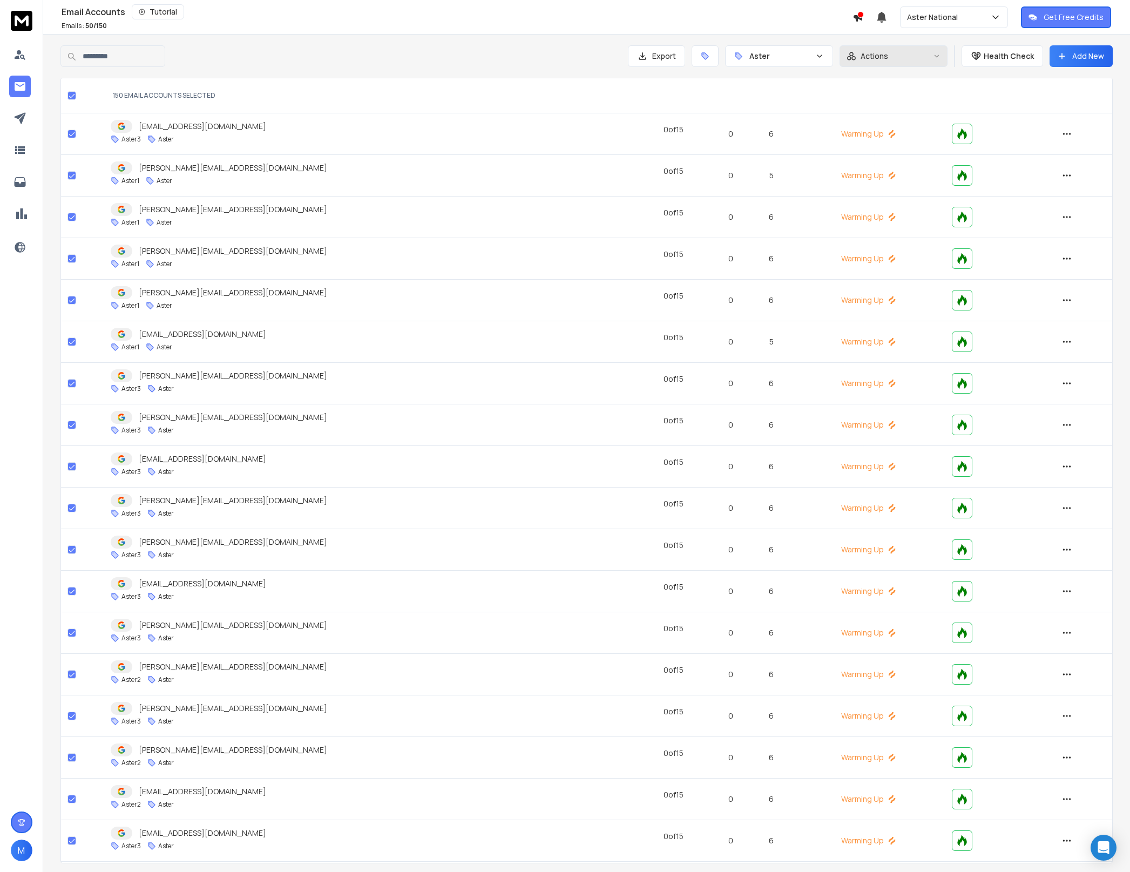
click at [892, 62] on div "Actions" at bounding box center [887, 56] width 82 height 11
click at [880, 86] on div "Bulk Edit" at bounding box center [858, 89] width 46 height 11
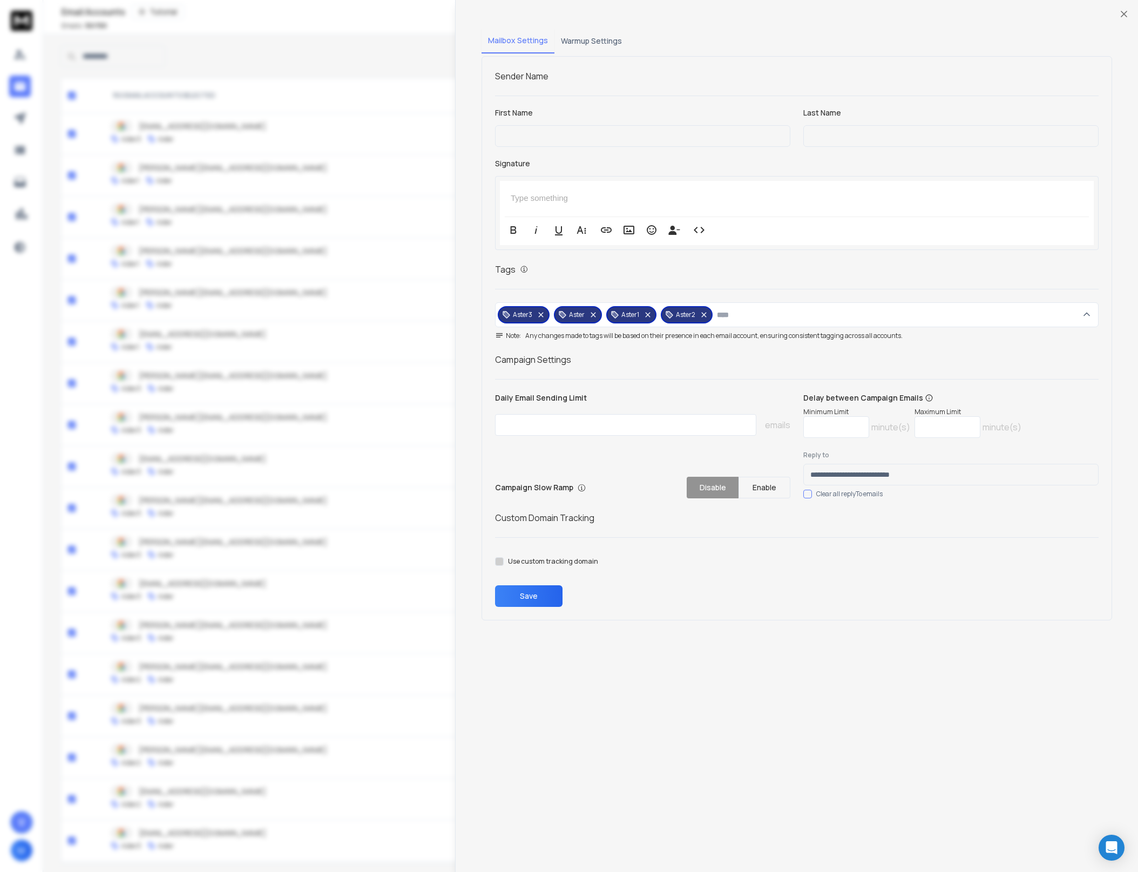
click at [843, 438] on input "number" at bounding box center [836, 427] width 66 height 22
click at [945, 438] on input "number" at bounding box center [947, 427] width 66 height 22
type input "*"
type input "**"
click at [847, 438] on input "*" at bounding box center [836, 427] width 66 height 22
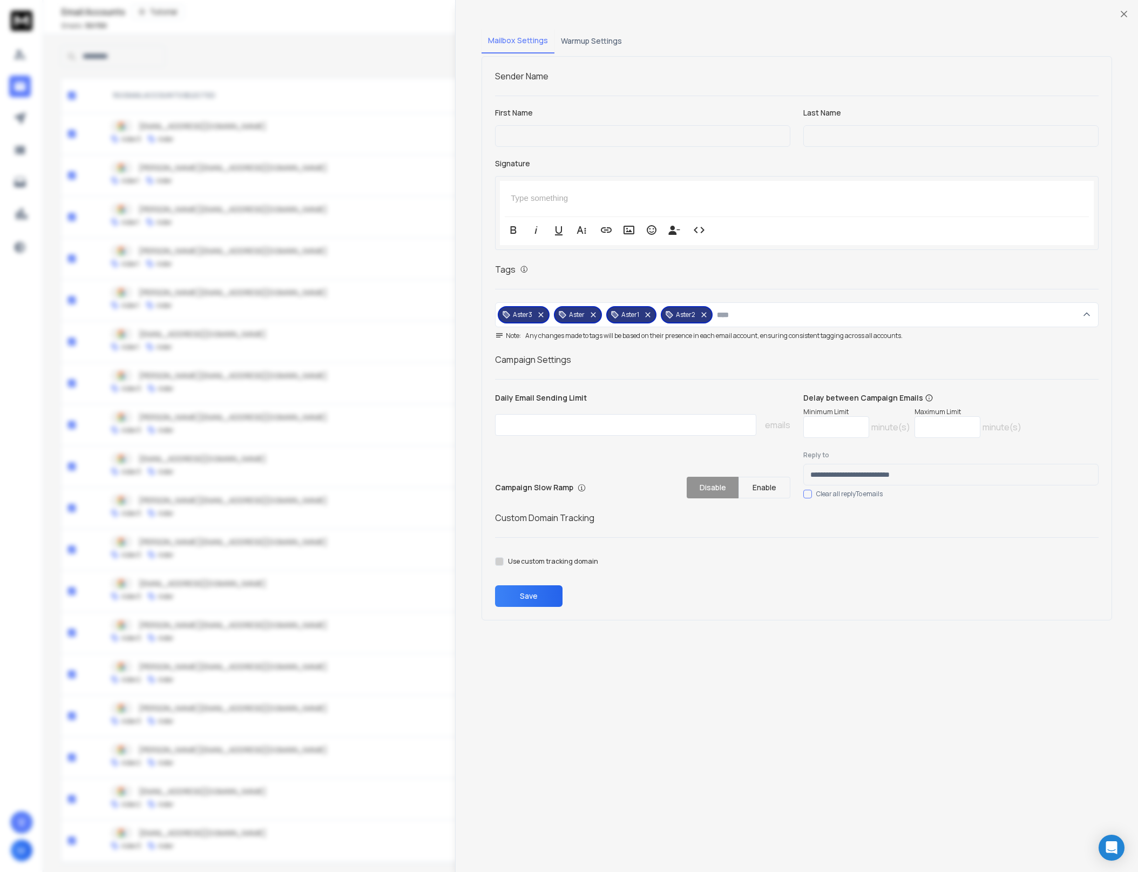
drag, startPoint x: 823, startPoint y: 476, endPoint x: 806, endPoint y: 475, distance: 16.8
click at [806, 438] on input "*" at bounding box center [836, 427] width 66 height 22
type input "*"
click at [808, 607] on form "First Name Last Name Signature Type something Clear Formatting Font Family Aria…" at bounding box center [796, 358] width 603 height 498
click at [543, 607] on button "Save" at bounding box center [528, 596] width 67 height 22
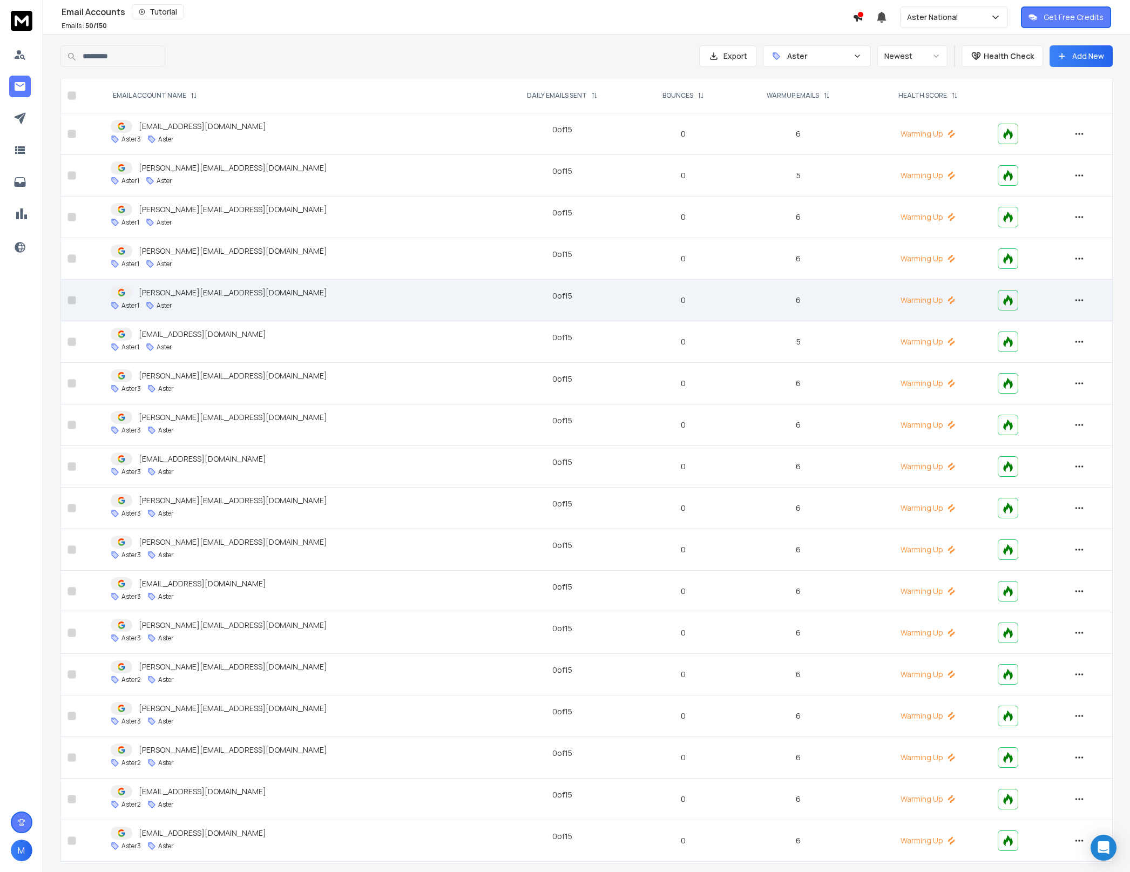
click at [207, 298] on p "robert.b@goasterteam.com" at bounding box center [233, 292] width 188 height 11
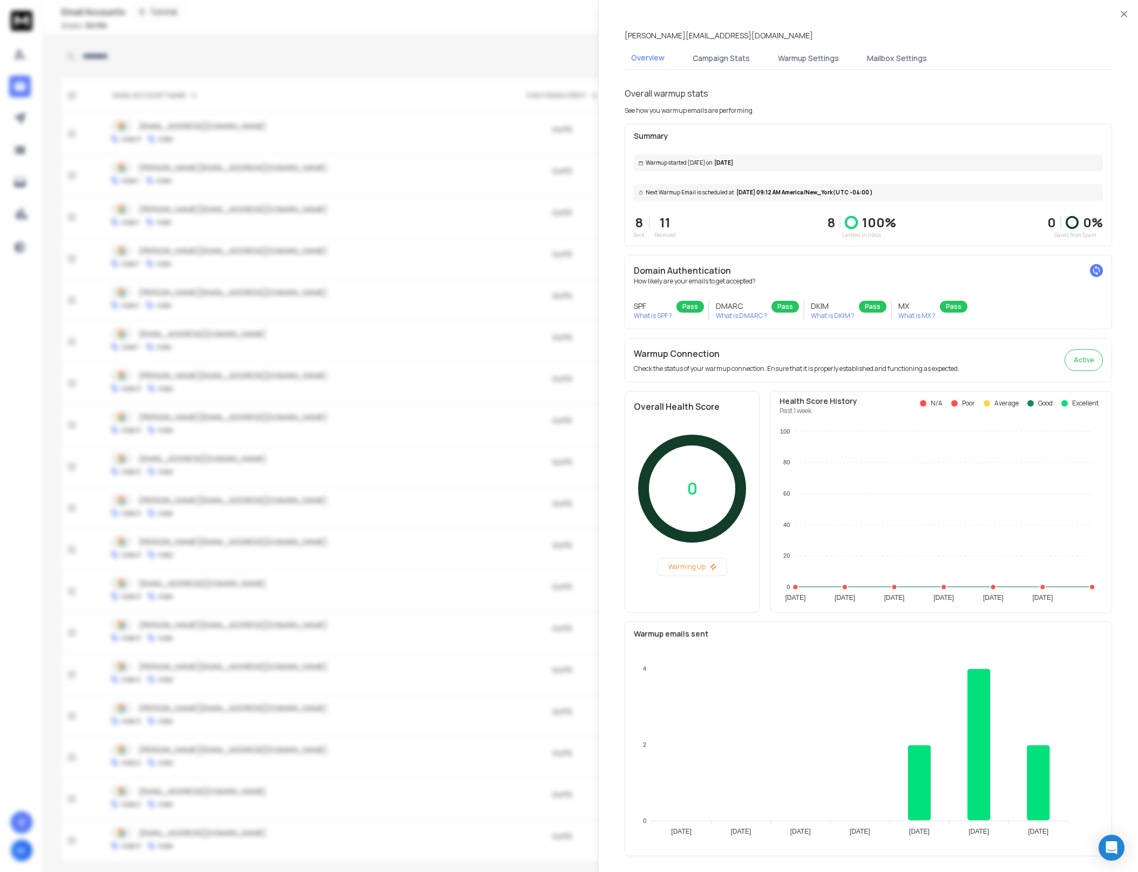
click at [905, 60] on button "Mailbox Settings" at bounding box center [896, 58] width 73 height 24
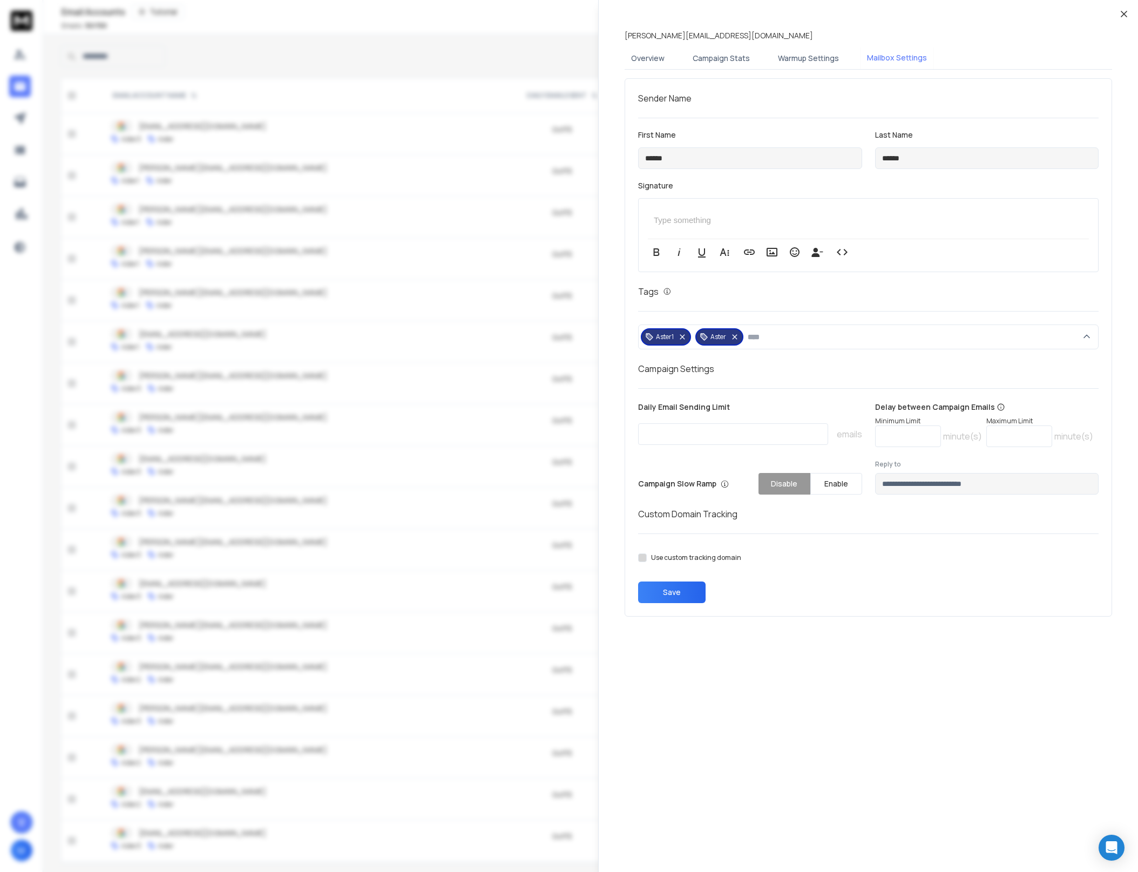
click at [1118, 13] on icon "button" at bounding box center [1123, 14] width 11 height 11
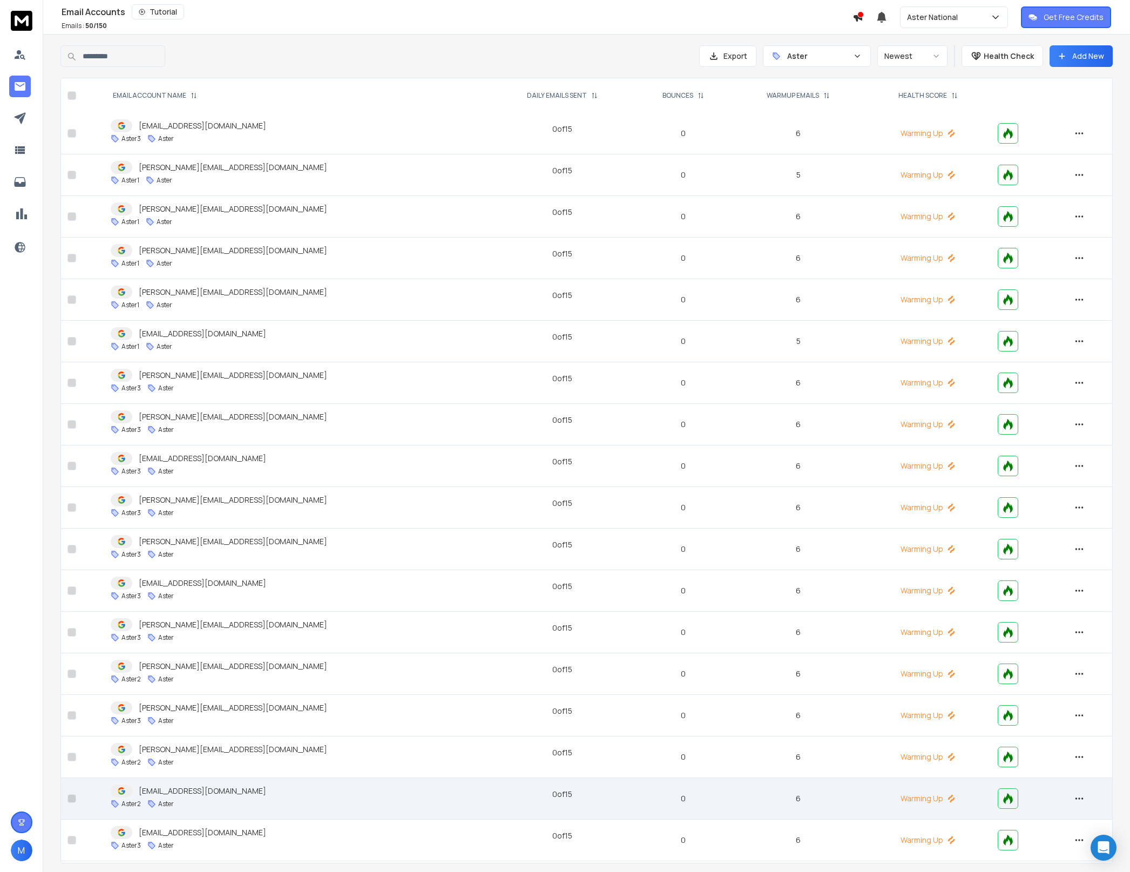
scroll to position [1, 0]
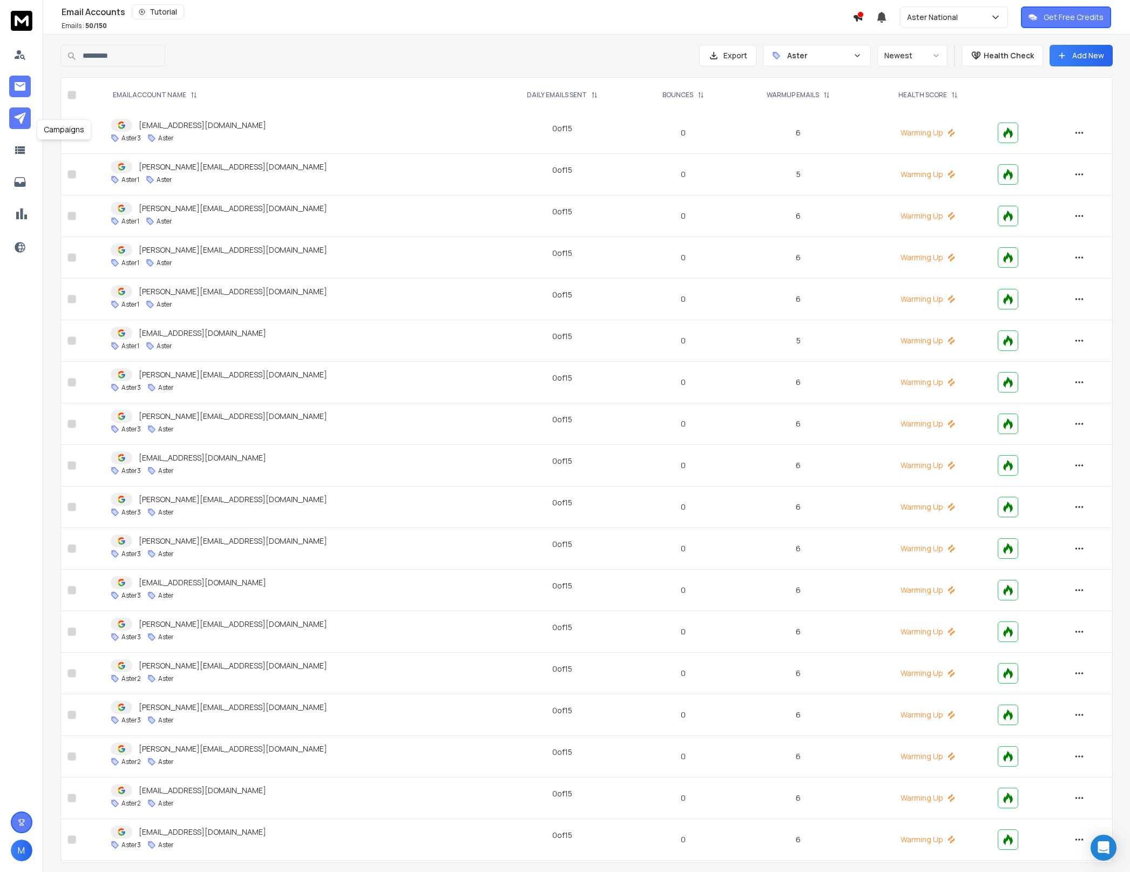
click at [24, 124] on icon at bounding box center [19, 118] width 11 height 11
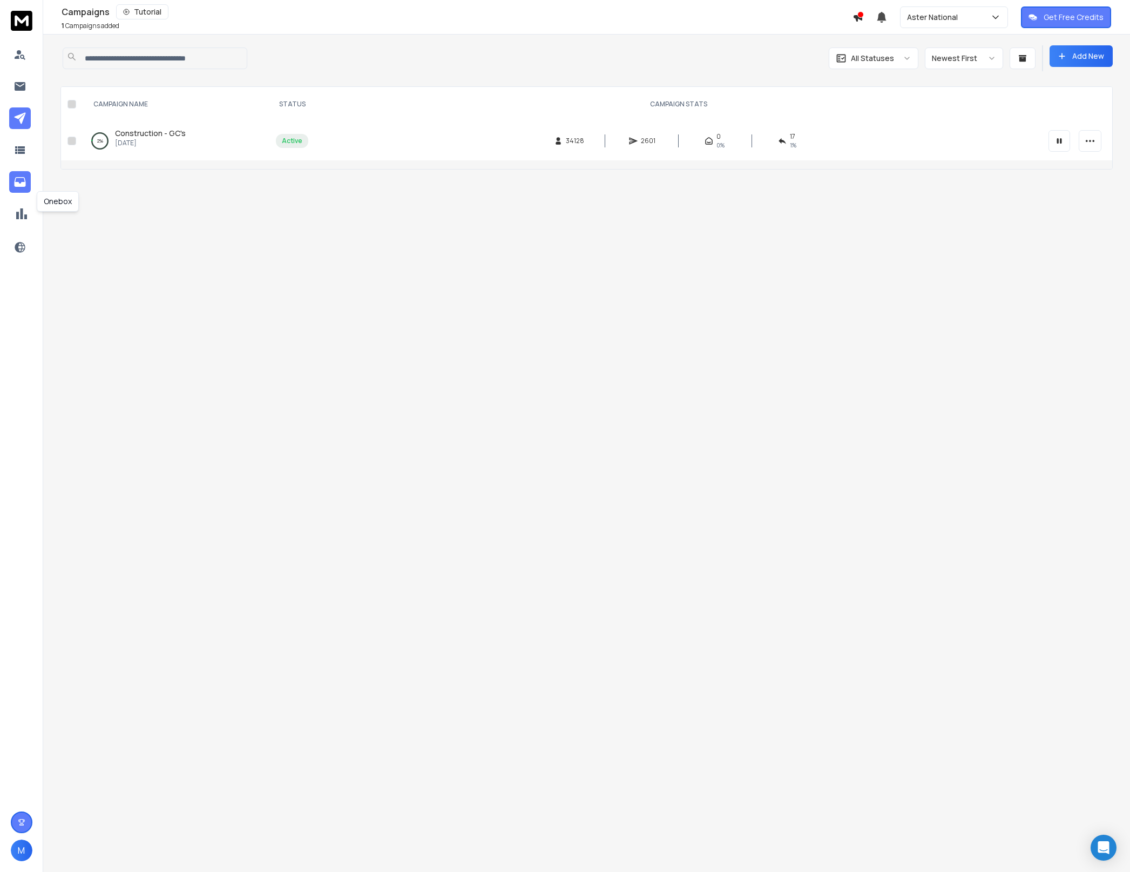
click at [31, 193] on link at bounding box center [20, 182] width 22 height 22
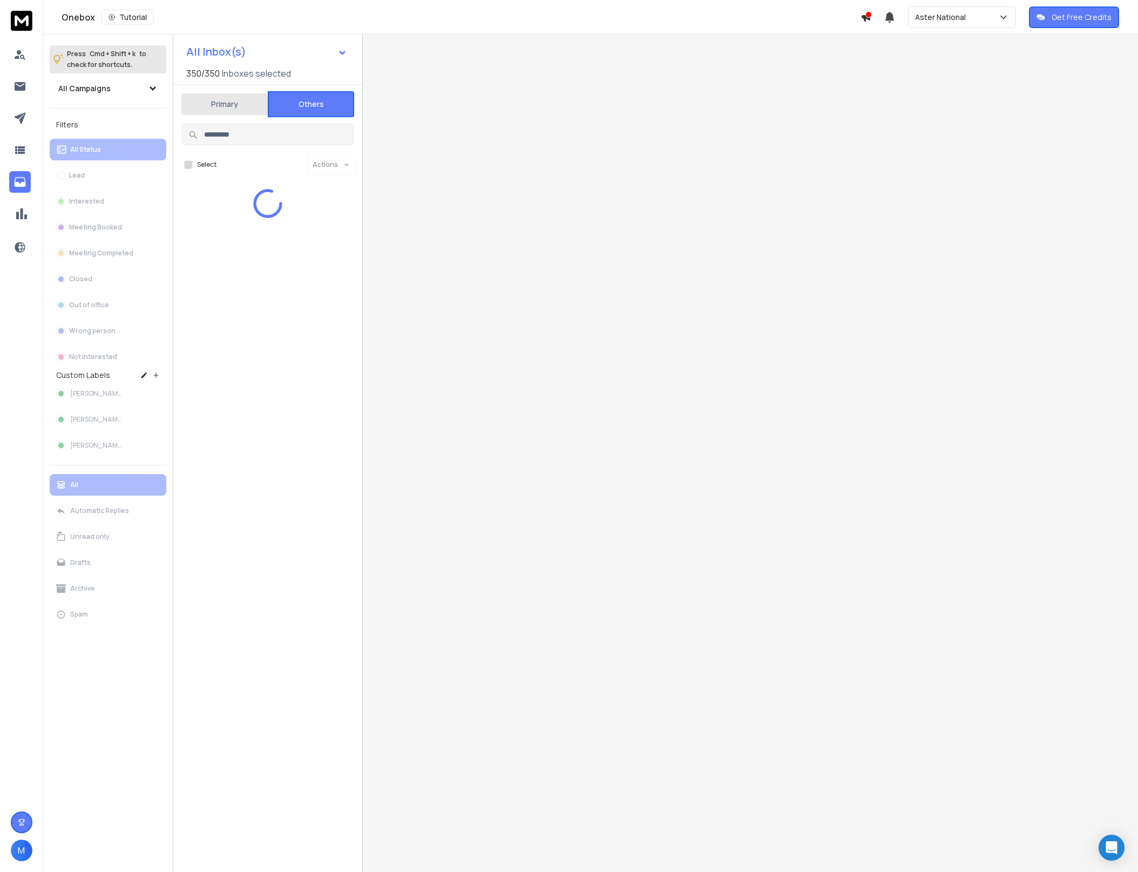
click at [354, 117] on button "Others" at bounding box center [311, 104] width 86 height 26
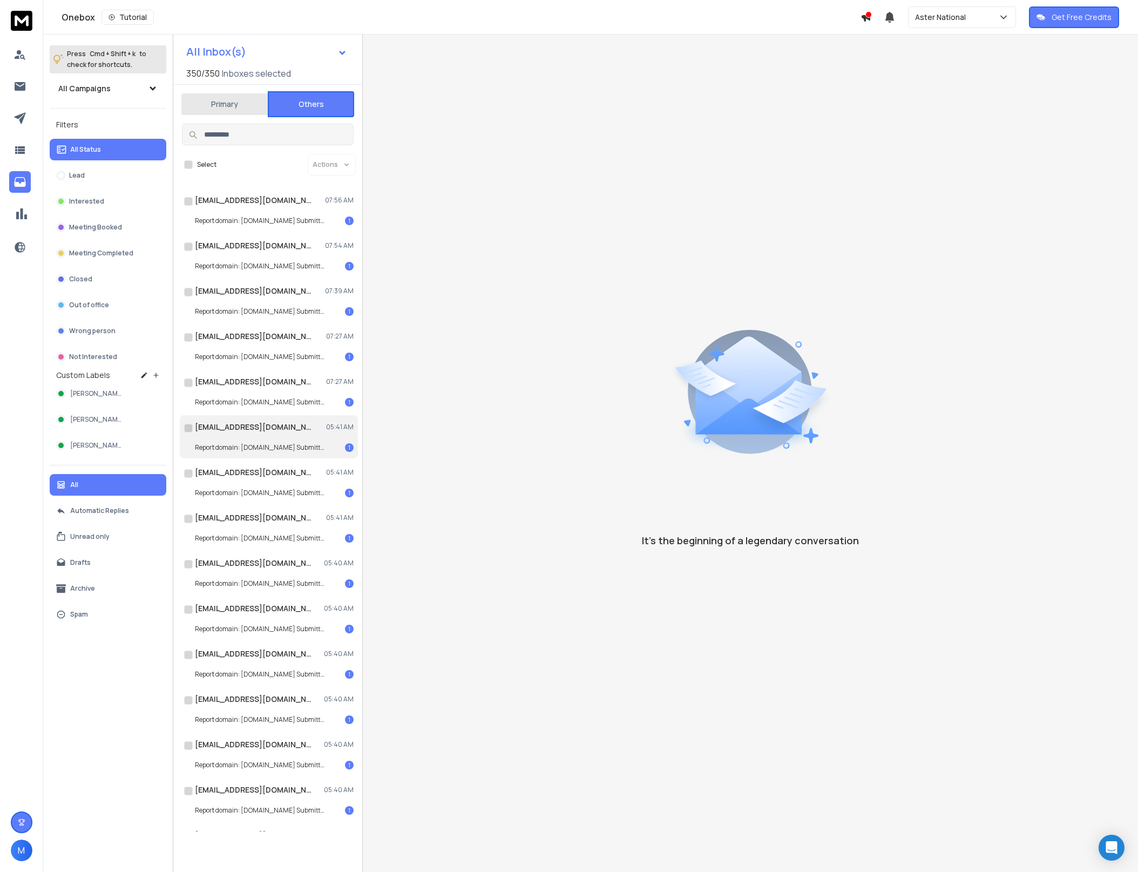
click at [278, 452] on div "no-reply@us-1.mimecastreport.com 05:41 AM Report domain: firstproagncy.com Subm…" at bounding box center [274, 437] width 159 height 30
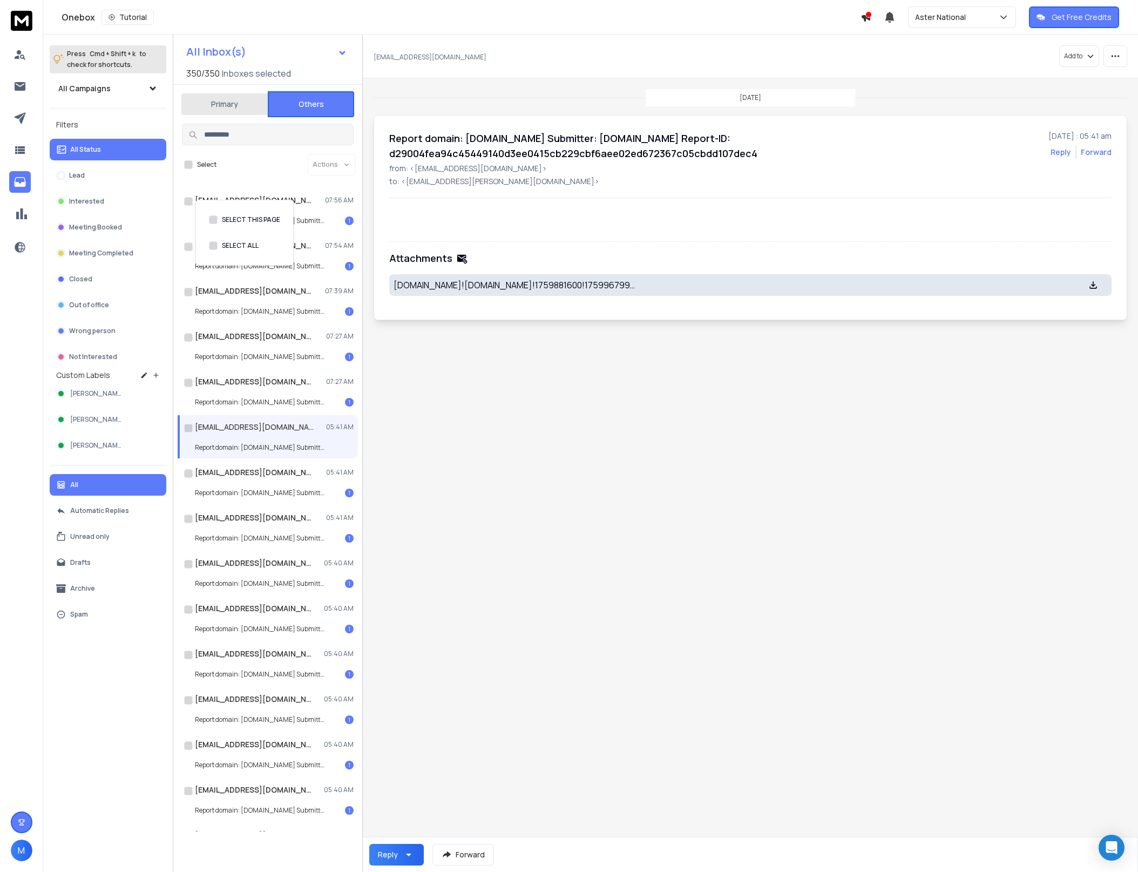
click at [218, 218] on button "SELECT THIS PAGE" at bounding box center [213, 219] width 9 height 9
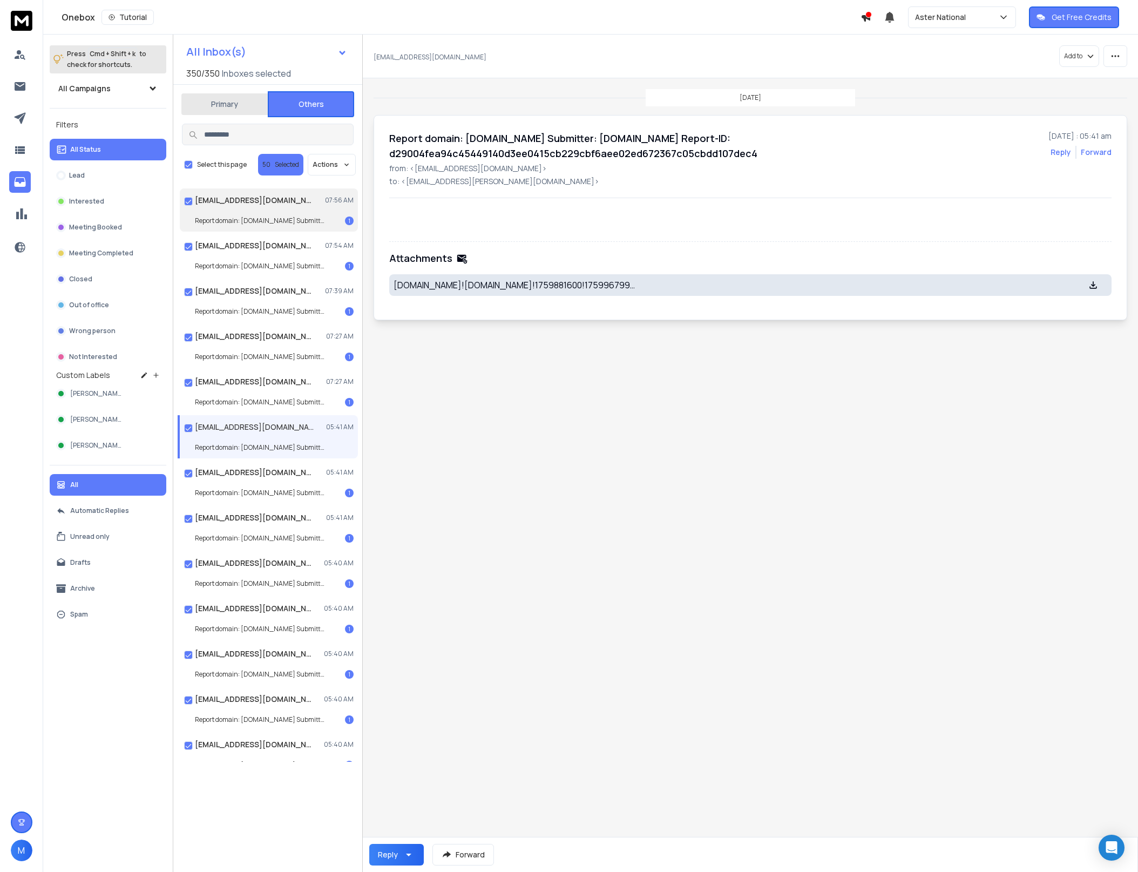
scroll to position [1, 0]
click at [338, 169] on p "Actions" at bounding box center [325, 164] width 25 height 9
click at [368, 217] on div "Delete email" at bounding box center [353, 216] width 59 height 11
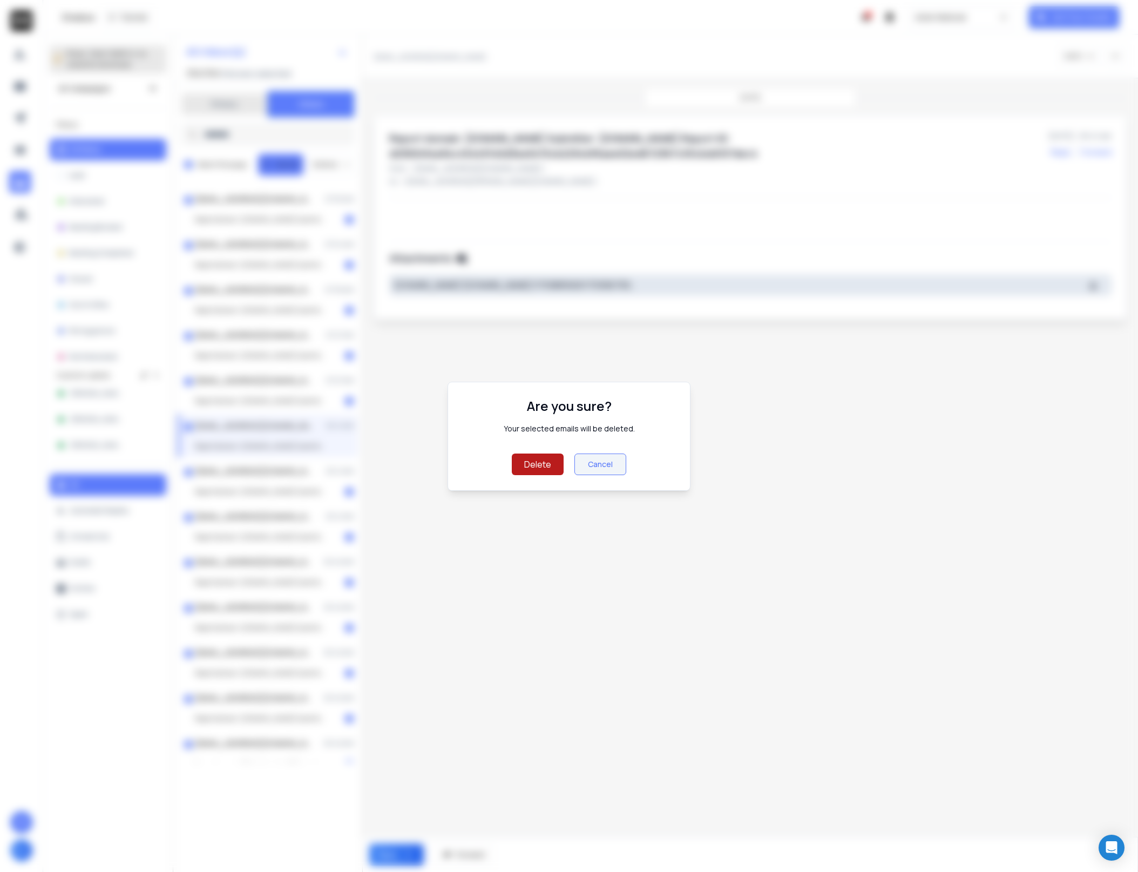
click at [533, 464] on button "Delete" at bounding box center [538, 464] width 52 height 22
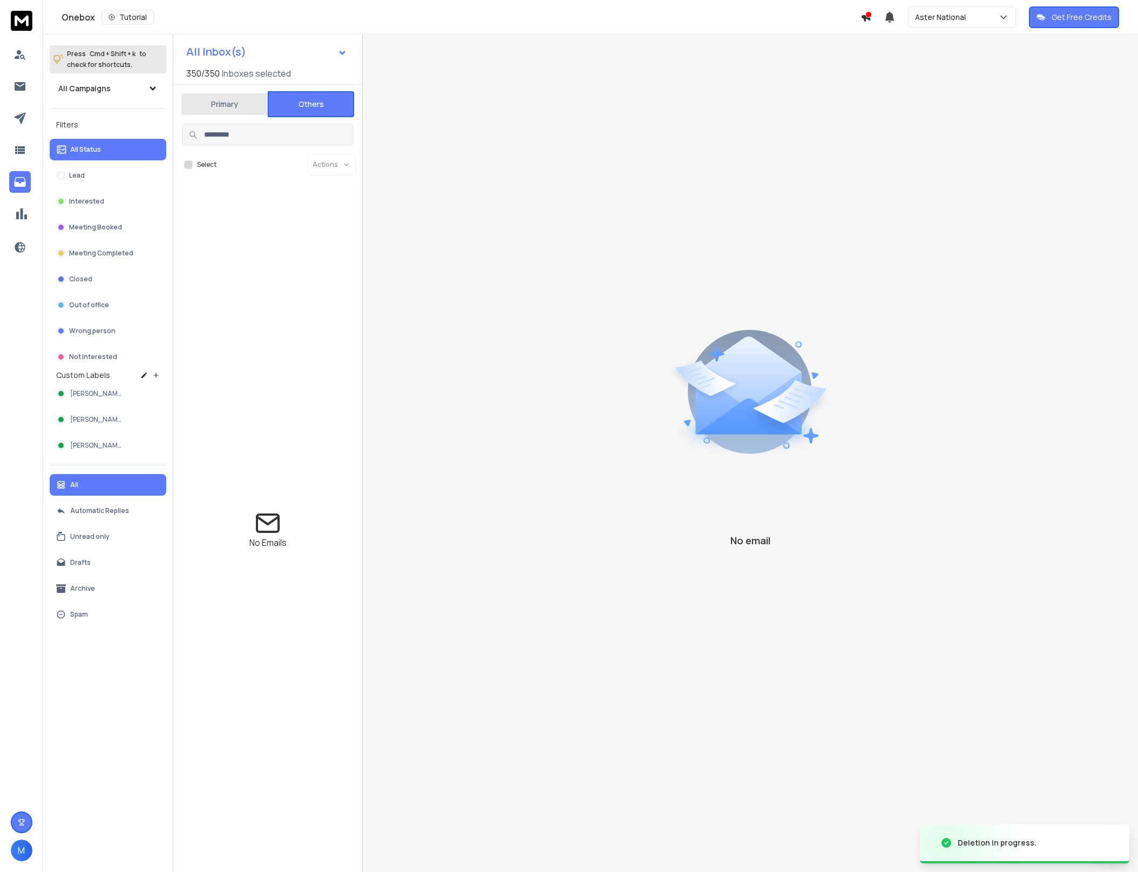
scroll to position [1, 0]
click at [268, 112] on button "Primary" at bounding box center [224, 104] width 86 height 24
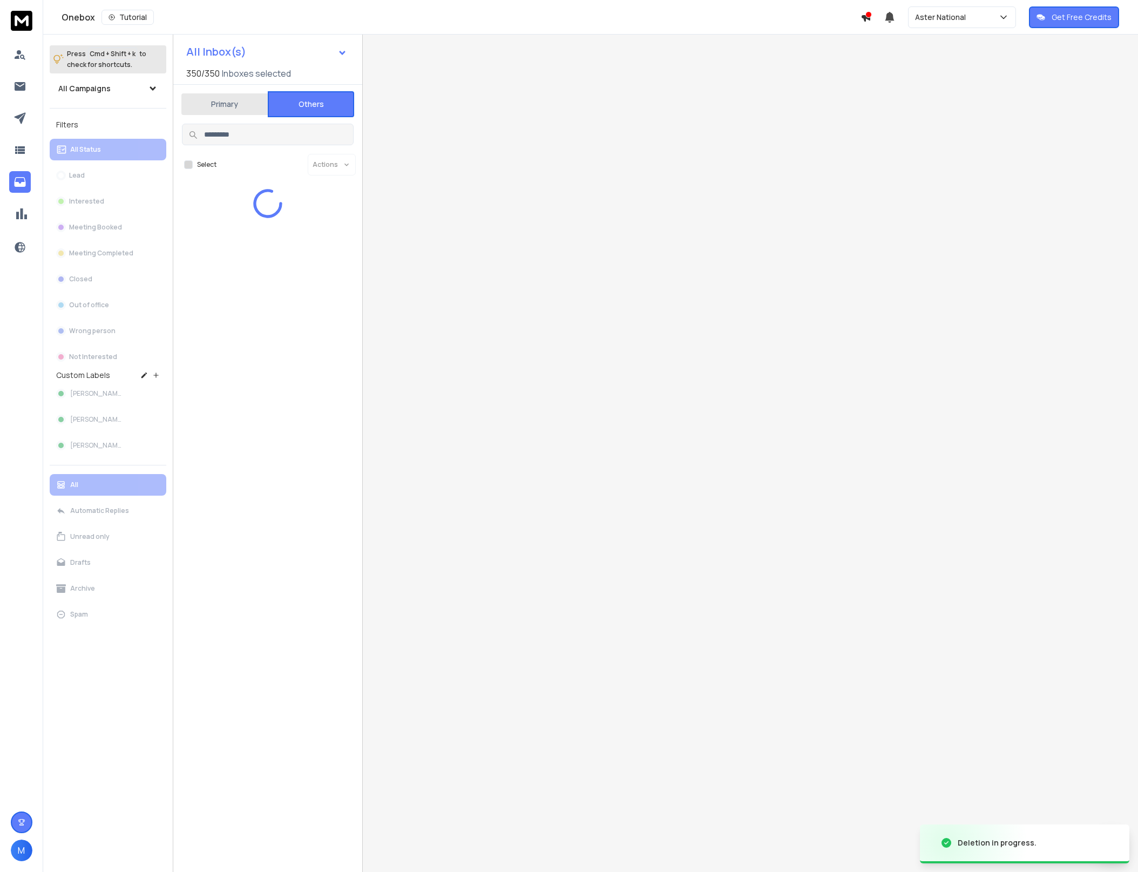
click at [346, 117] on button "Others" at bounding box center [311, 104] width 86 height 26
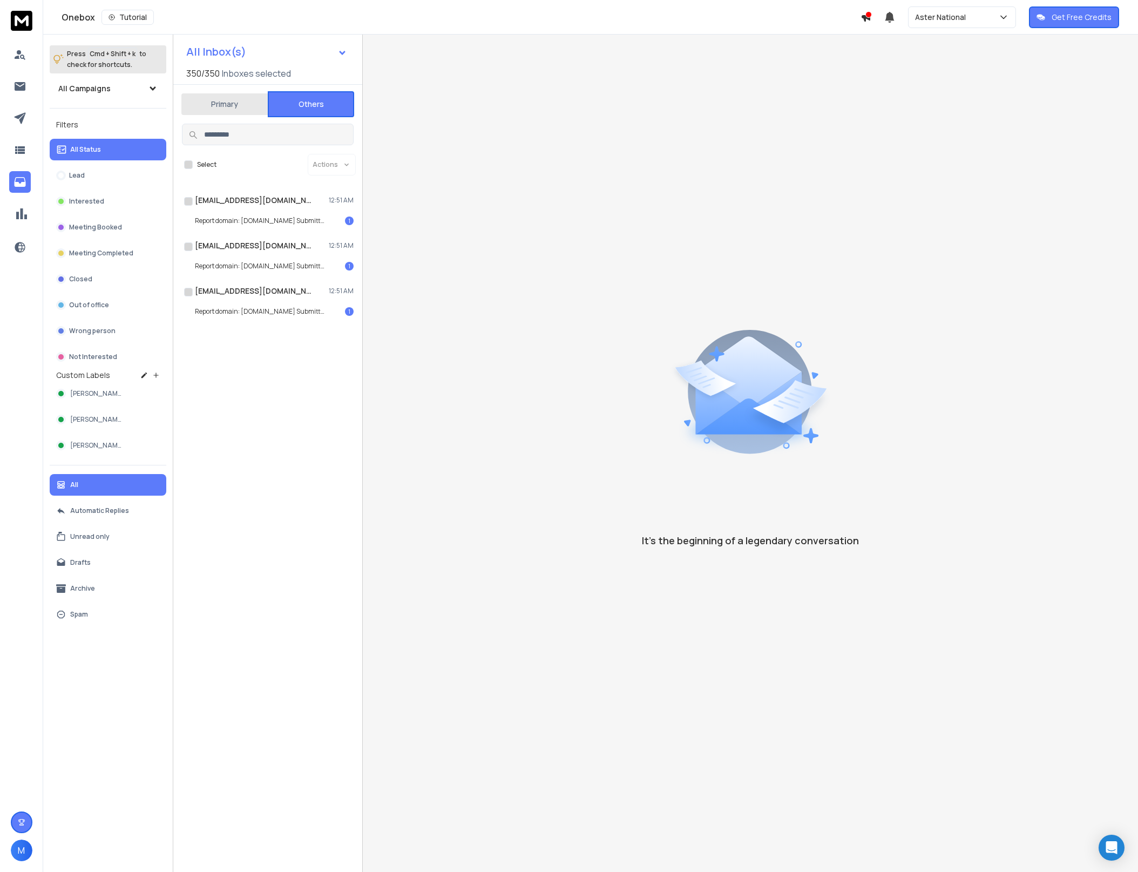
click at [252, 110] on button "Primary" at bounding box center [224, 104] width 86 height 24
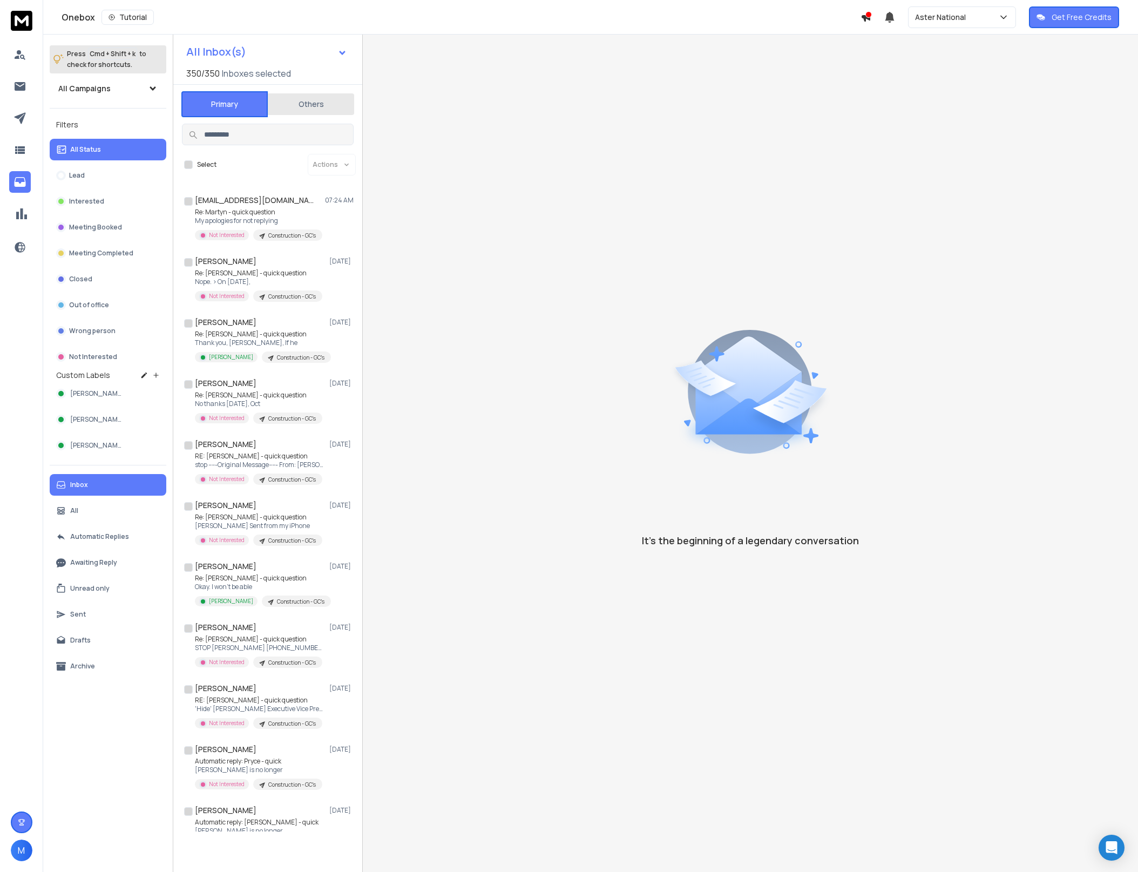
click at [341, 116] on button "Others" at bounding box center [311, 104] width 86 height 24
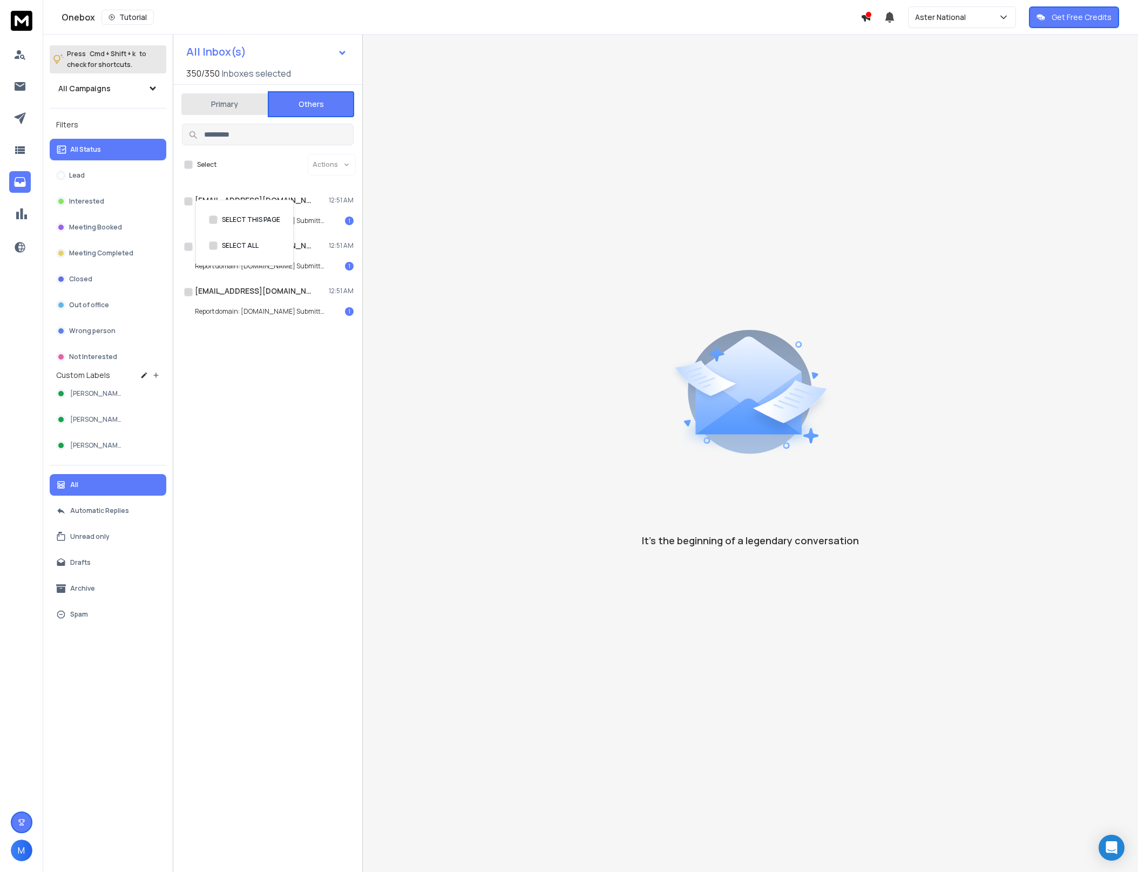
click at [218, 219] on button "SELECT THIS PAGE" at bounding box center [213, 219] width 9 height 9
click at [338, 169] on p "Actions" at bounding box center [325, 164] width 25 height 9
click at [361, 215] on div "Delete email" at bounding box center [353, 216] width 59 height 11
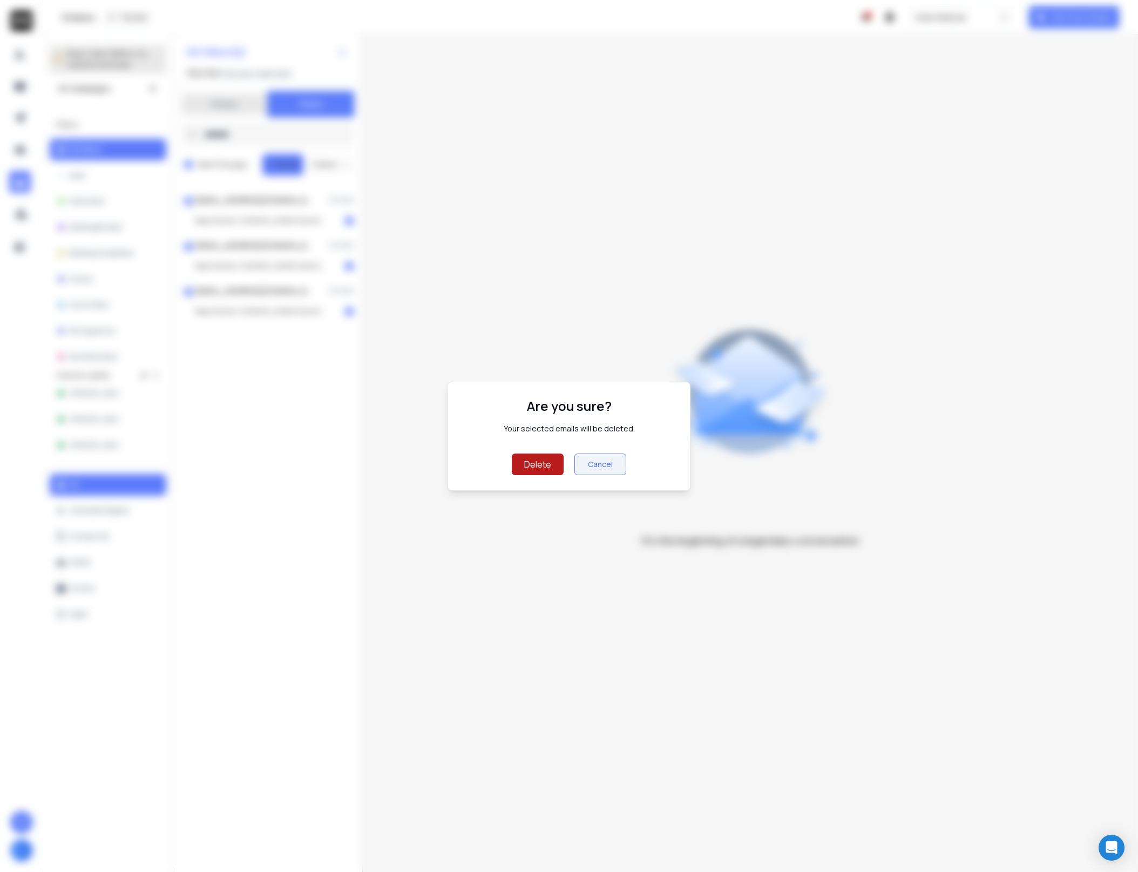
click at [528, 464] on button "Delete" at bounding box center [538, 464] width 52 height 22
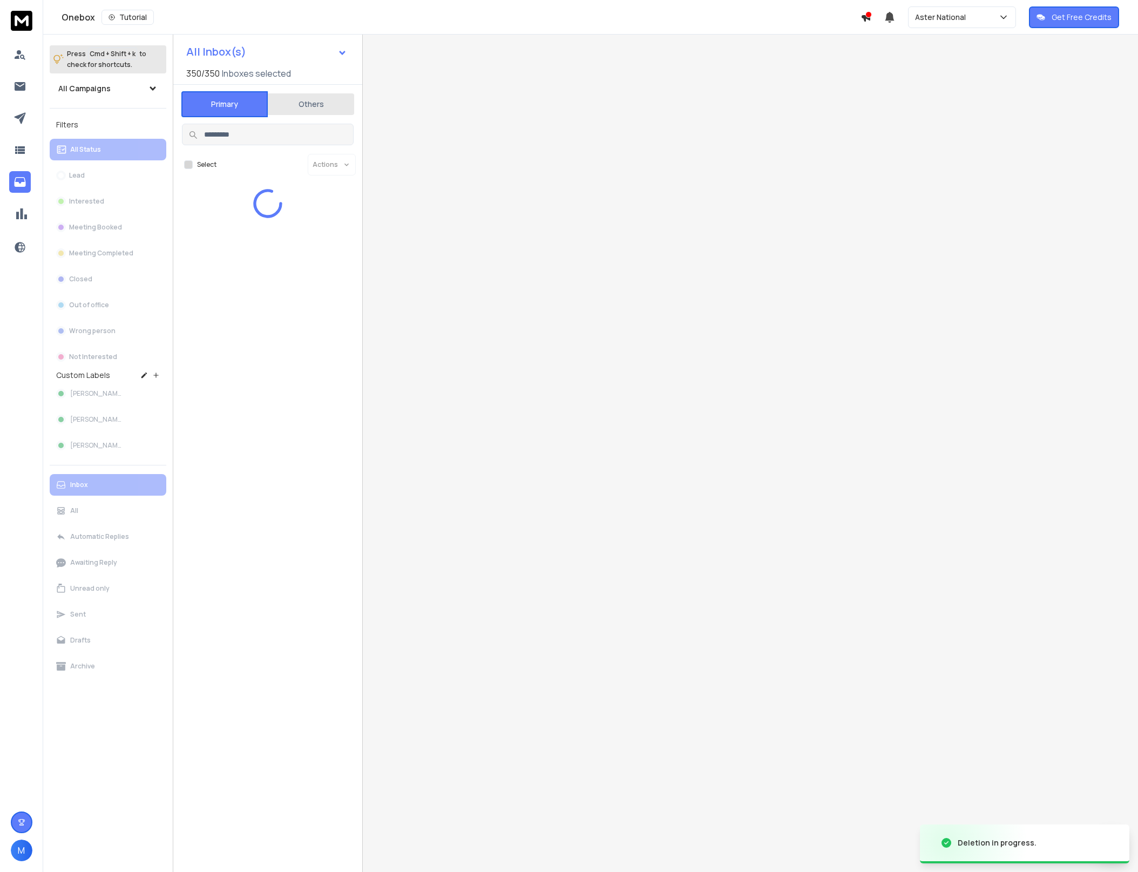
click at [261, 117] on button "Primary" at bounding box center [224, 104] width 86 height 26
click at [327, 117] on button "Others" at bounding box center [311, 104] width 86 height 26
click at [261, 117] on button "Primary" at bounding box center [224, 104] width 86 height 26
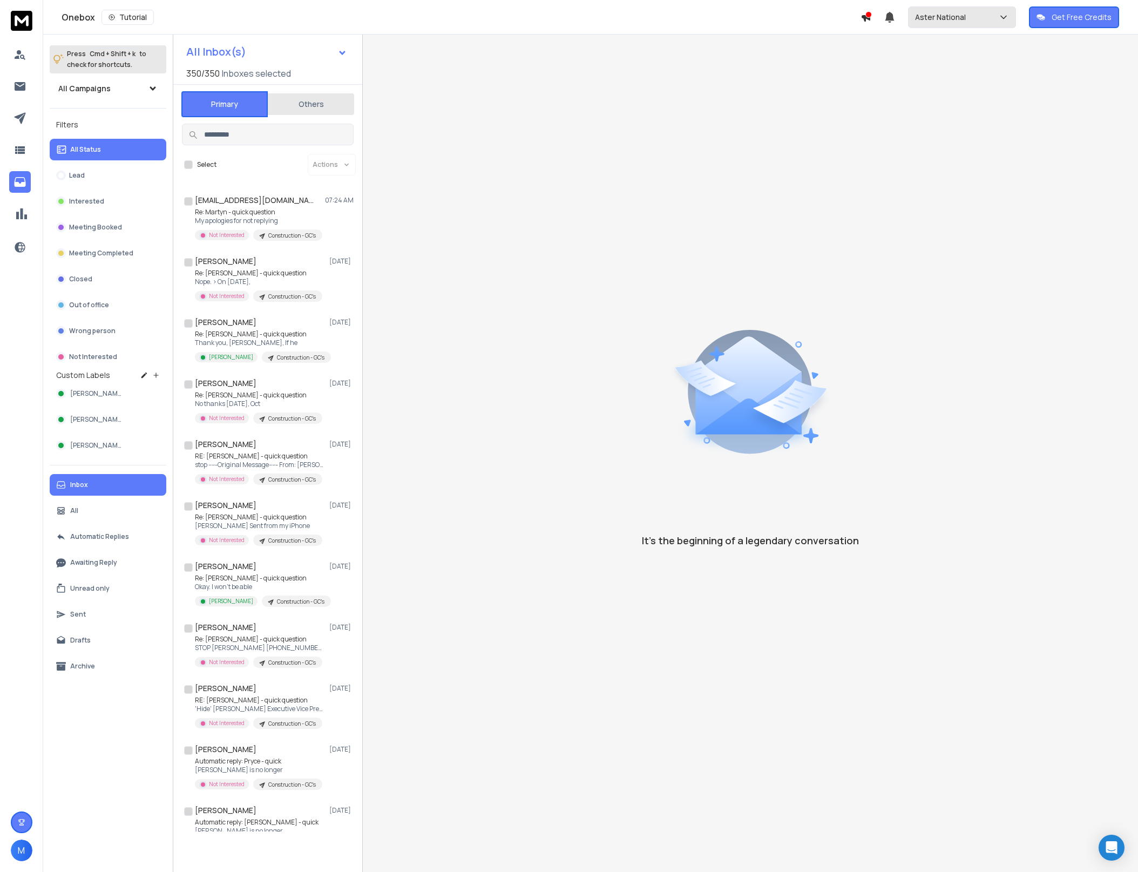
click at [998, 22] on icon "button" at bounding box center [1003, 17] width 11 height 11
click at [946, 174] on div "[PERSON_NAME]" at bounding box center [936, 169] width 61 height 11
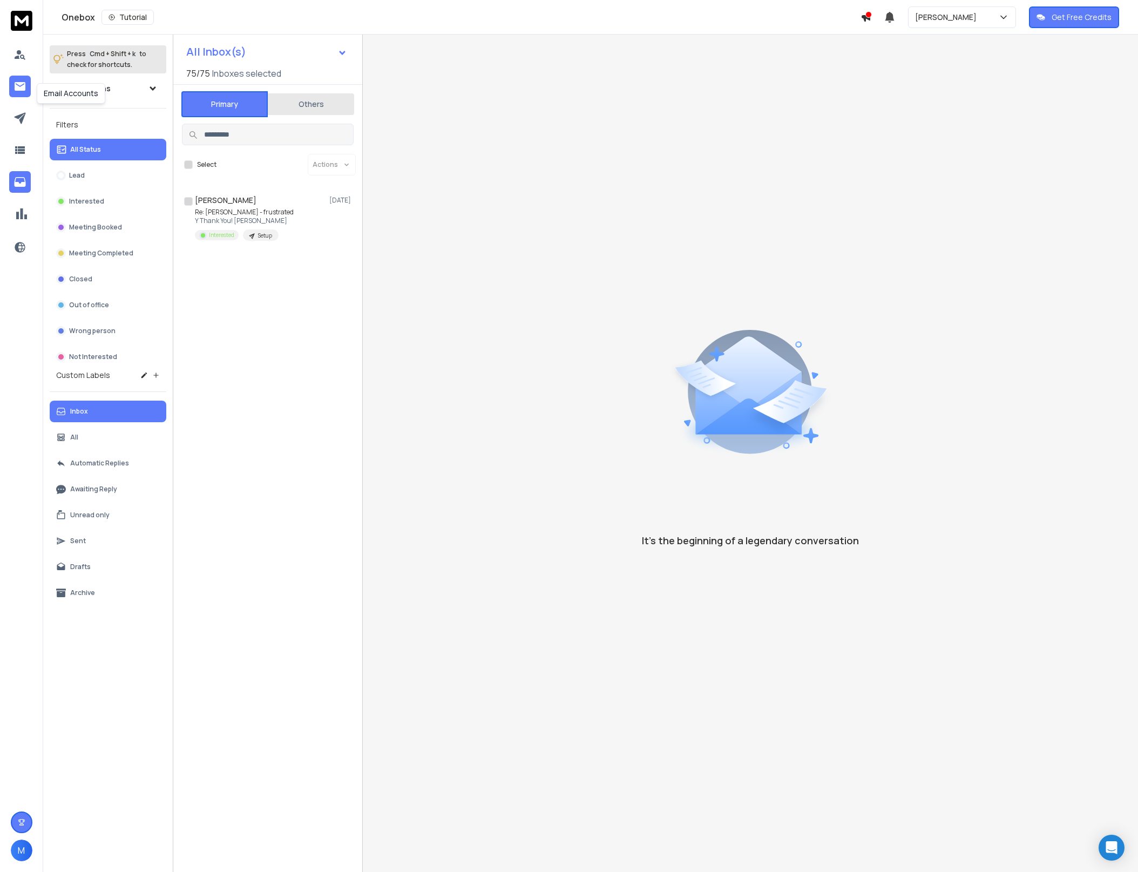
click at [23, 88] on icon at bounding box center [19, 86] width 13 height 13
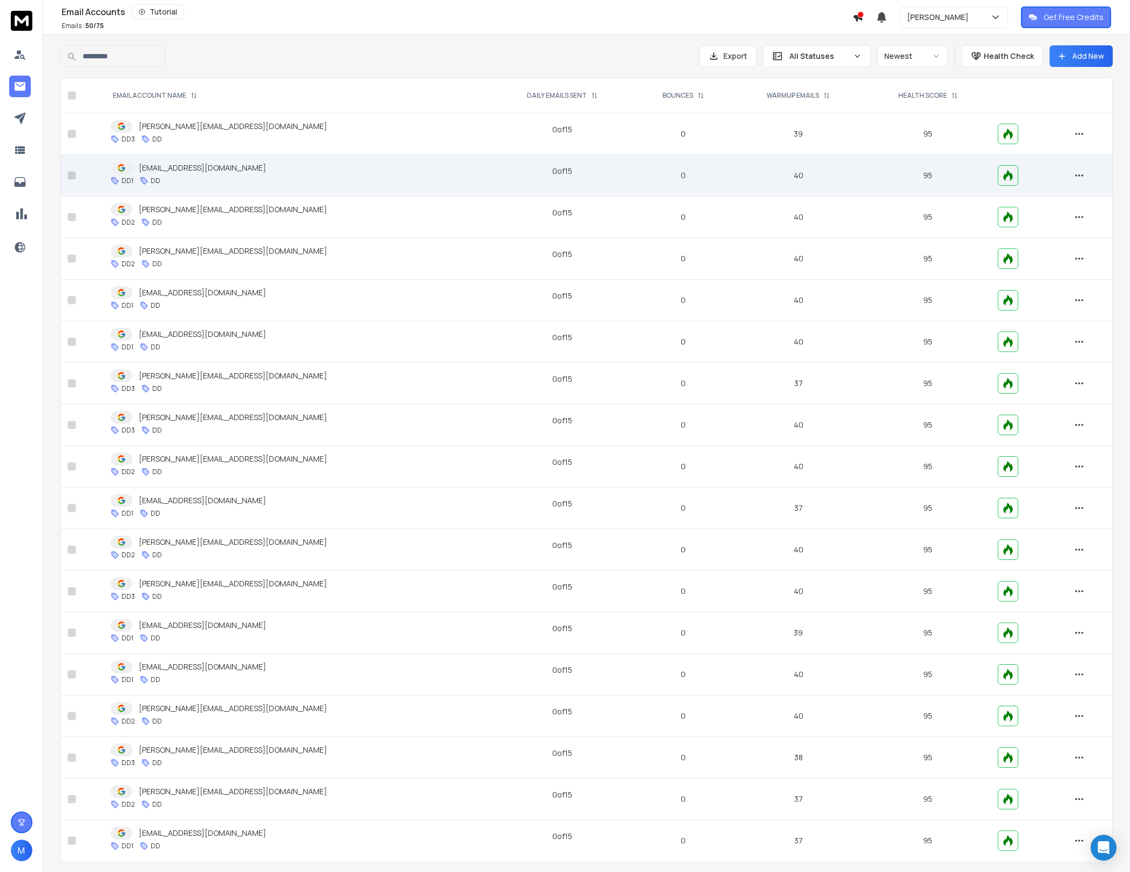
click at [234, 173] on p "[EMAIL_ADDRESS][DOMAIN_NAME]" at bounding box center [202, 167] width 127 height 11
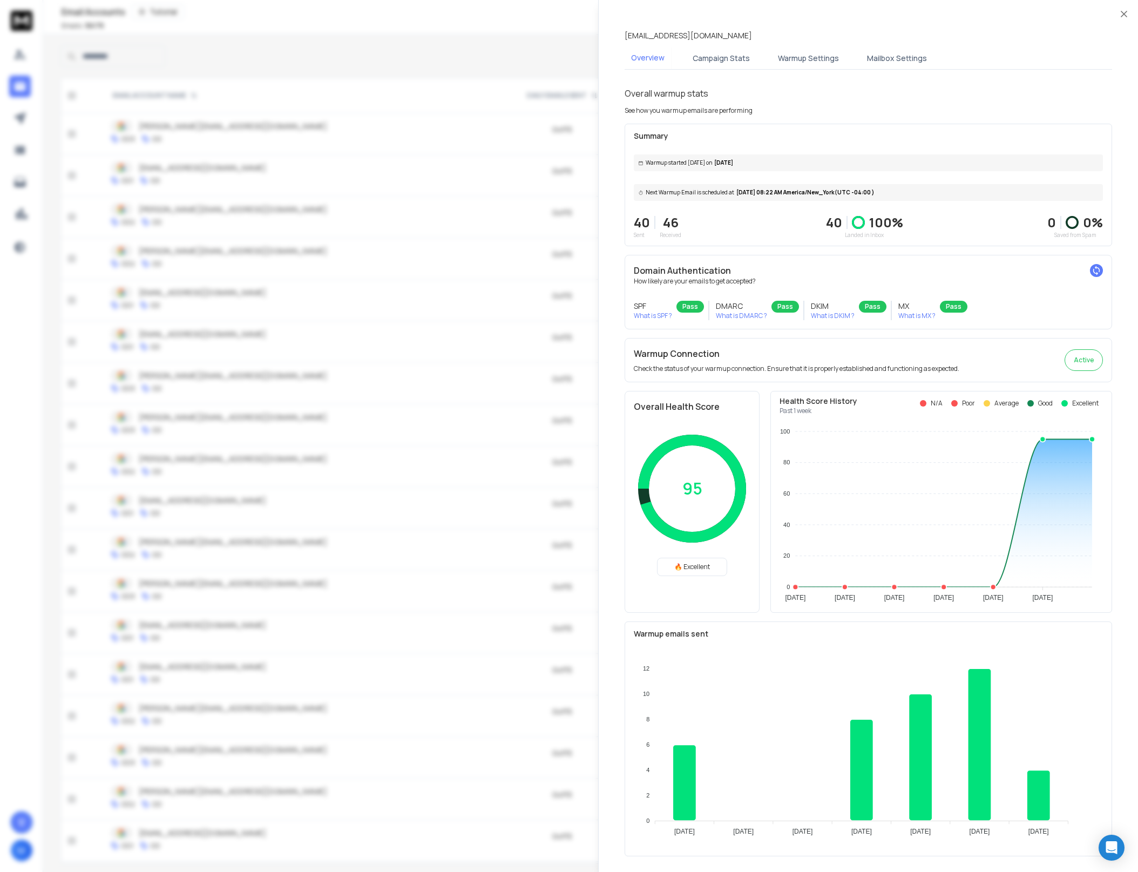
click at [825, 64] on button "Warmup Settings" at bounding box center [808, 58] width 74 height 24
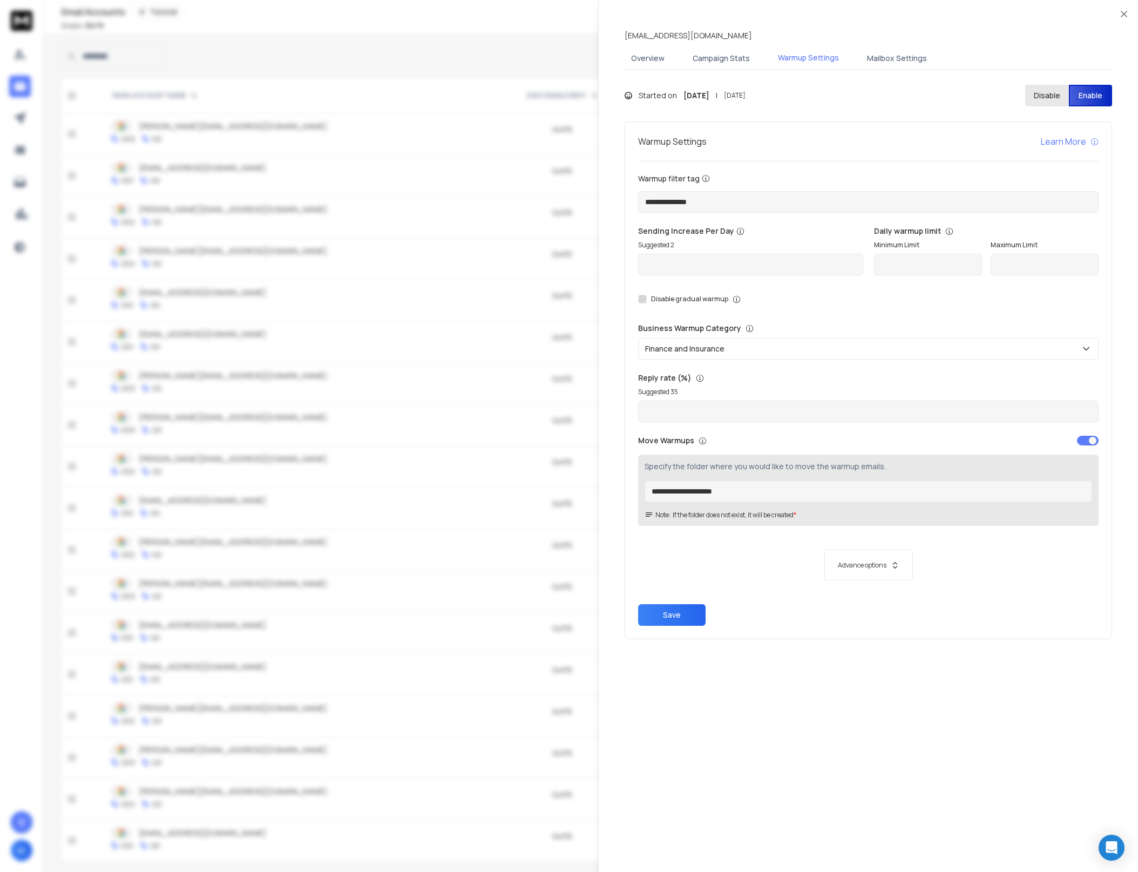
click at [659, 61] on button "Overview" at bounding box center [648, 58] width 46 height 24
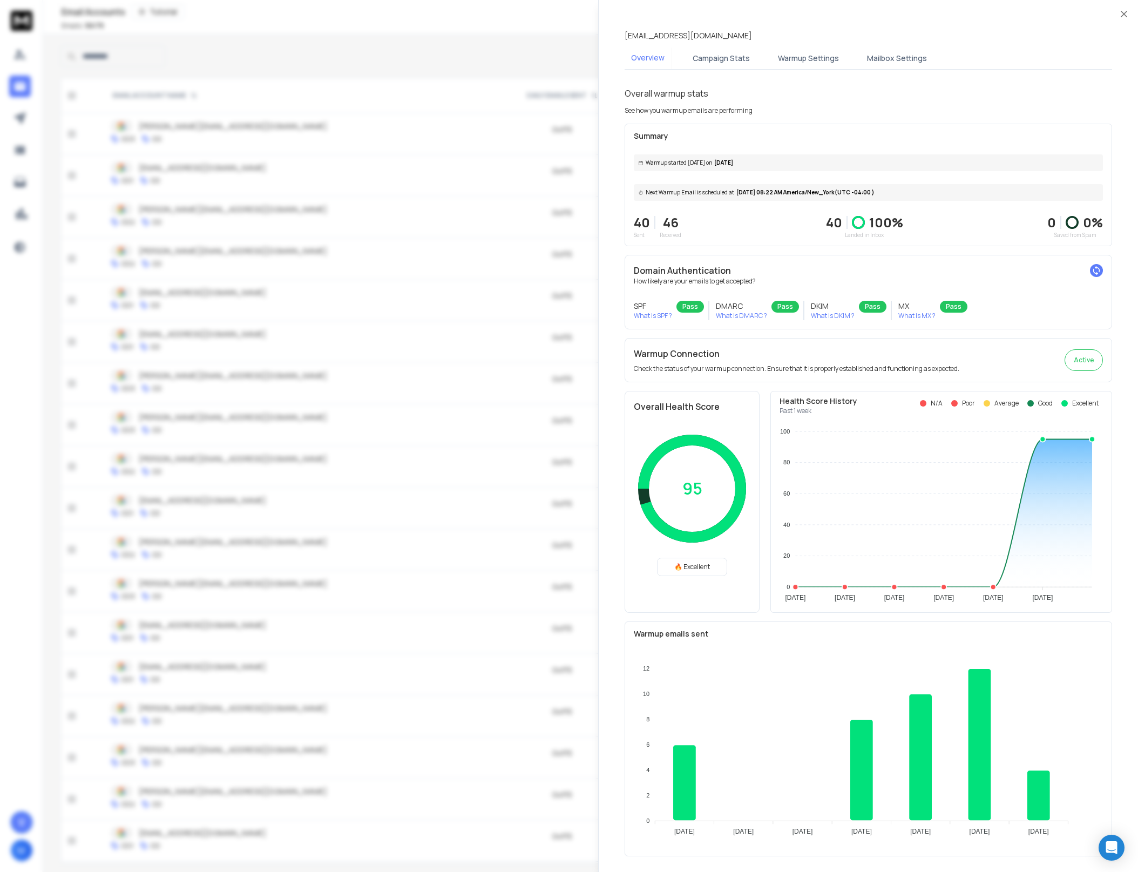
click at [836, 59] on button "Warmup Settings" at bounding box center [808, 58] width 74 height 24
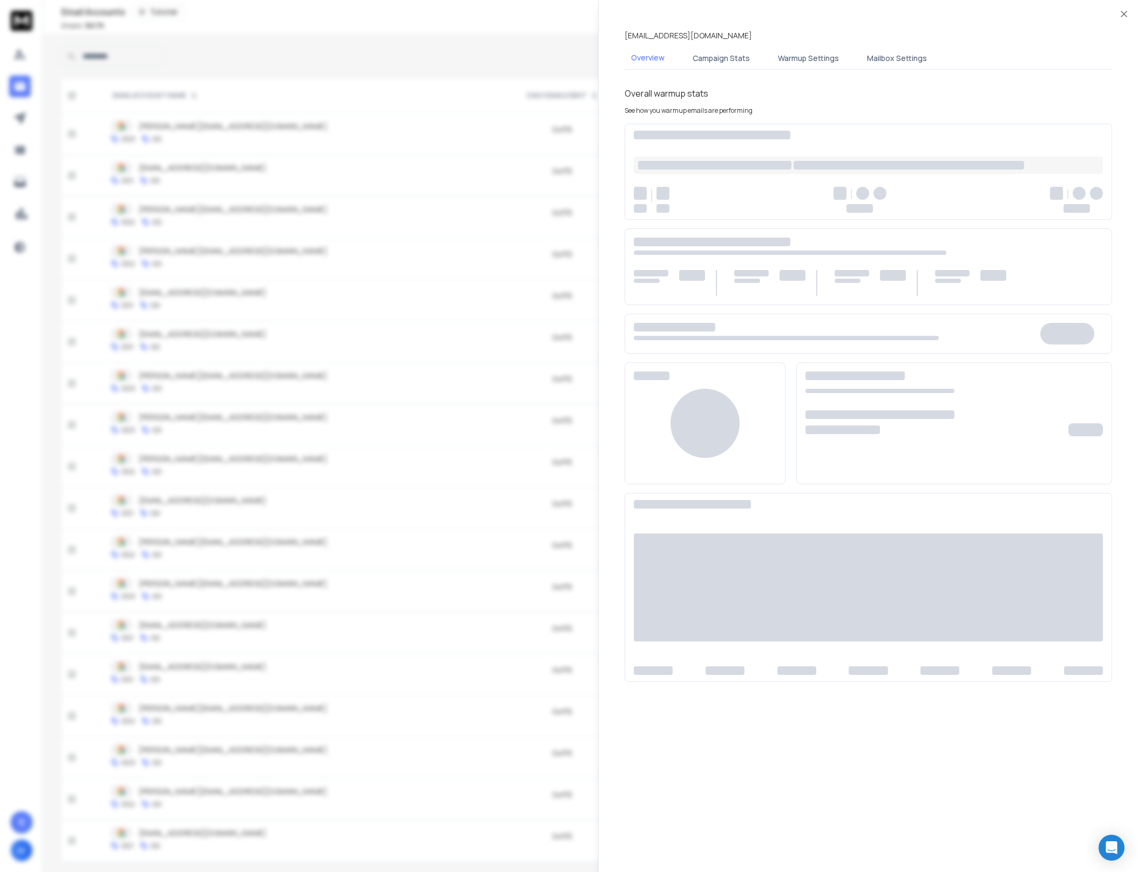
click at [531, 57] on div at bounding box center [569, 436] width 1138 height 872
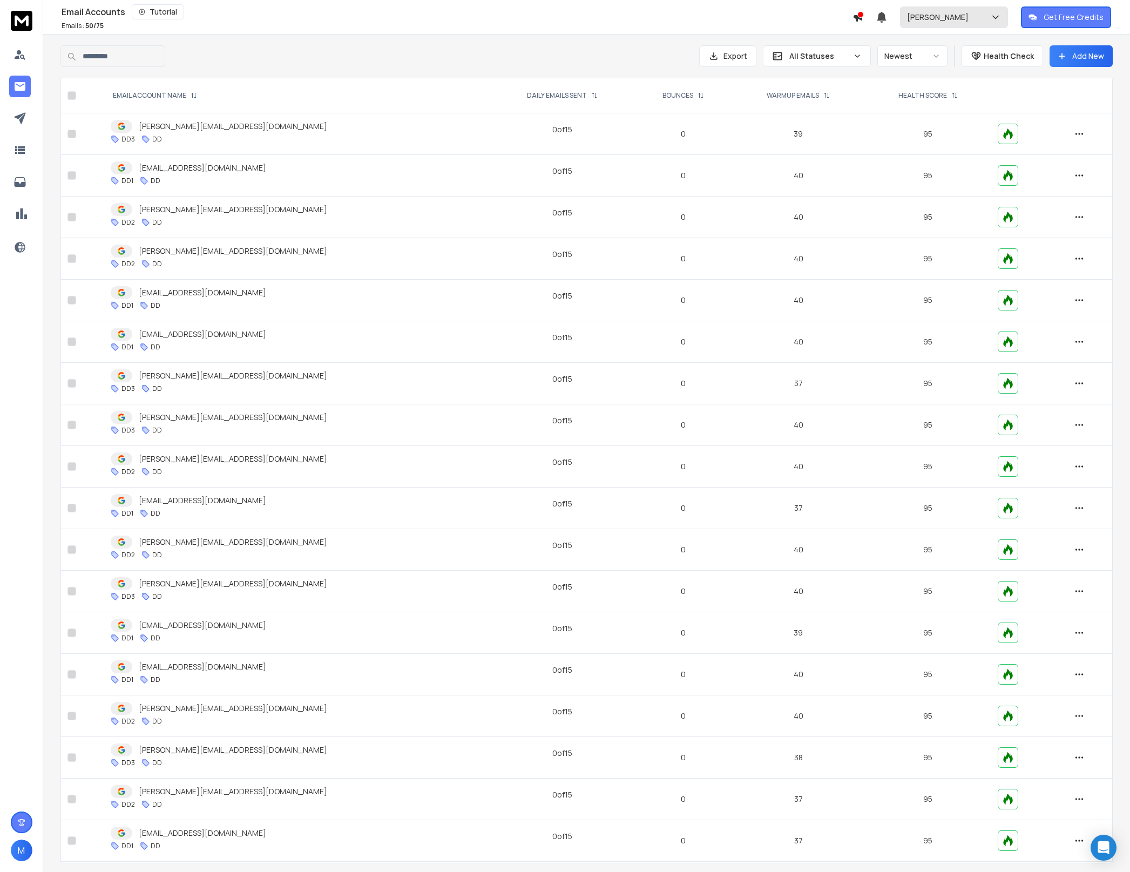
click at [958, 13] on div "[PERSON_NAME]" at bounding box center [954, 17] width 94 height 11
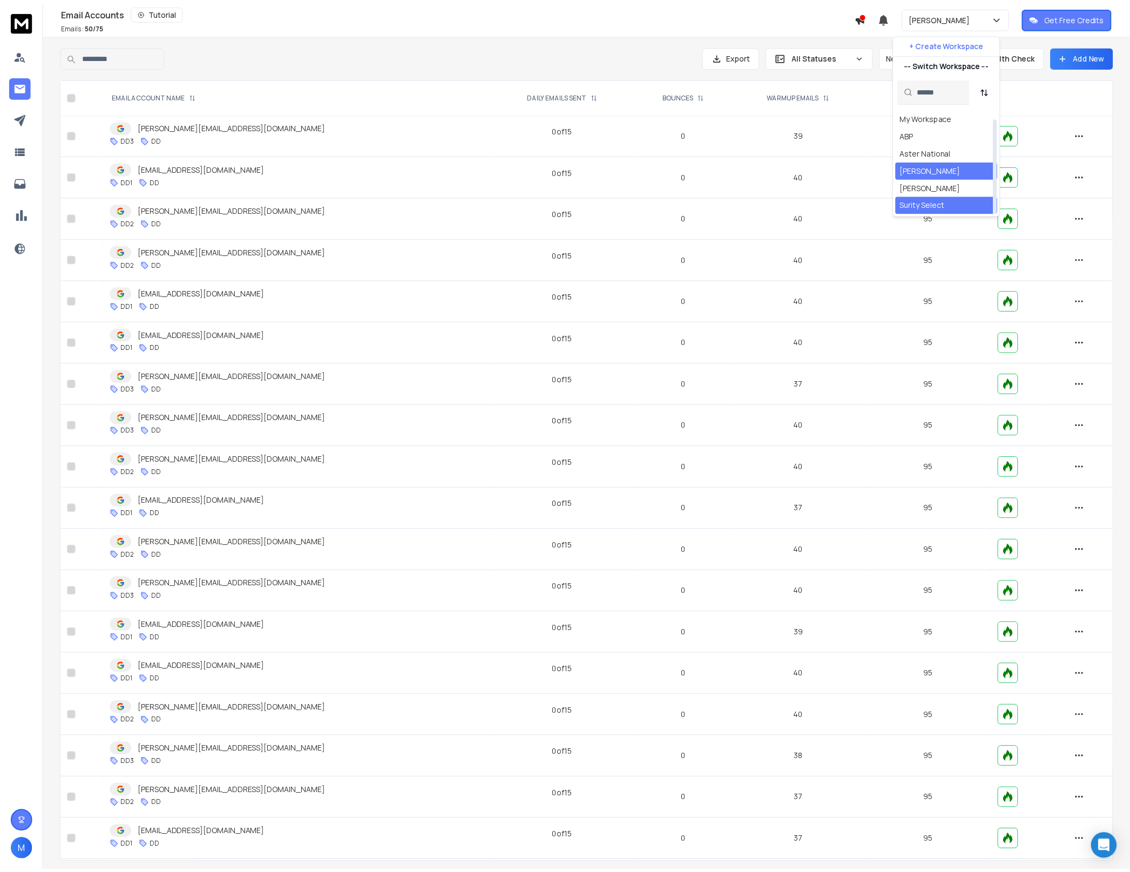
scroll to position [8, 0]
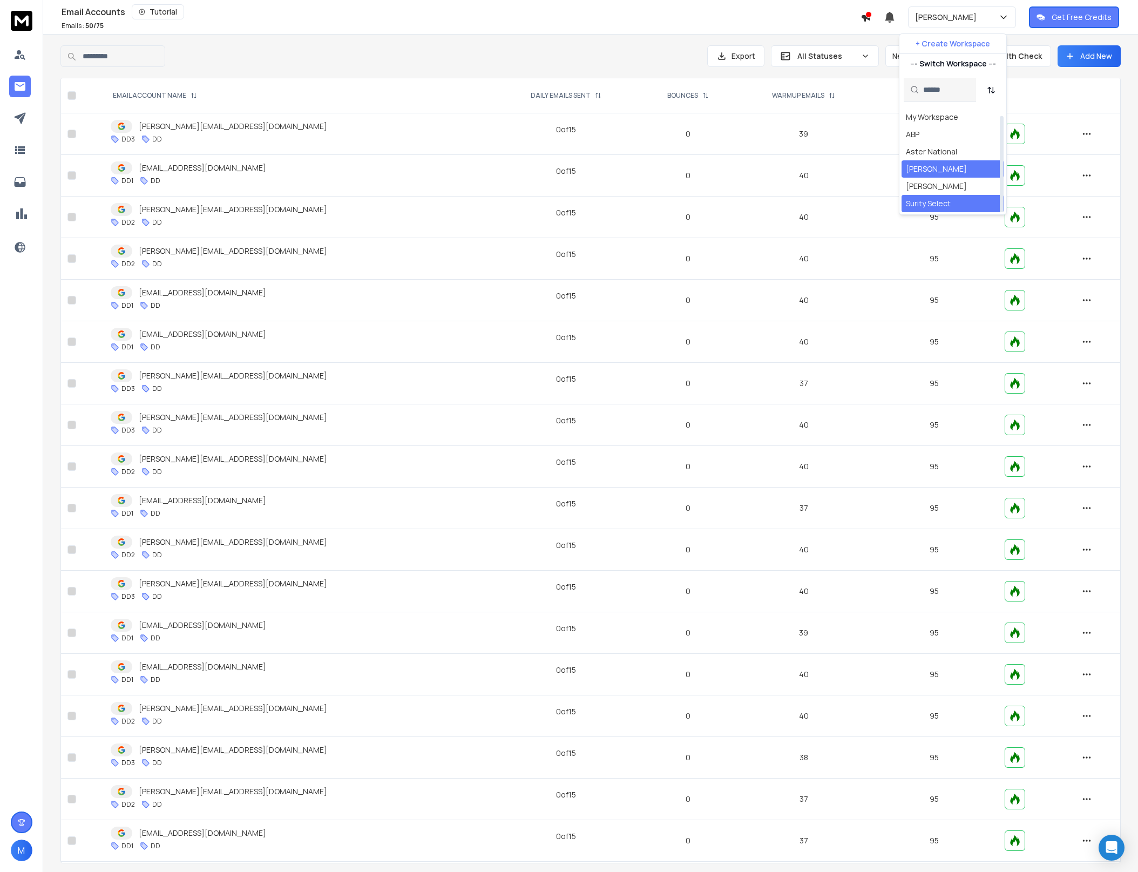
click at [931, 209] on div "Surity Select" at bounding box center [928, 203] width 45 height 11
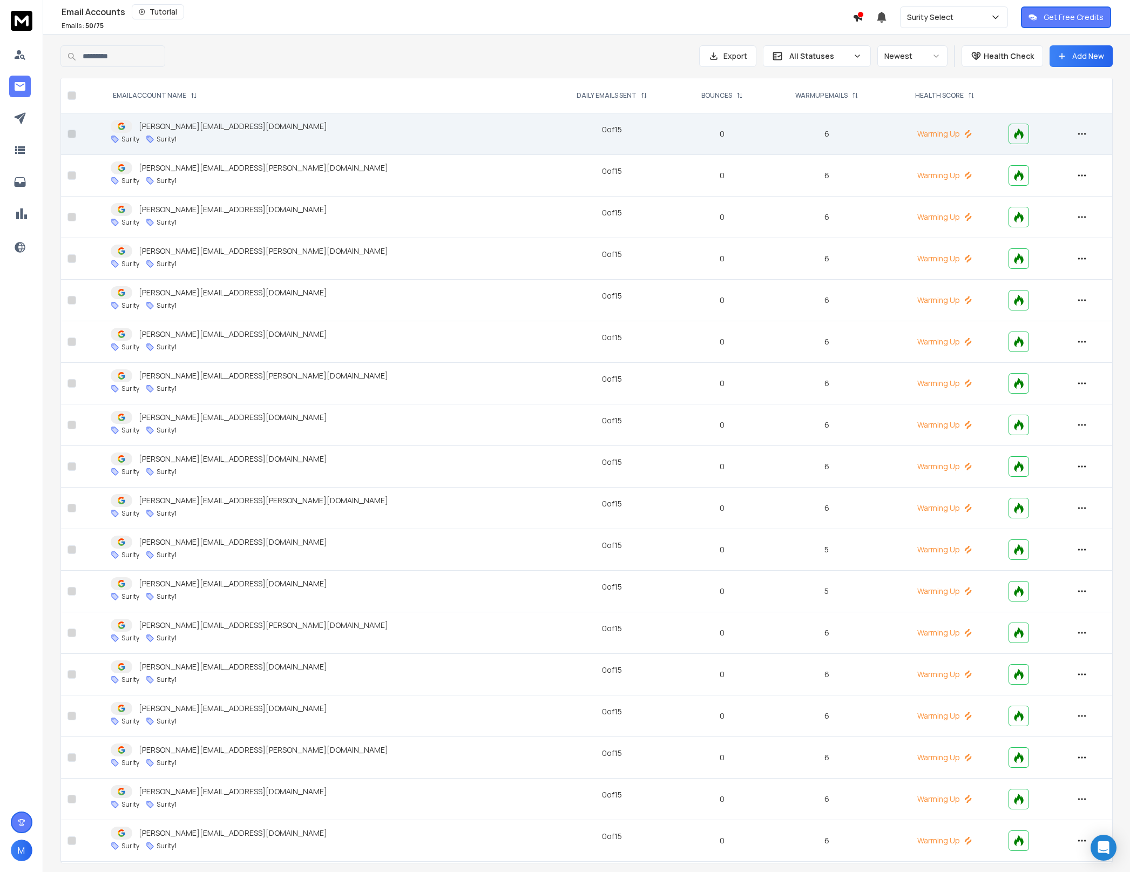
click at [227, 132] on p "joni.r@getsurityselect.com" at bounding box center [233, 126] width 188 height 11
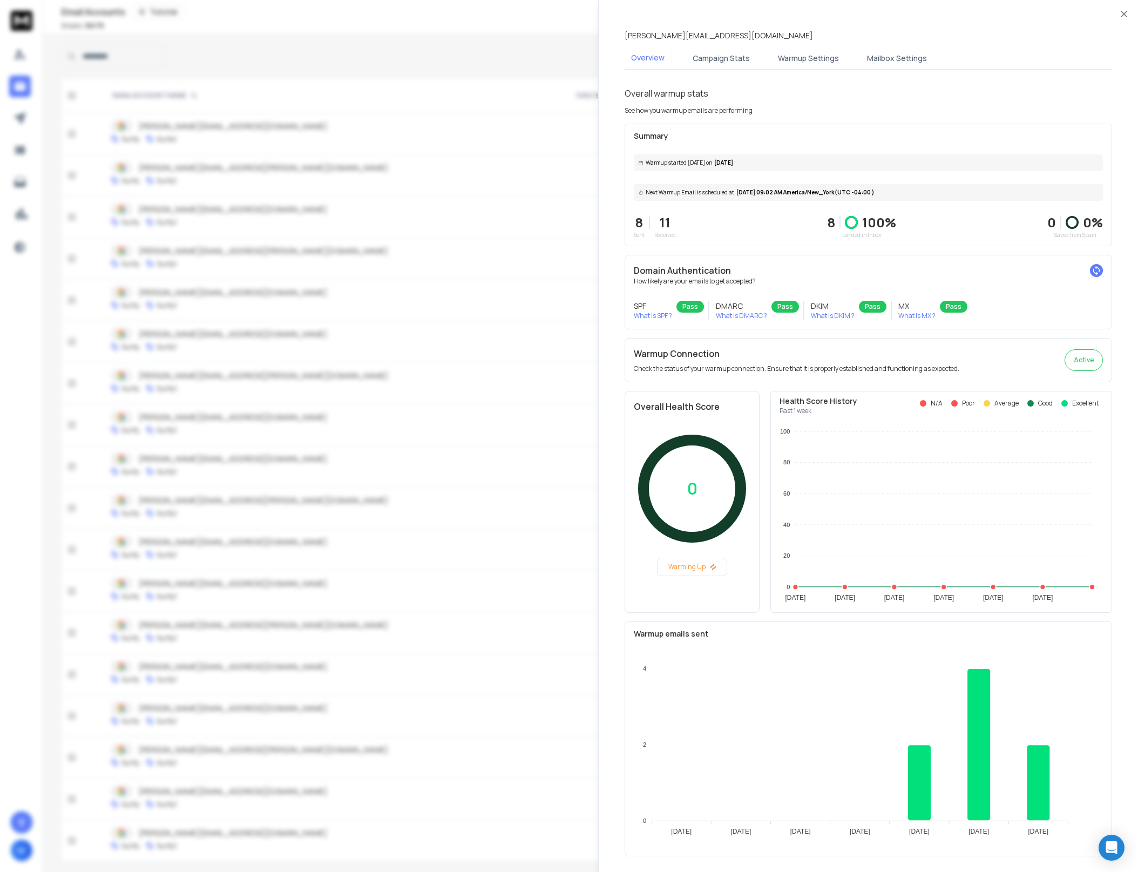
click at [845, 61] on button "Warmup Settings" at bounding box center [808, 58] width 74 height 24
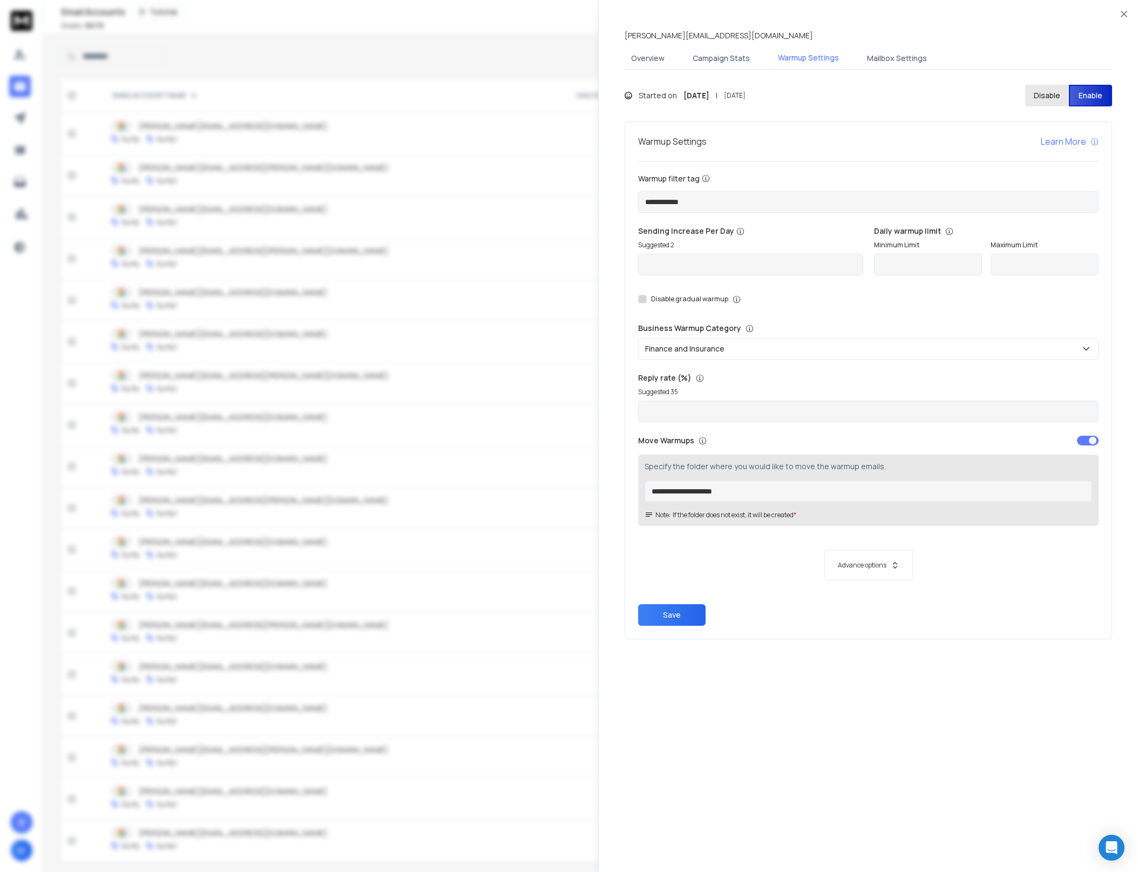
click at [916, 60] on button "Mailbox Settings" at bounding box center [896, 58] width 73 height 24
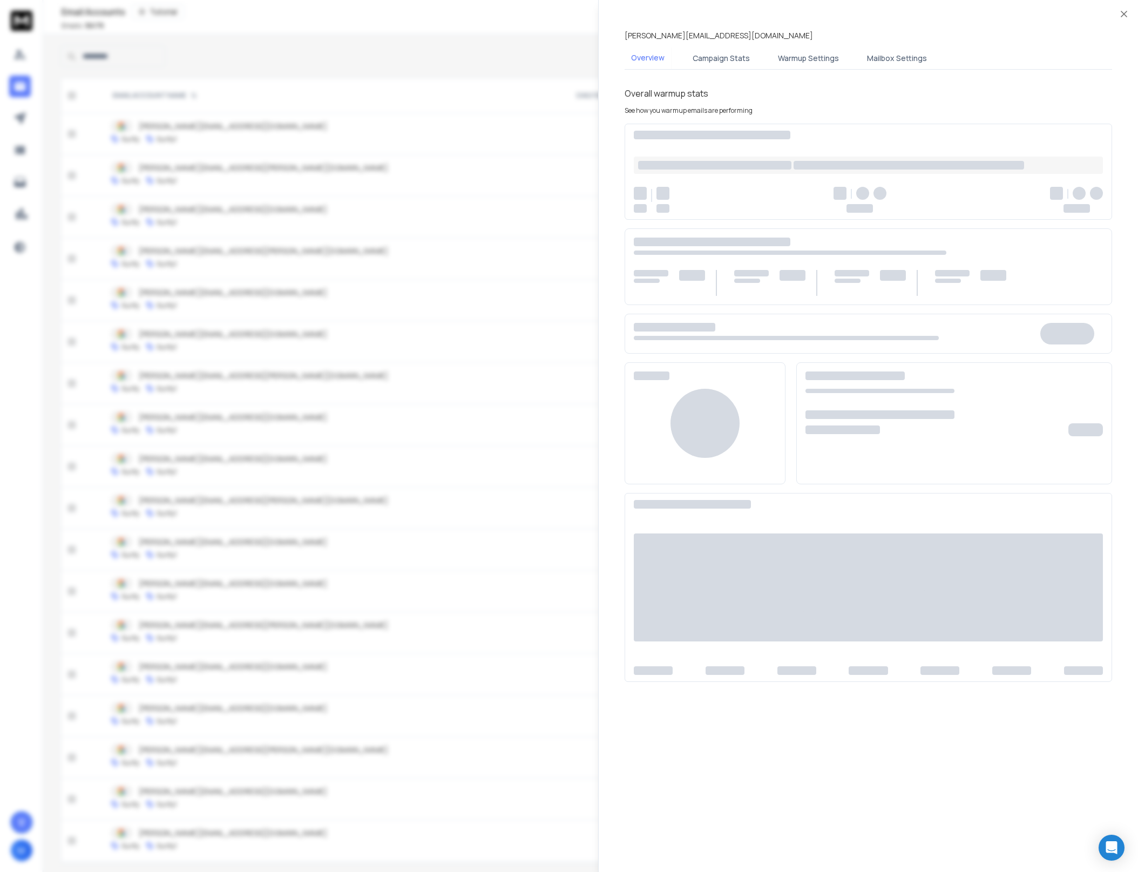
click at [491, 42] on div at bounding box center [569, 436] width 1138 height 872
